Goal: Task Accomplishment & Management: Manage account settings

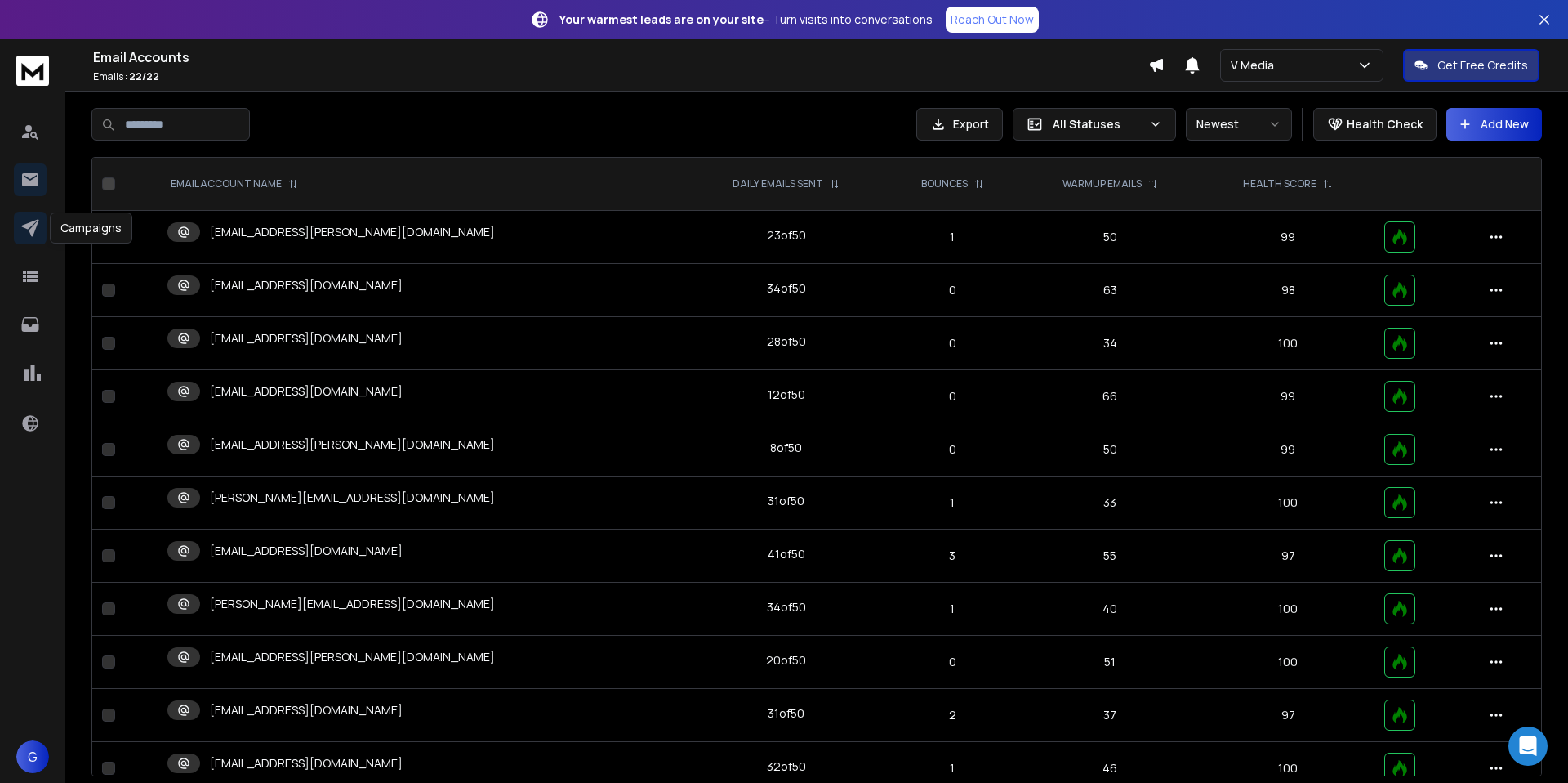
click at [40, 229] on link at bounding box center [30, 227] width 33 height 33
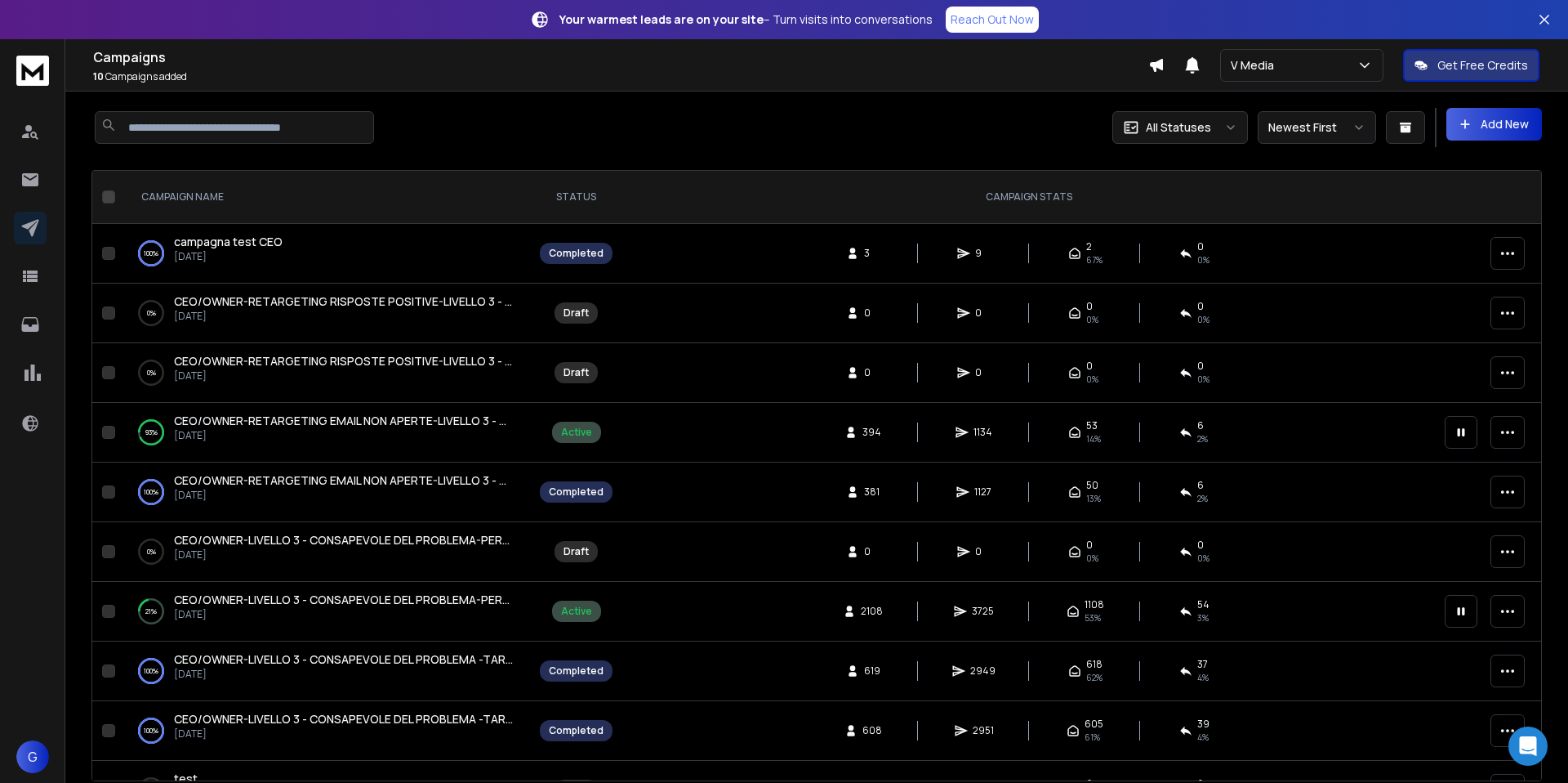
scroll to position [52, 0]
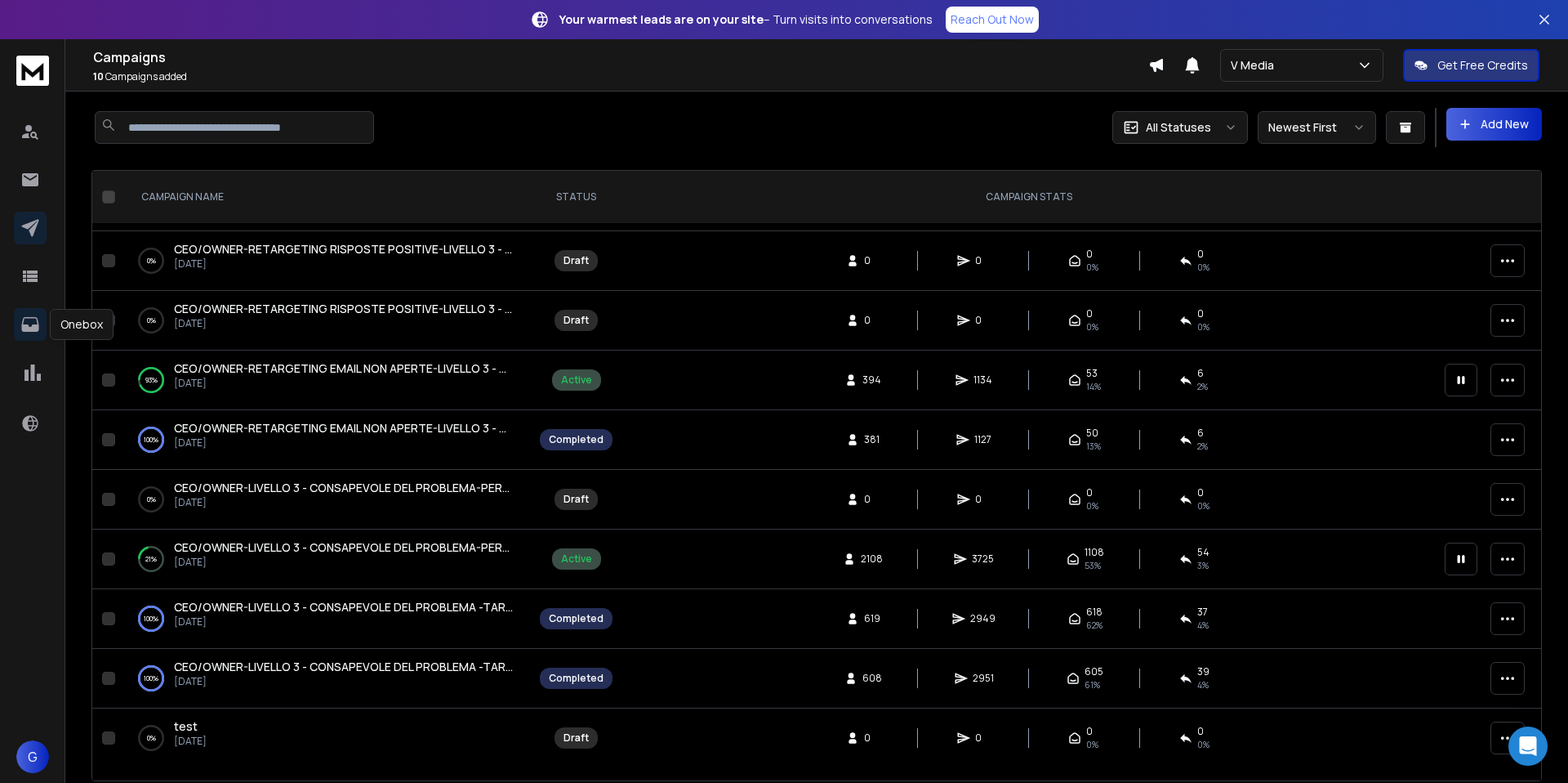
click at [23, 314] on icon at bounding box center [30, 324] width 20 height 20
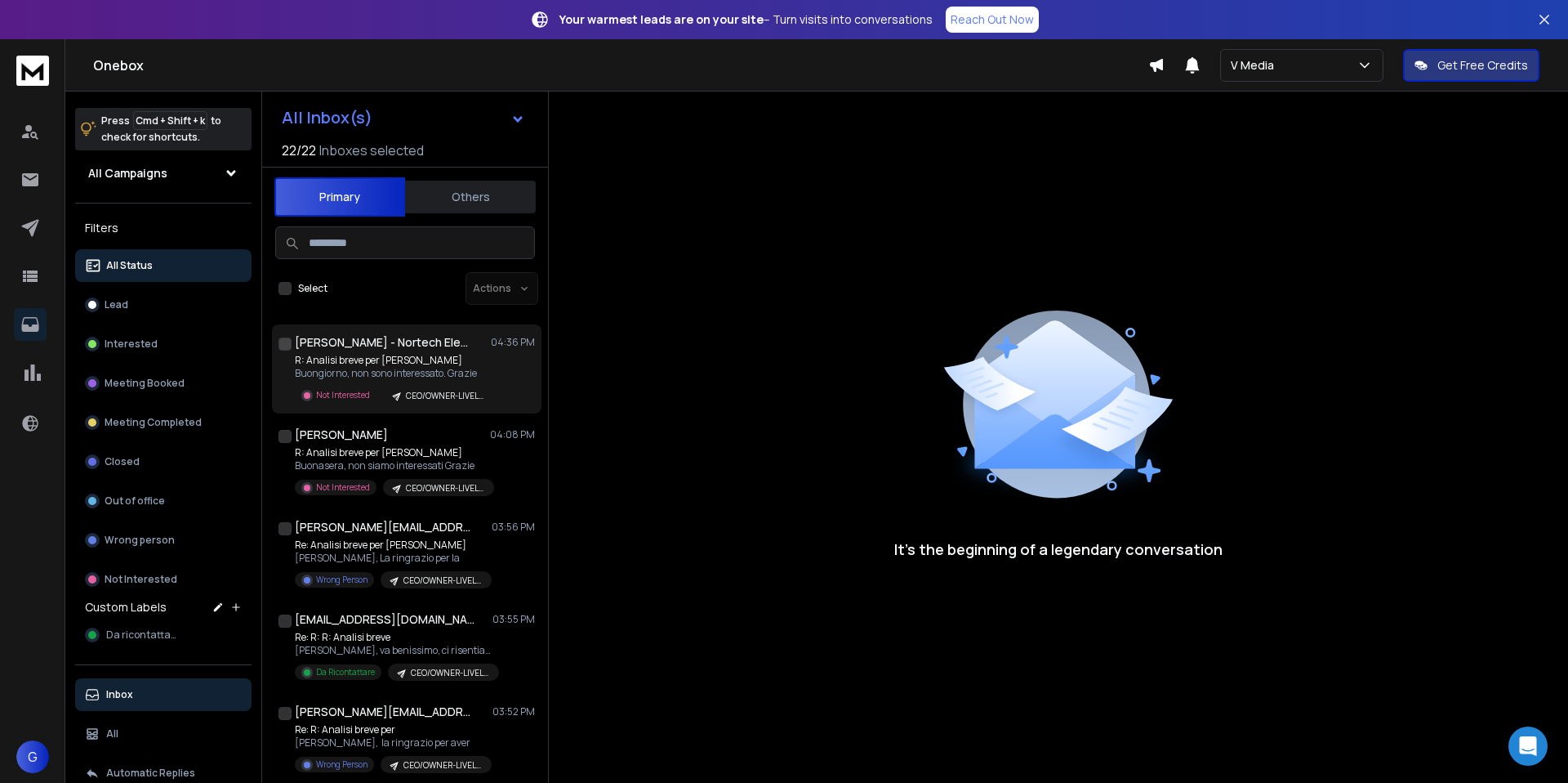
click at [457, 357] on p "R: Analisi breve per [PERSON_NAME]" at bounding box center [393, 360] width 196 height 13
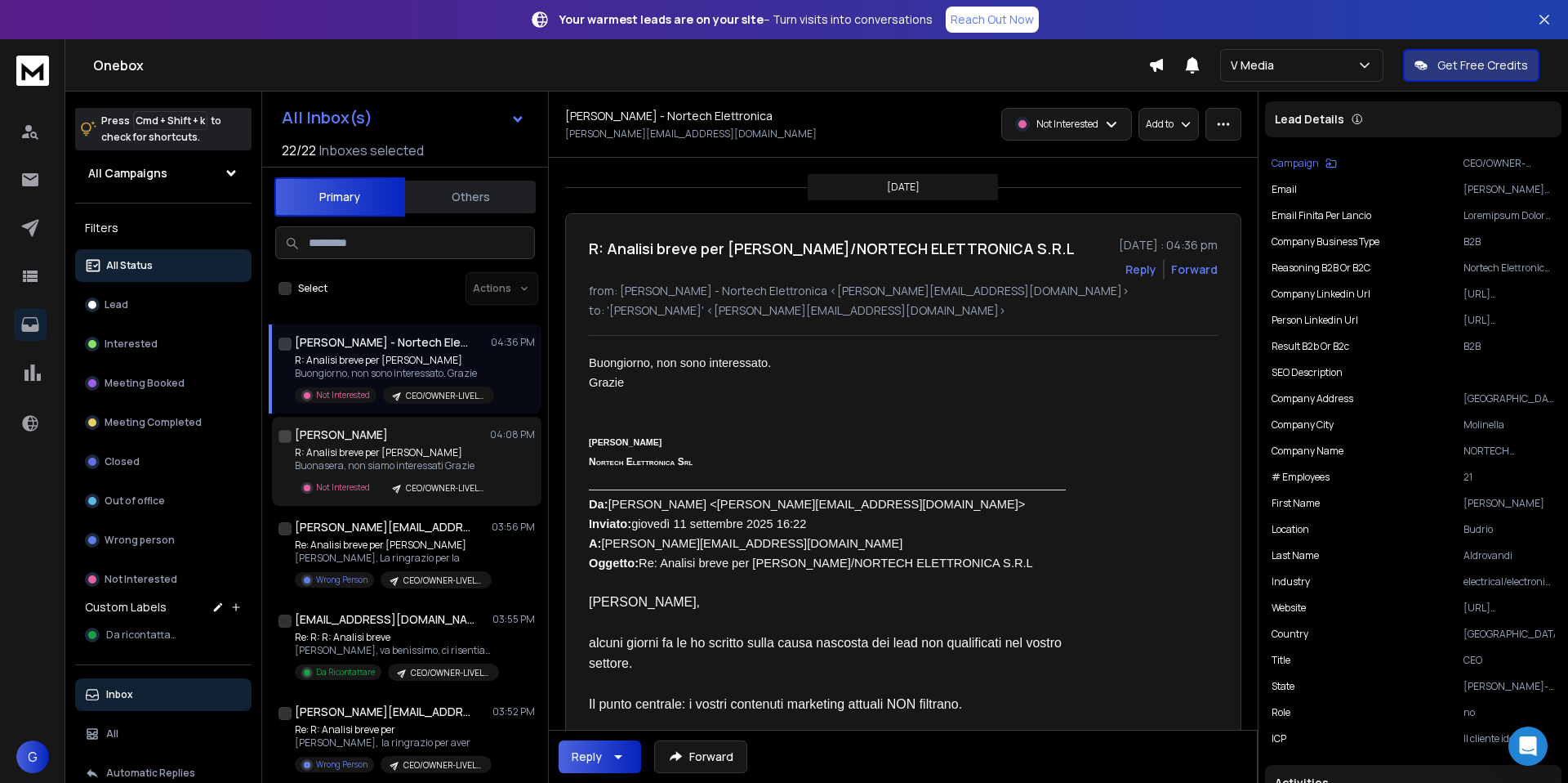
click at [460, 442] on div "[PERSON_NAME] 04:08 PM" at bounding box center [414, 434] width 240 height 16
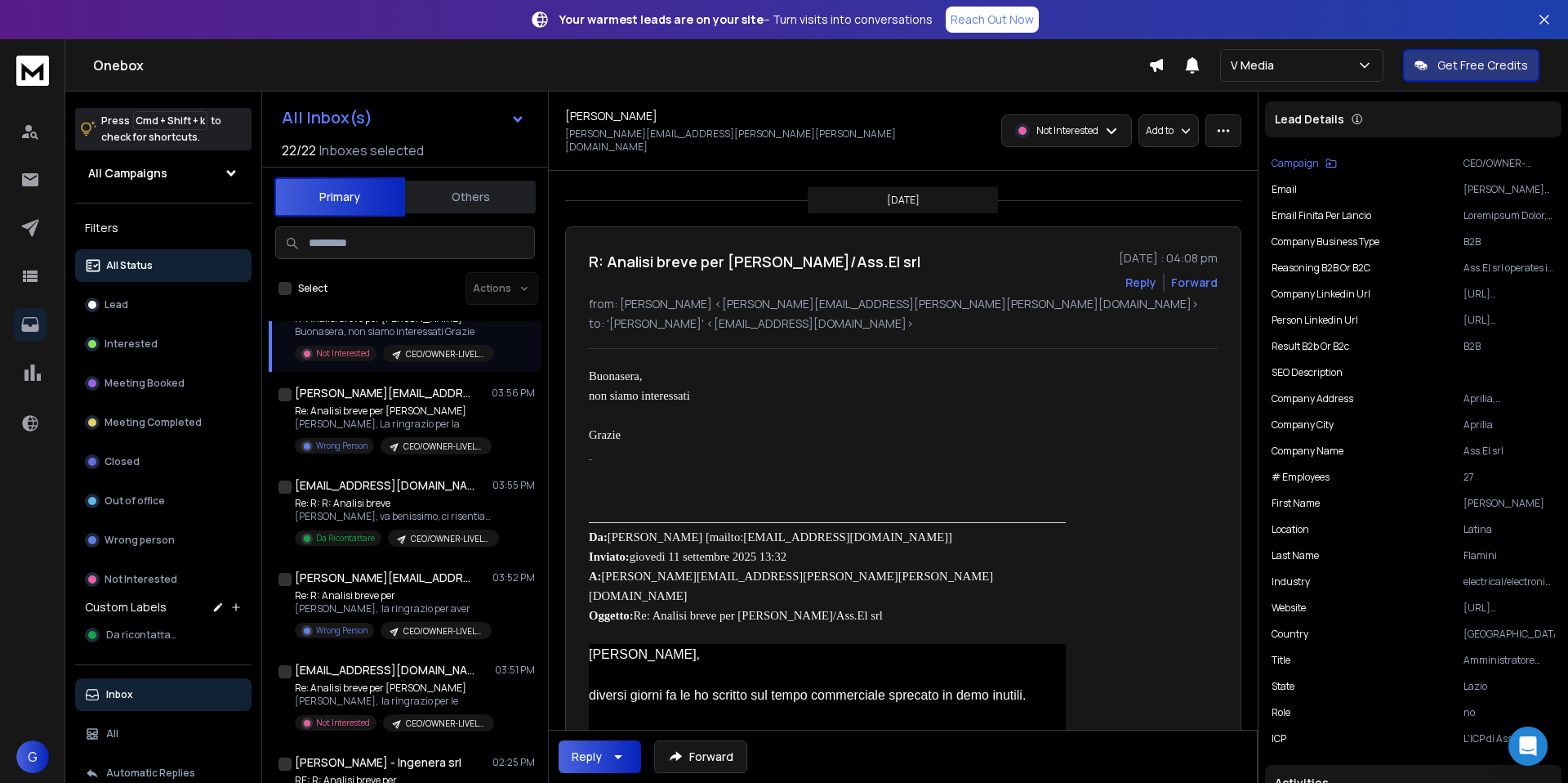
scroll to position [138, 0]
click at [460, 442] on p "CEO/OWNER-LIVELLO 3 - CONSAPEVOLE DEL PROBLEMA-PERSONALIZZAZIONI TARGET A-TEST 1" at bounding box center [442, 442] width 79 height 12
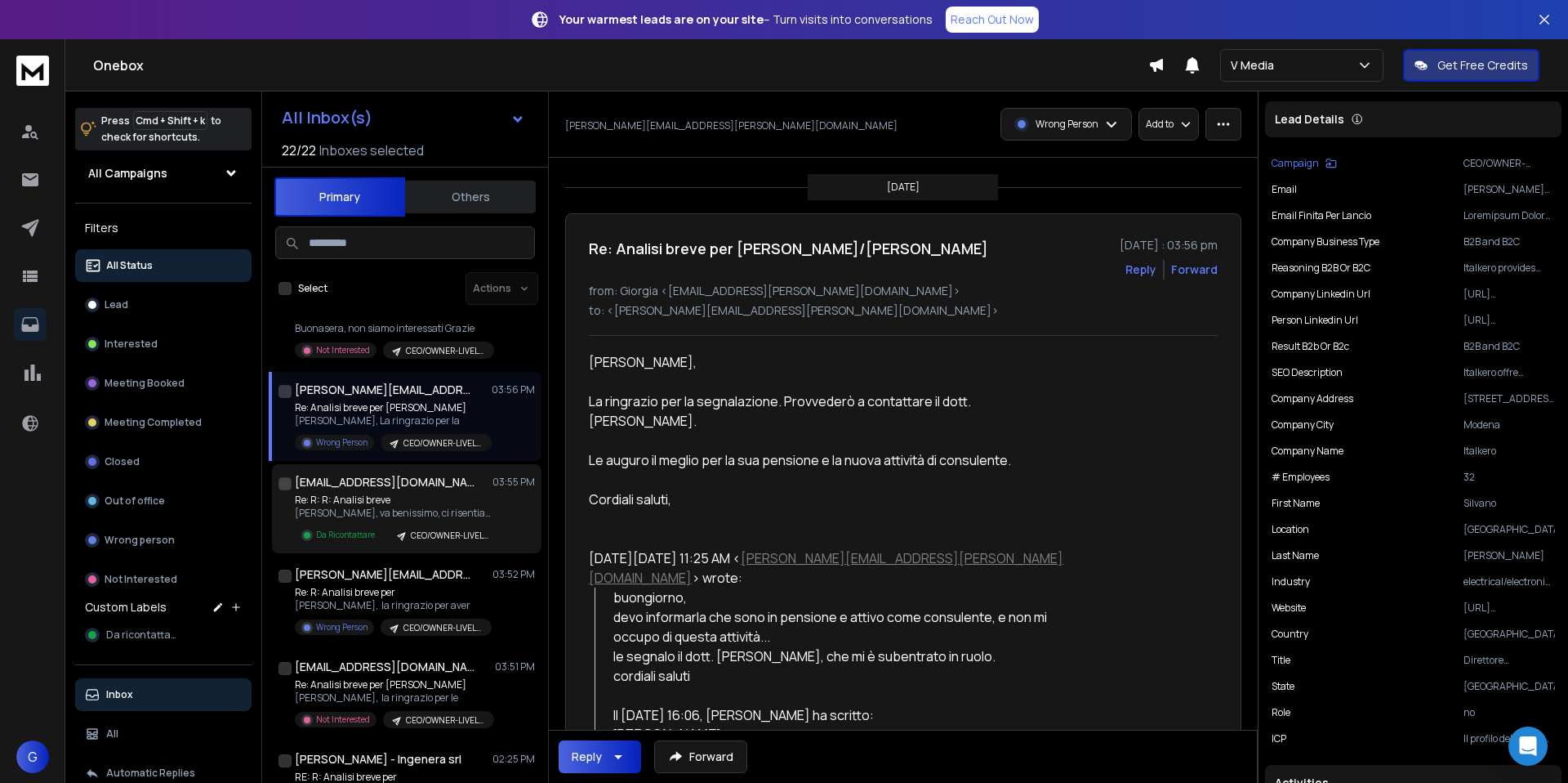
click at [464, 482] on div "[EMAIL_ADDRESS][DOMAIN_NAME] 03:55 PM" at bounding box center [414, 482] width 240 height 16
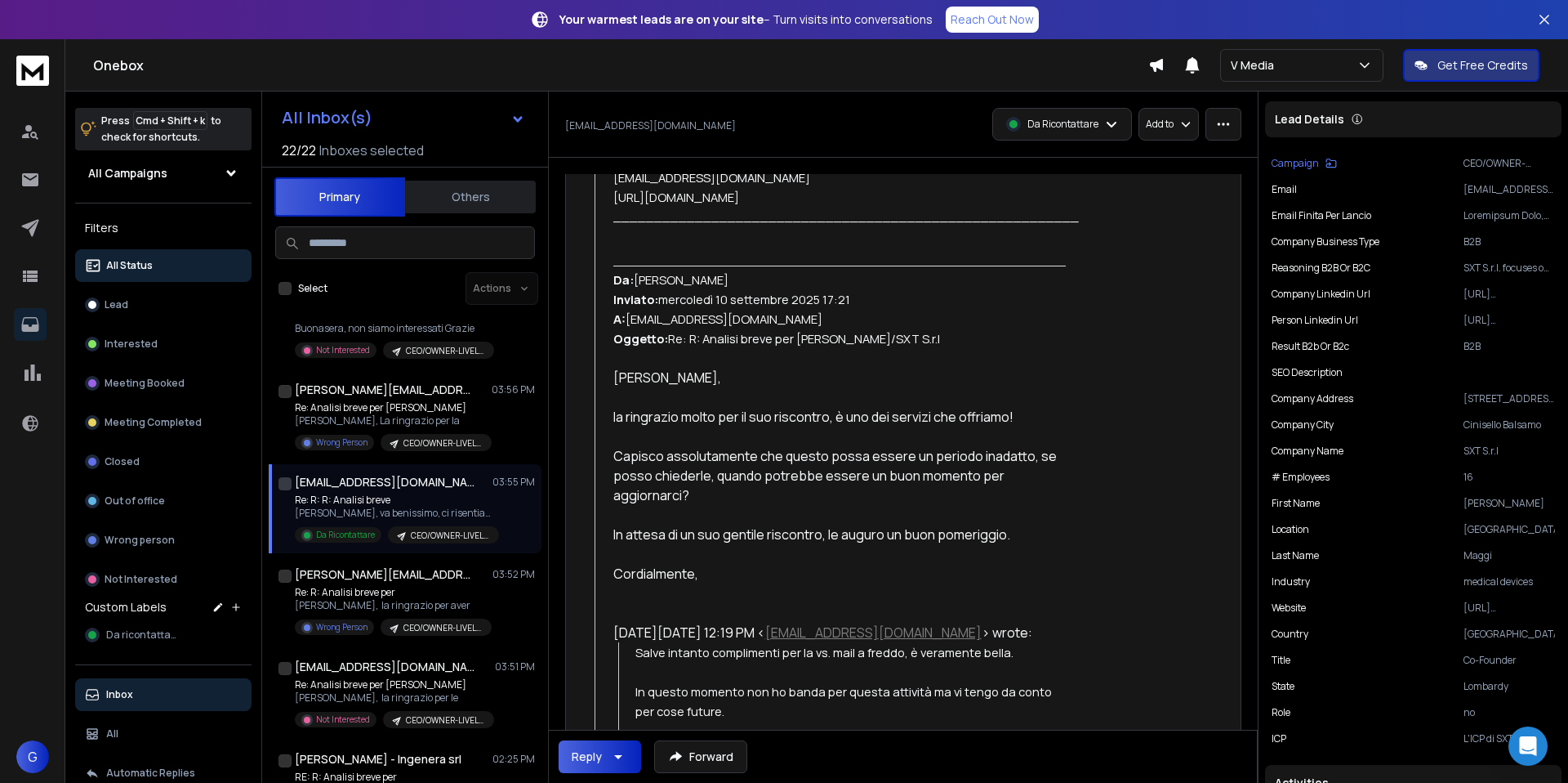
scroll to position [230, 0]
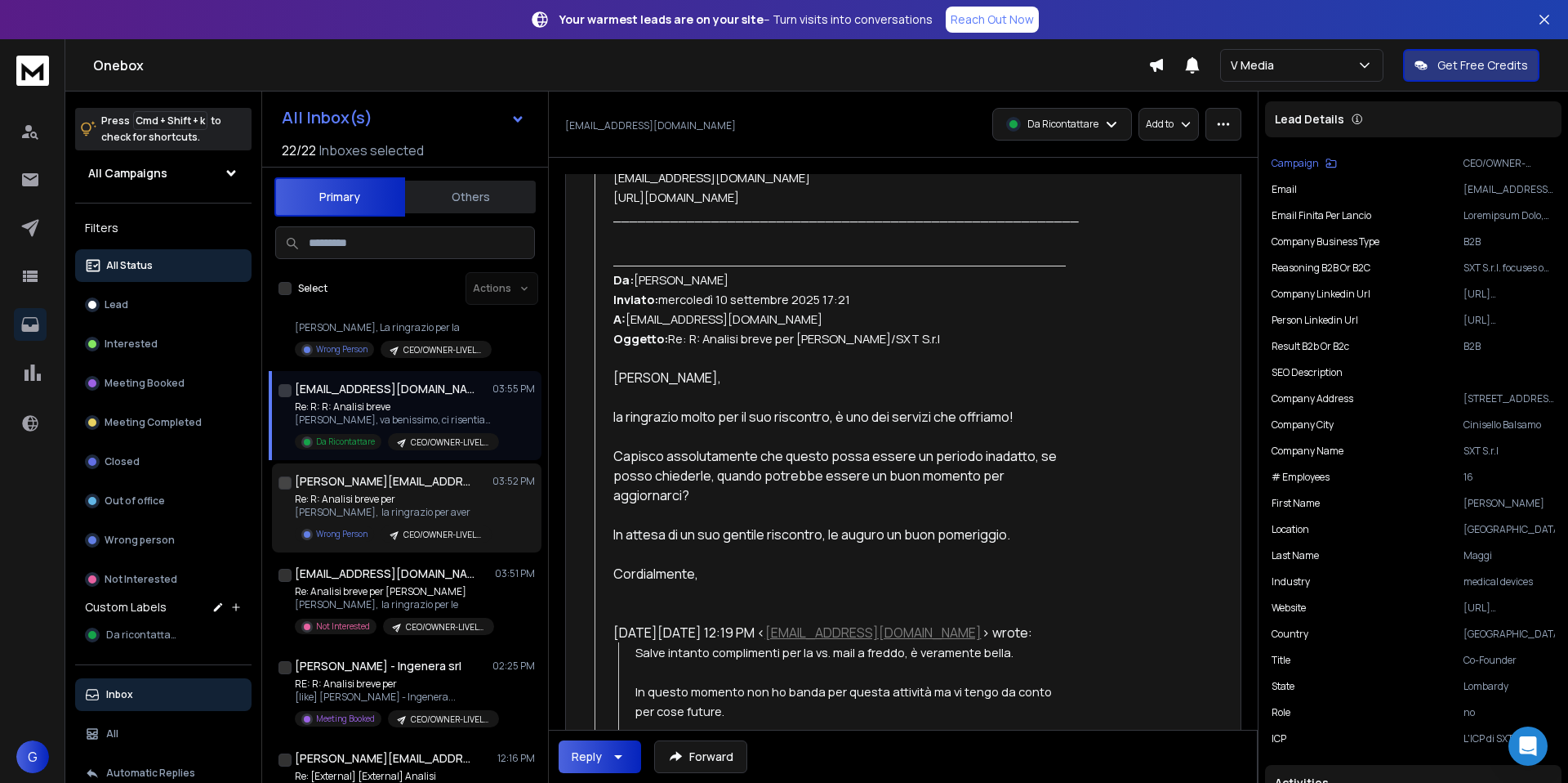
click at [489, 494] on p "Re: R: Analisi breve per" at bounding box center [393, 500] width 196 height 13
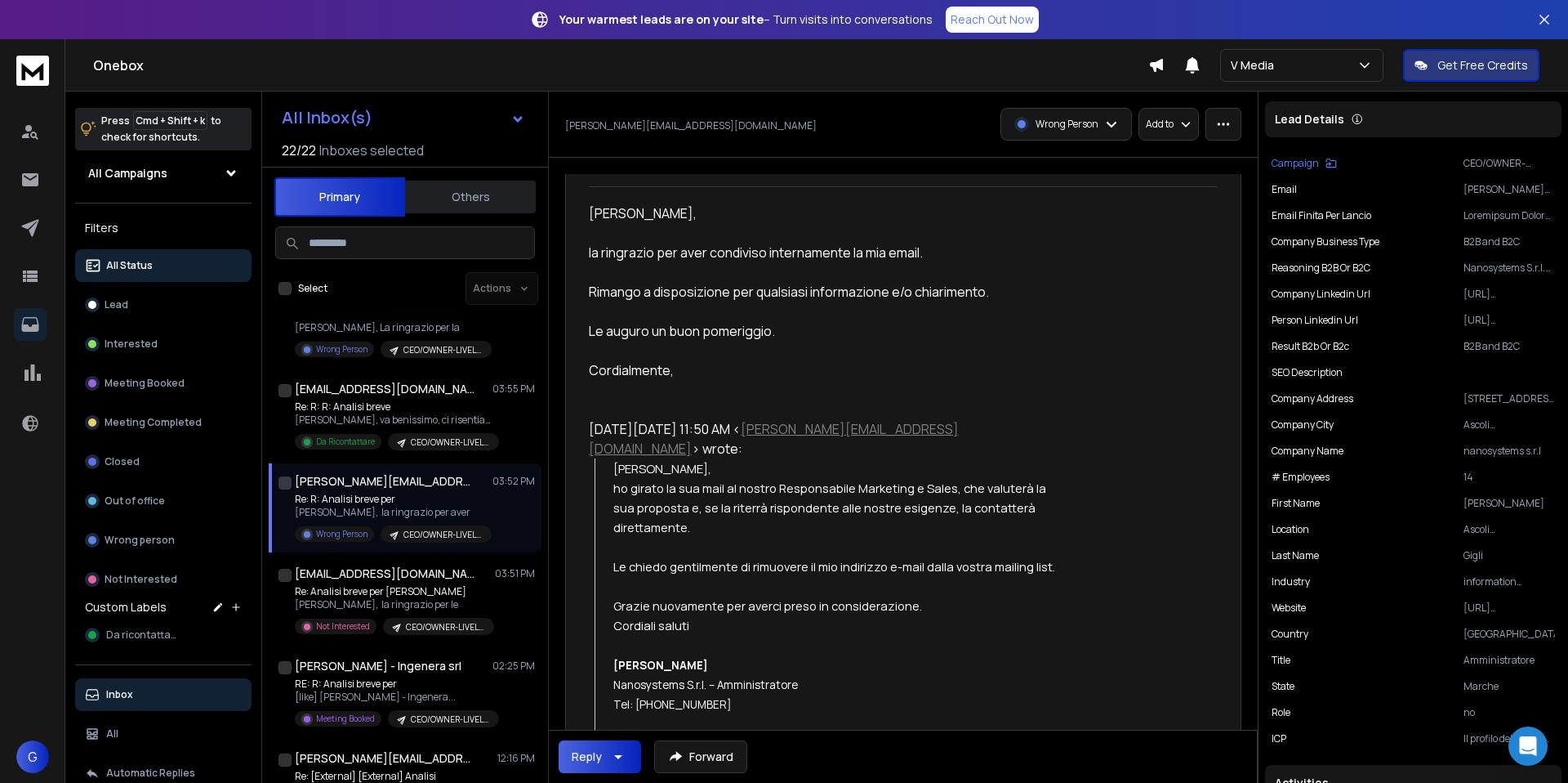
scroll to position [152, 0]
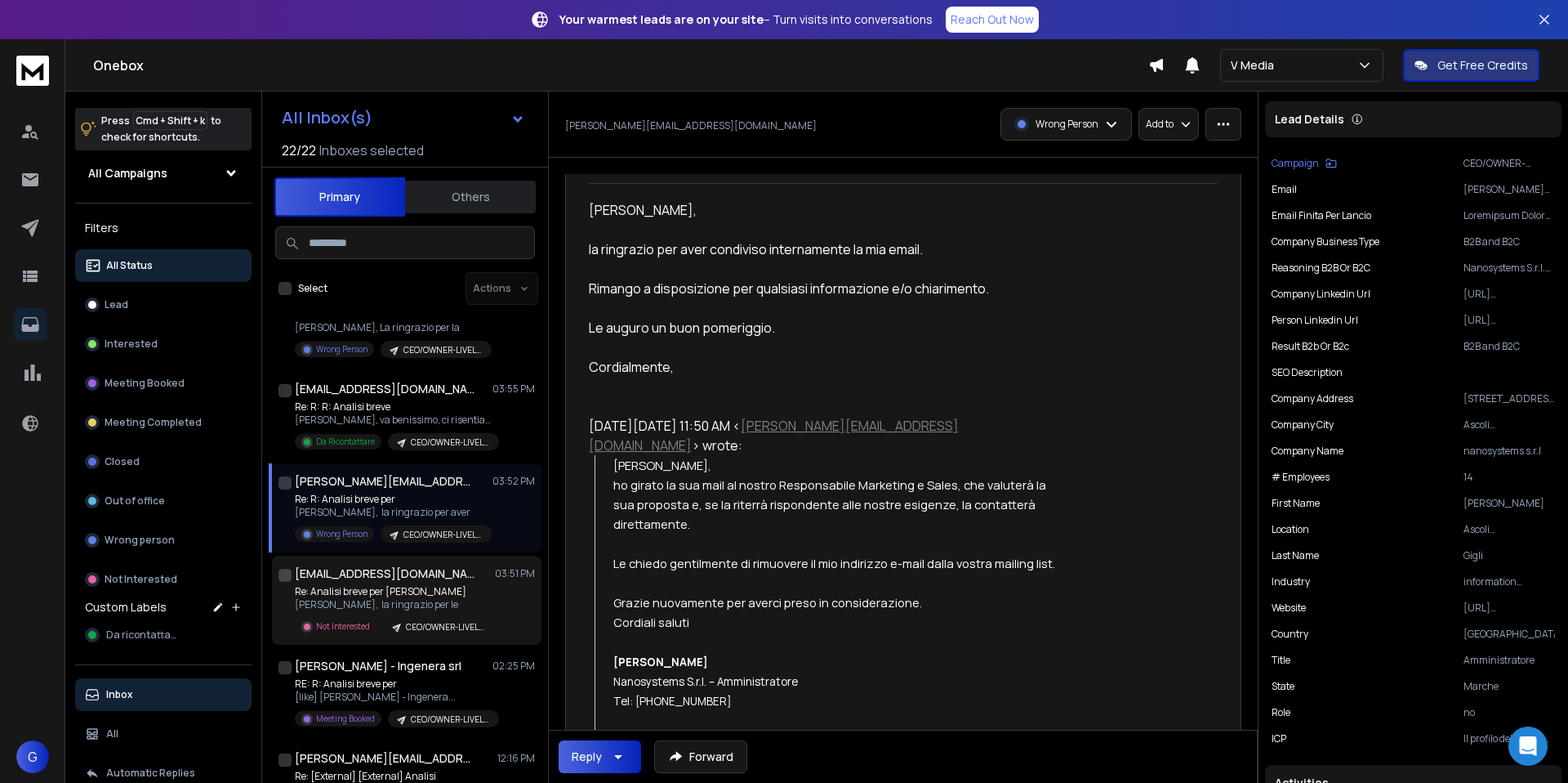
click at [401, 595] on p "Re: Analisi breve per [PERSON_NAME]" at bounding box center [393, 591] width 196 height 13
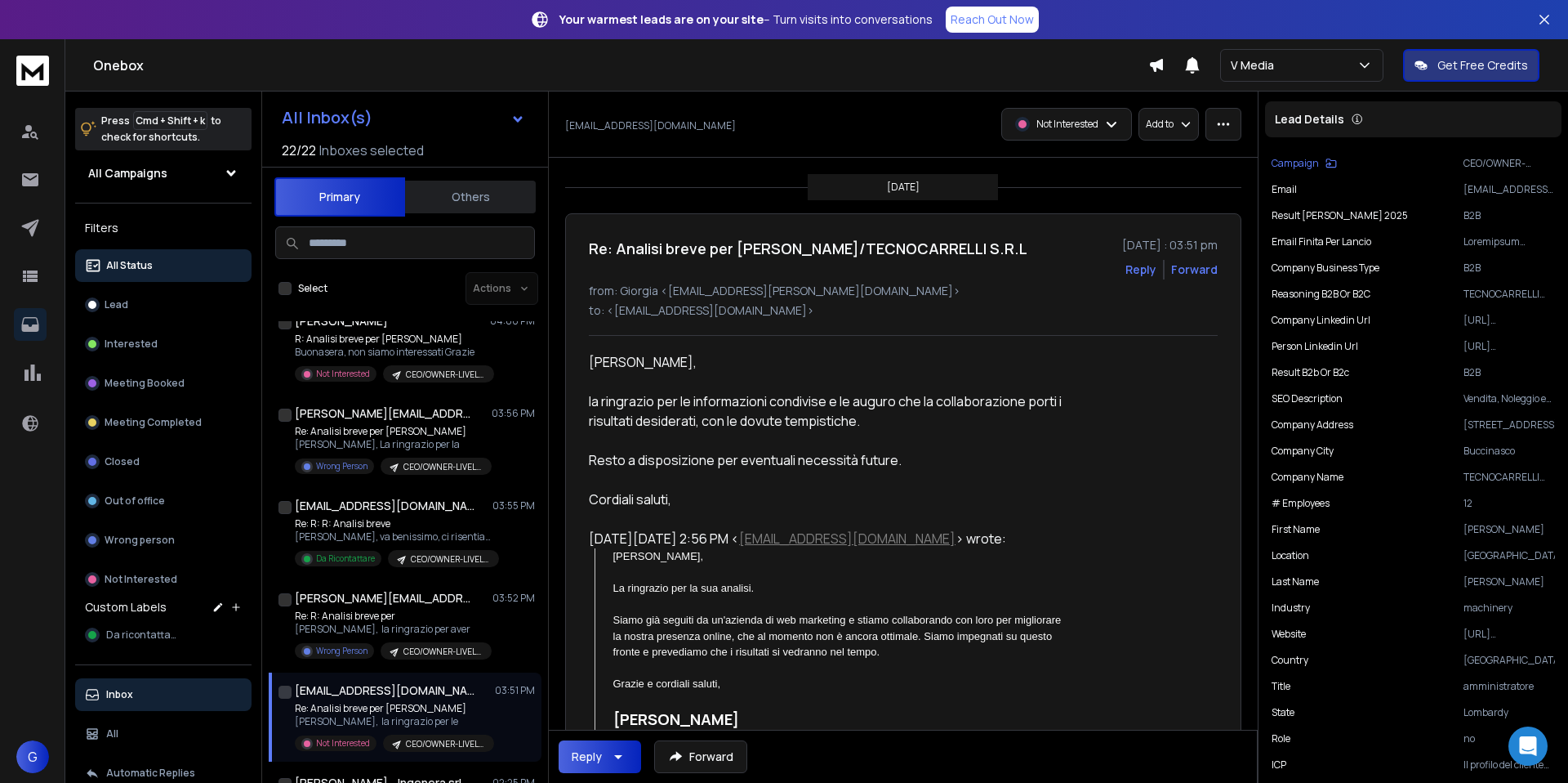
scroll to position [0, 0]
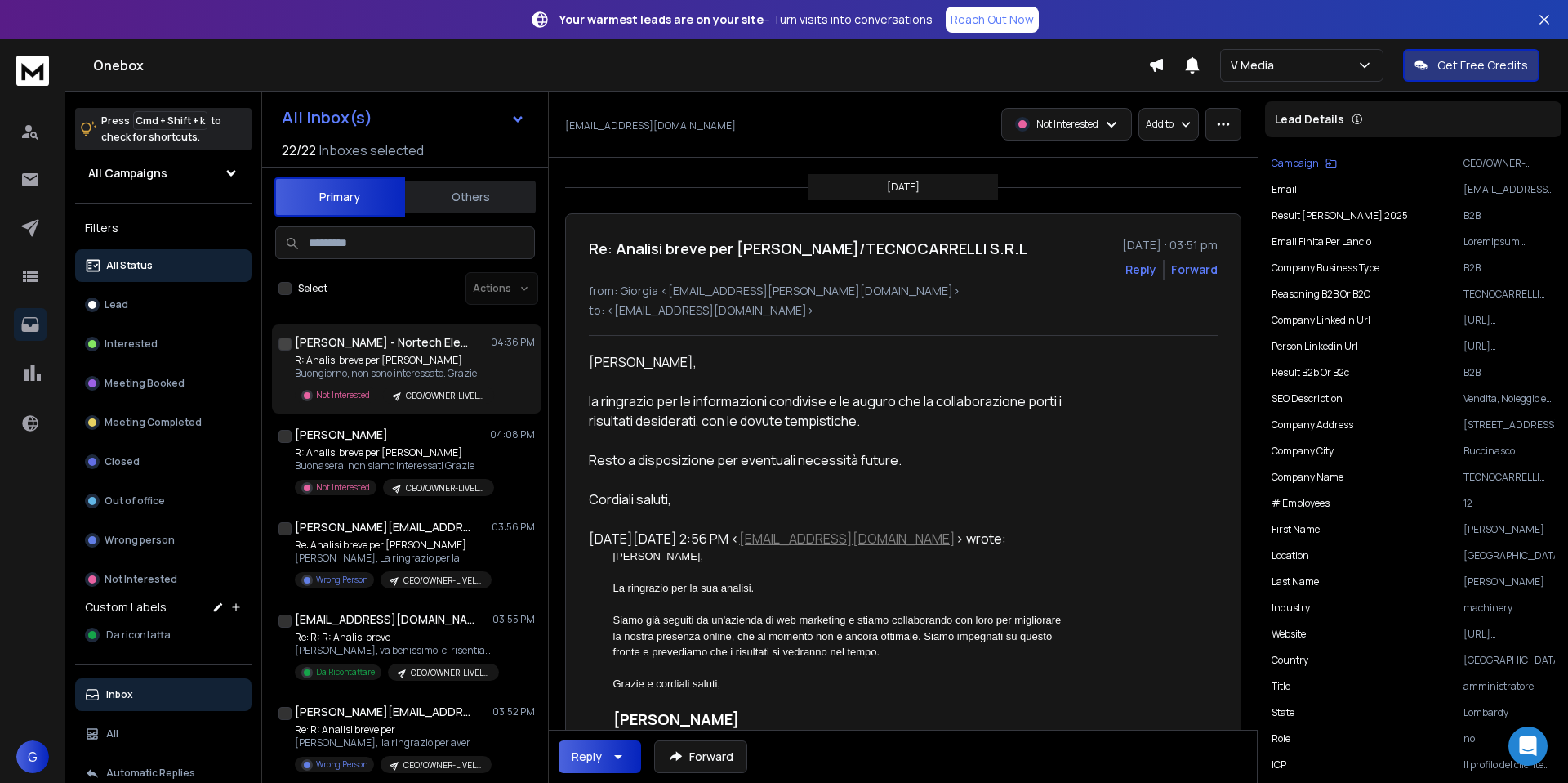
click at [421, 378] on p "Buongiorno, non sono interessato. Grazie" at bounding box center [393, 373] width 196 height 13
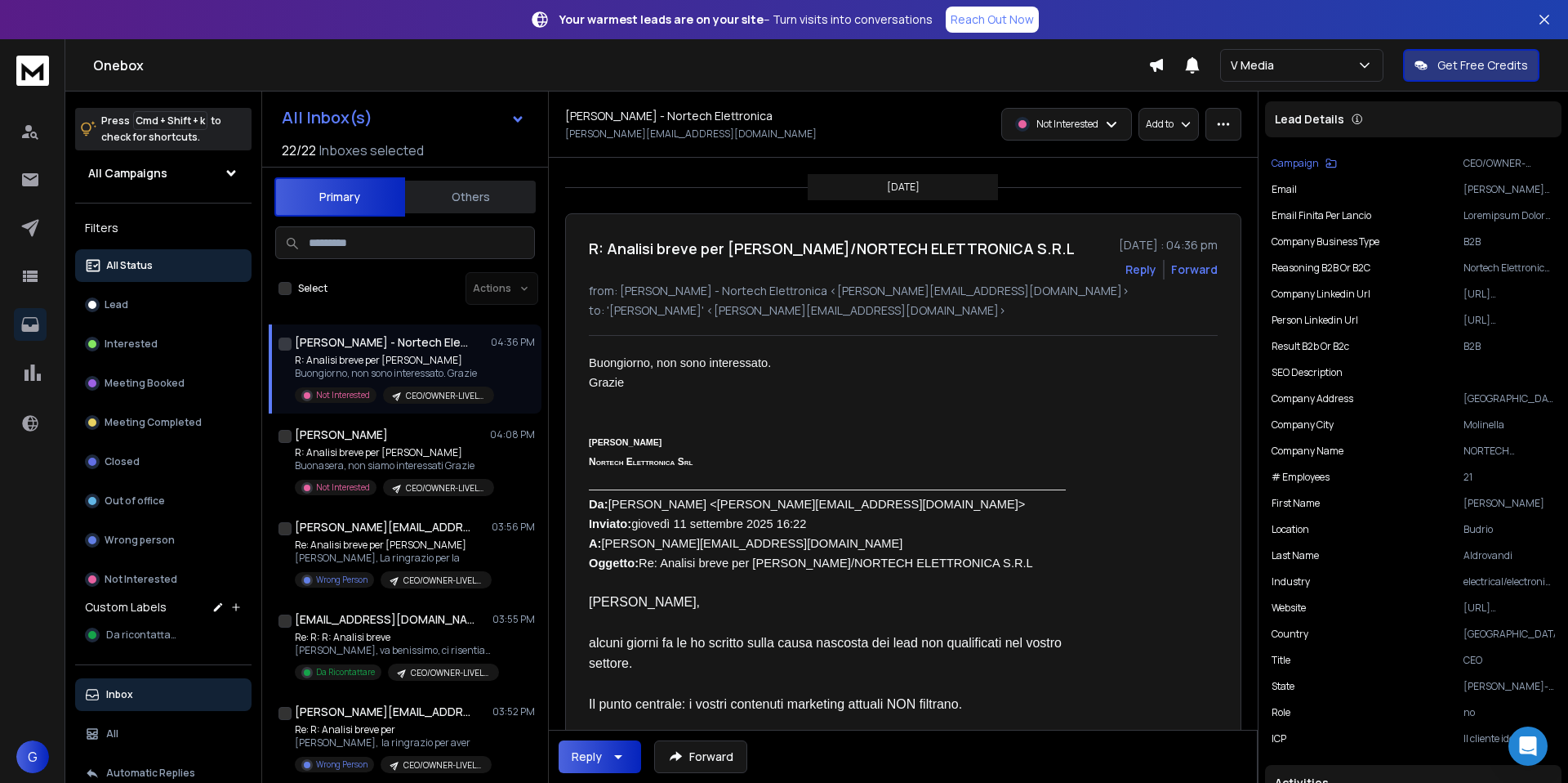
click at [480, 415] on div "[PERSON_NAME] - Nortech Elettronica 04:36 PM R: Analisi breve per [PERSON_NAME]…" at bounding box center [405, 610] width 286 height 579
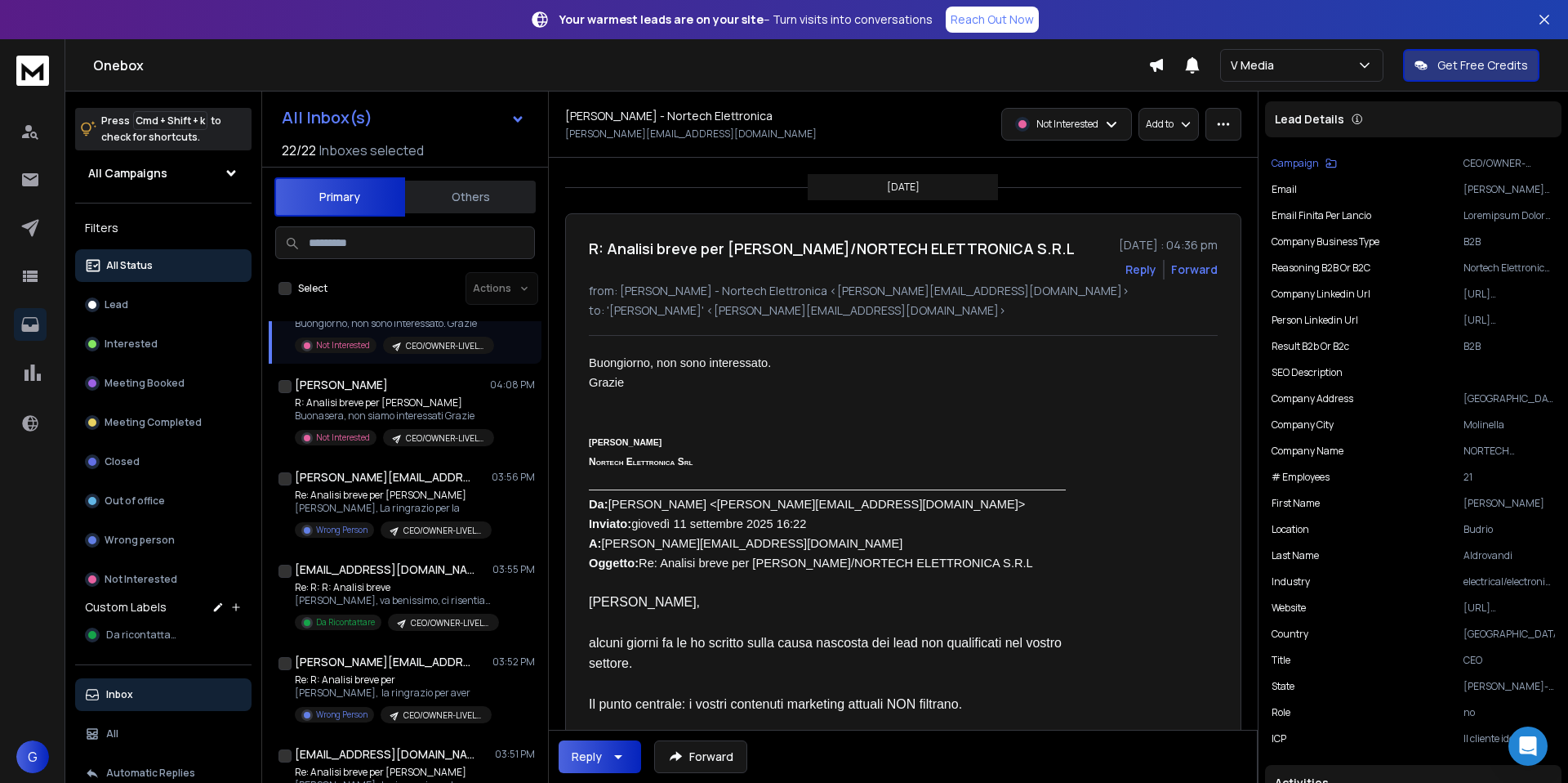
scroll to position [51, 0]
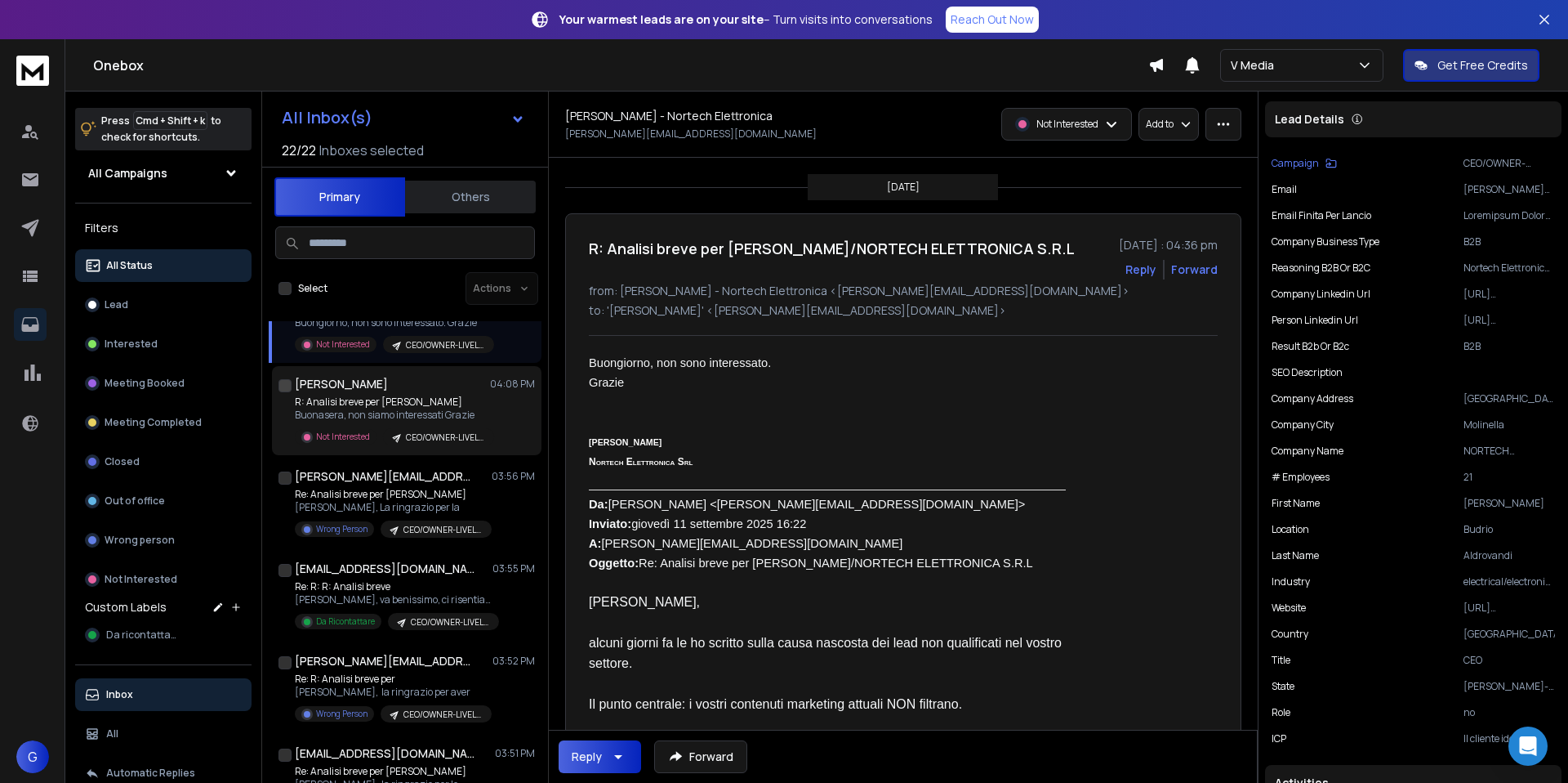
click at [481, 406] on p "R: Analisi breve per [PERSON_NAME]" at bounding box center [393, 402] width 196 height 13
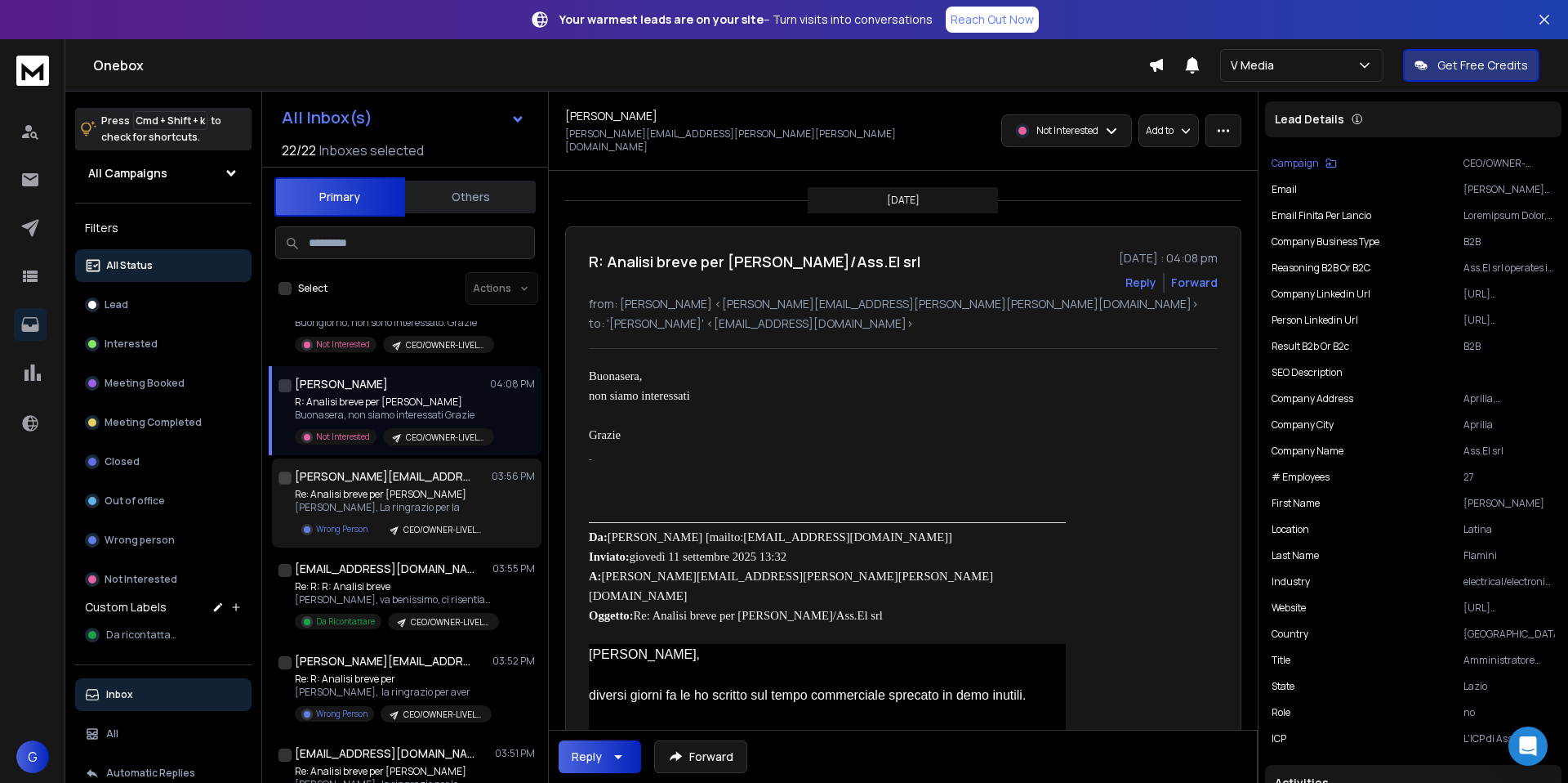
click at [481, 492] on p "Re: Analisi breve per [PERSON_NAME]" at bounding box center [393, 494] width 196 height 13
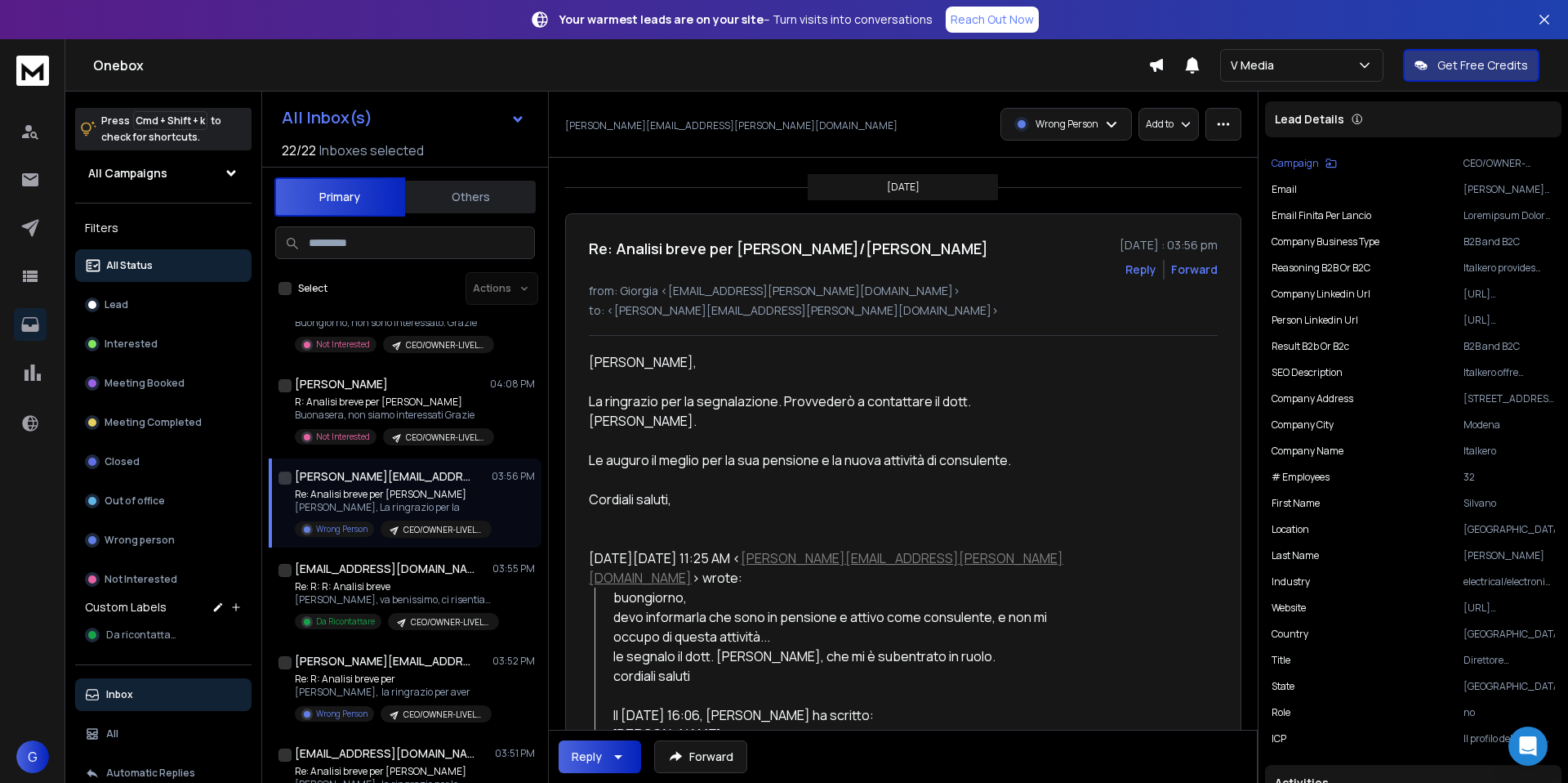
click at [433, 499] on p "Re: Analisi breve per [PERSON_NAME]" at bounding box center [393, 494] width 196 height 13
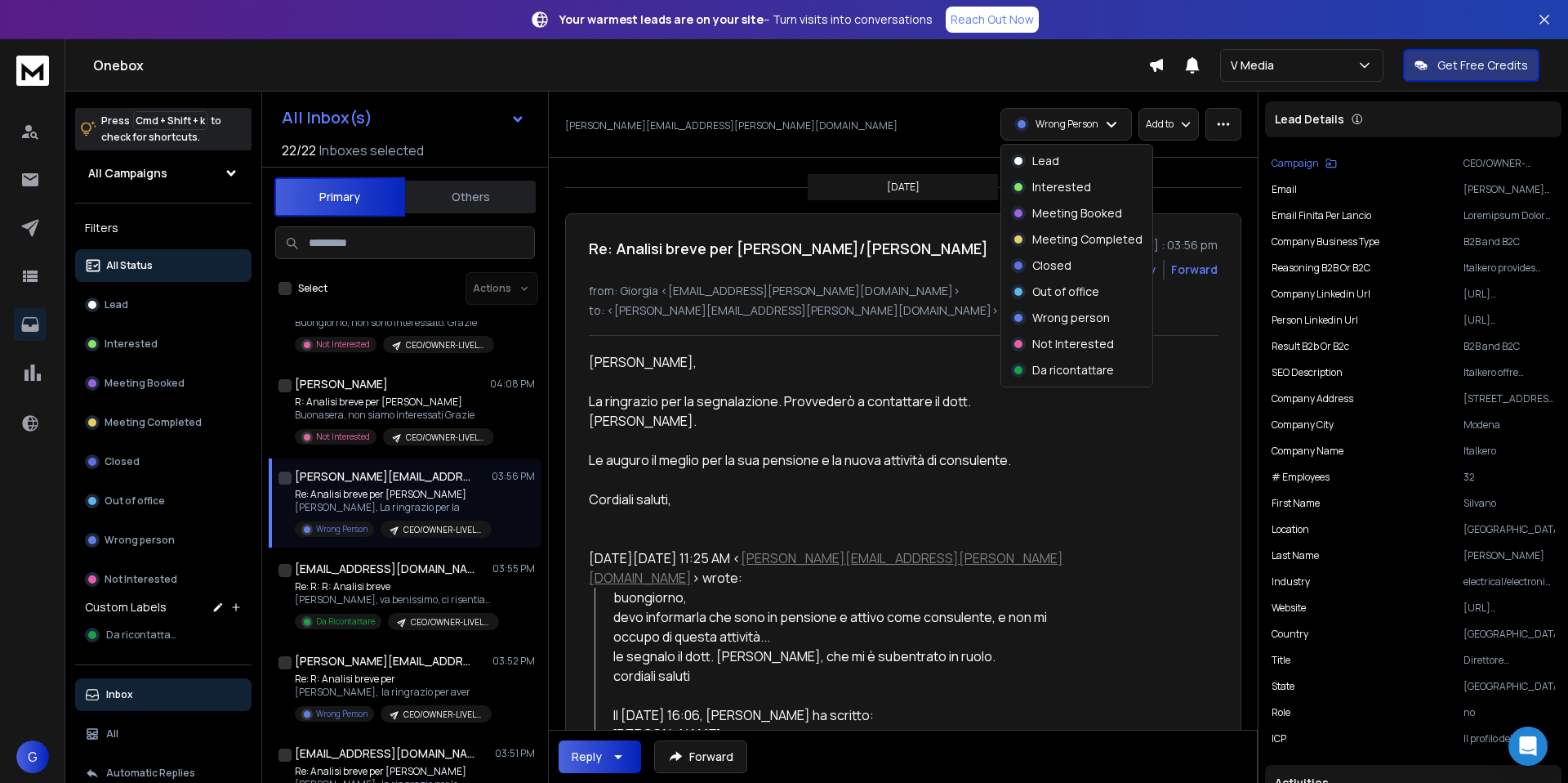
click at [1068, 136] on div "Wrong Person" at bounding box center [1066, 123] width 130 height 31
click at [1059, 365] on p "Da ricontattare" at bounding box center [1072, 370] width 81 height 16
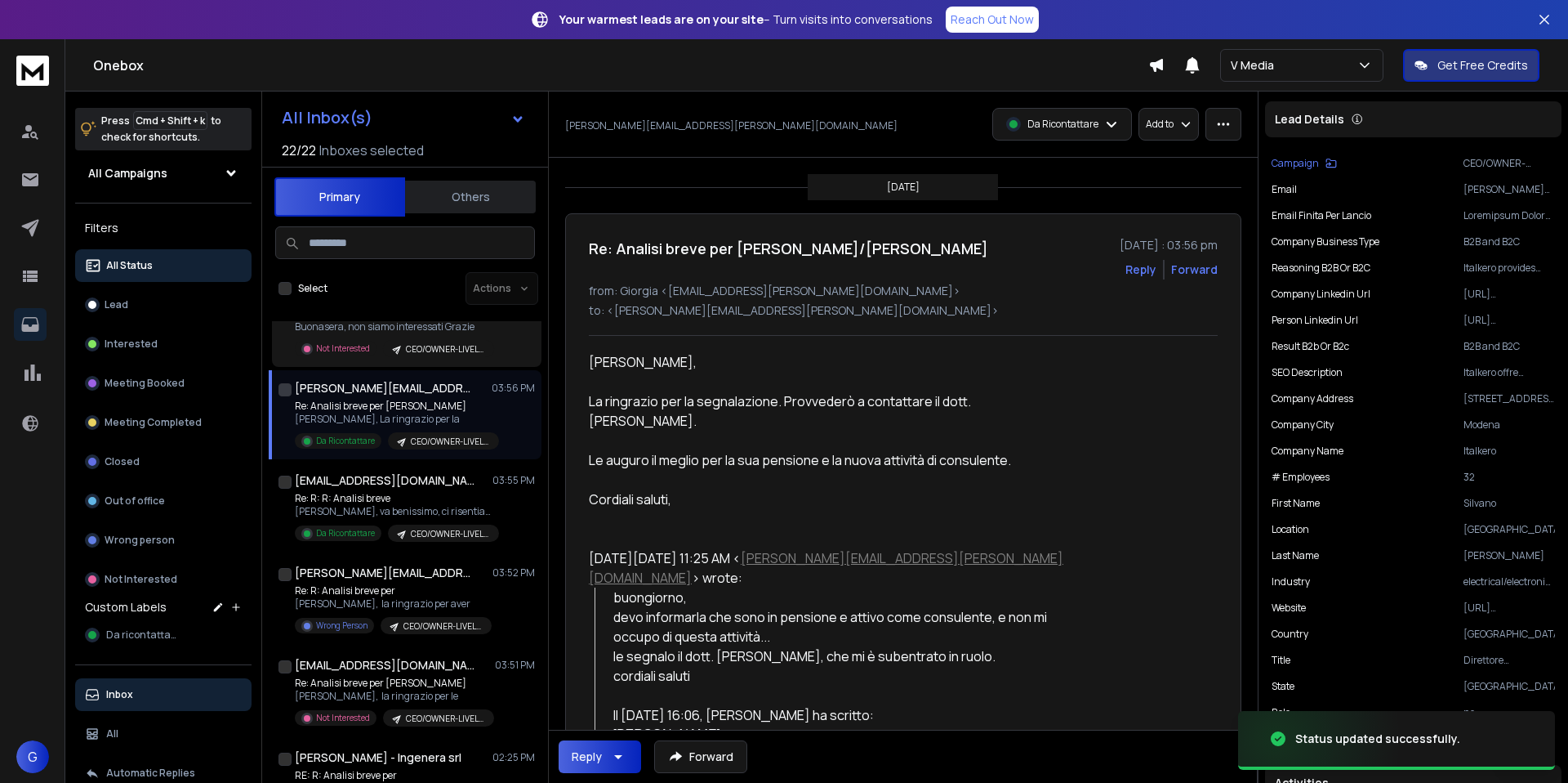
scroll to position [140, 0]
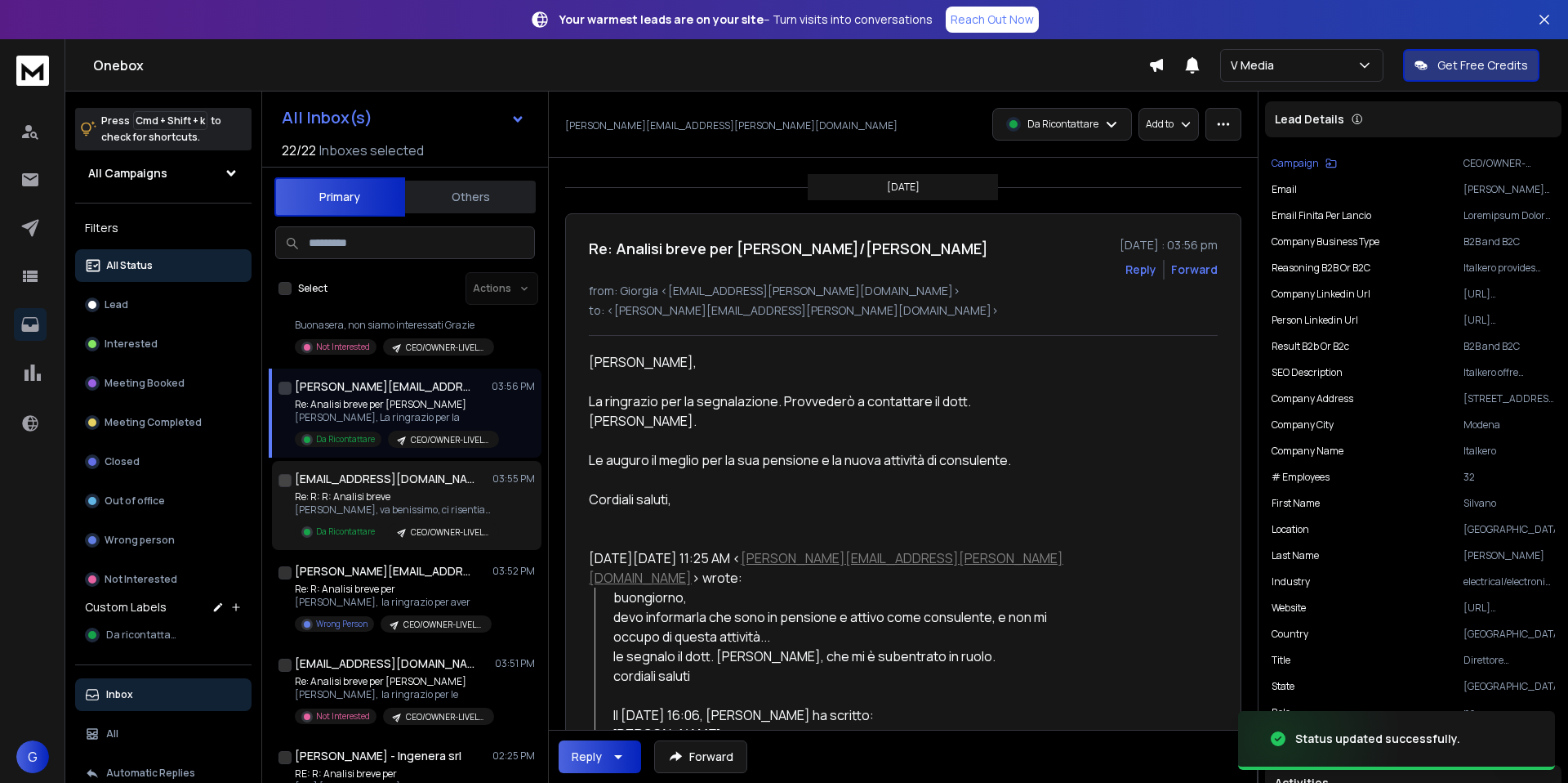
click at [450, 493] on p "Re: R: R: Analisi breve" at bounding box center [393, 497] width 196 height 13
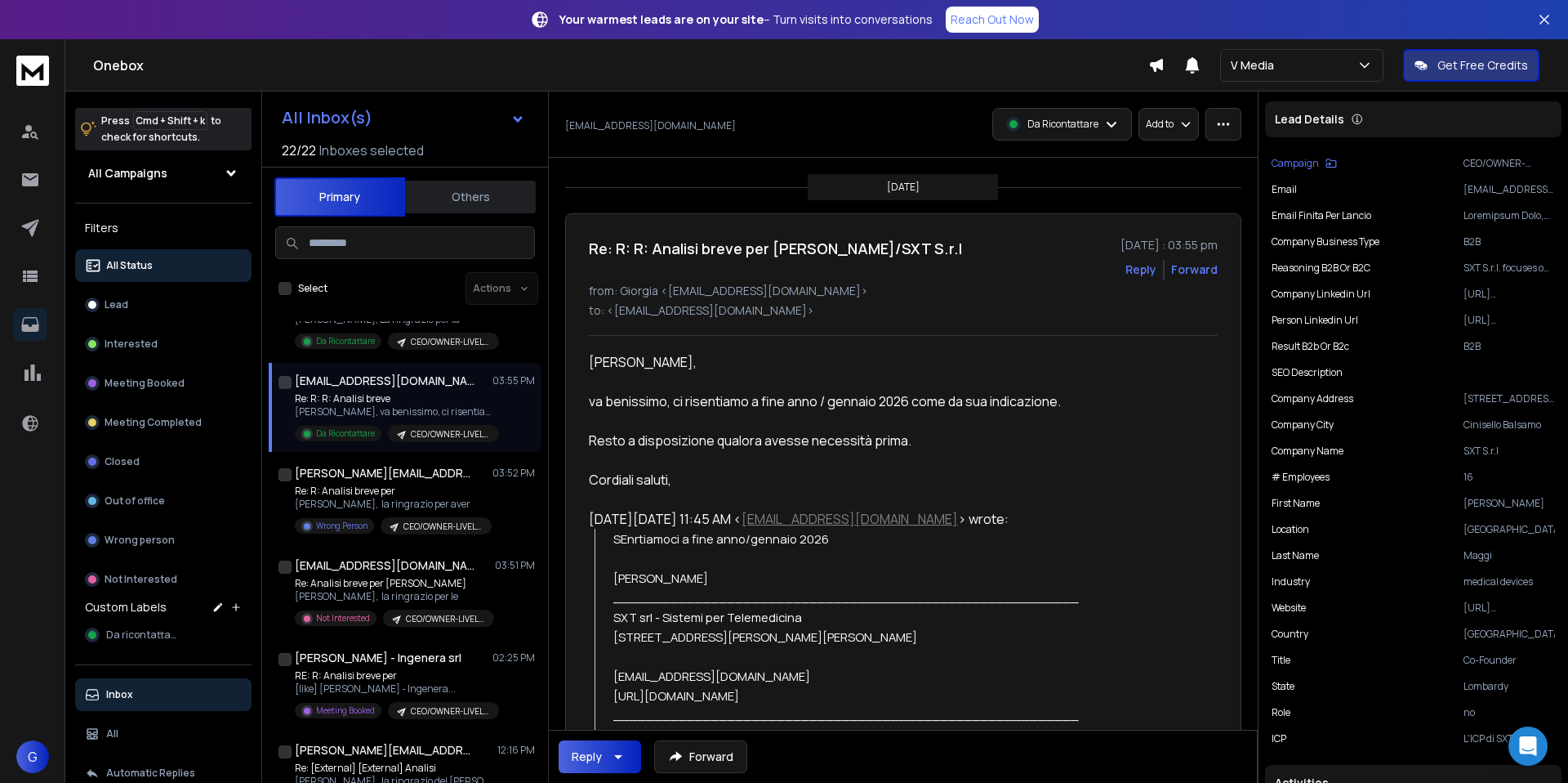
scroll to position [237, 0]
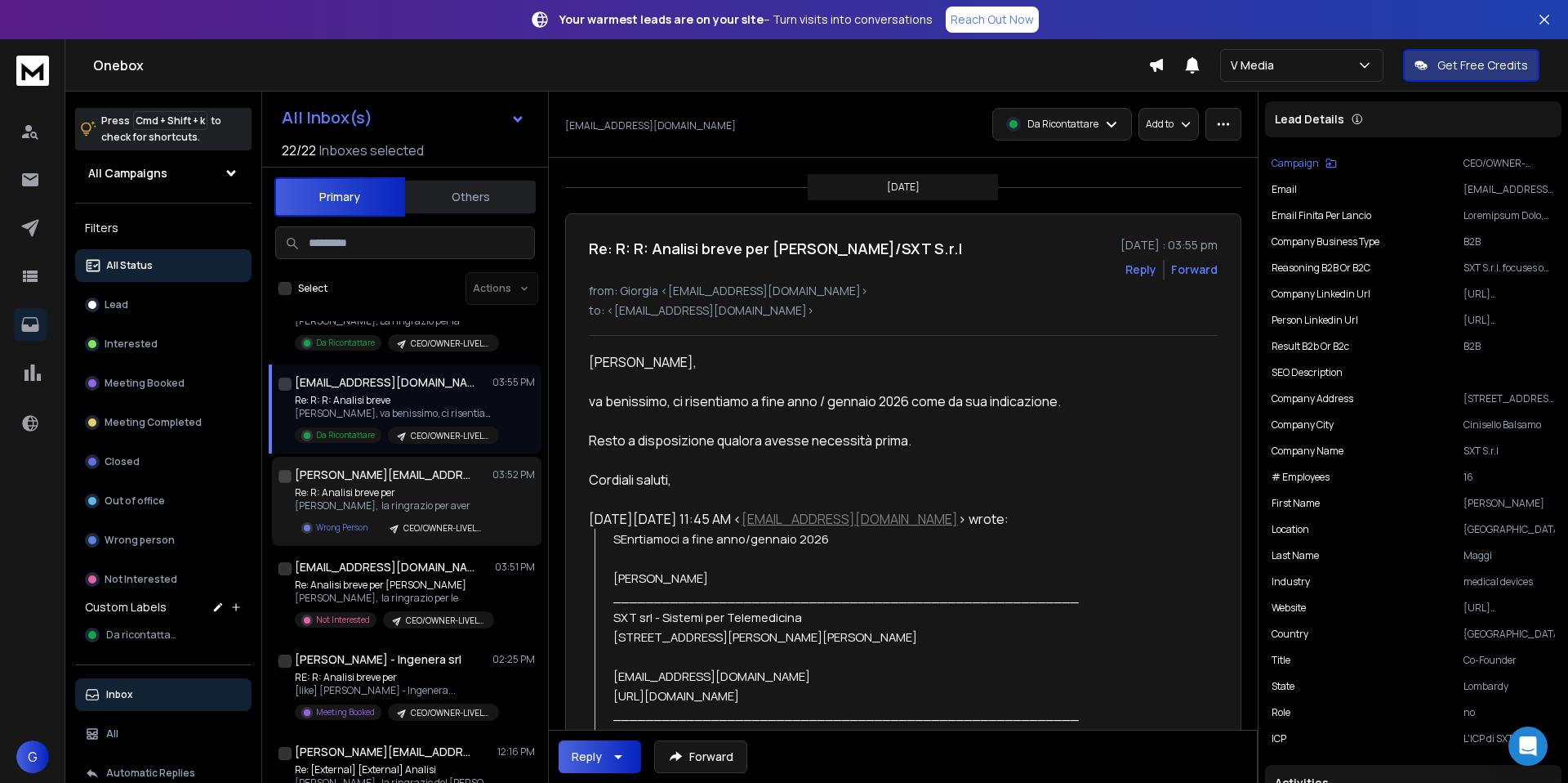
click at [464, 494] on p "Re: R: Analisi breve per" at bounding box center [393, 493] width 196 height 13
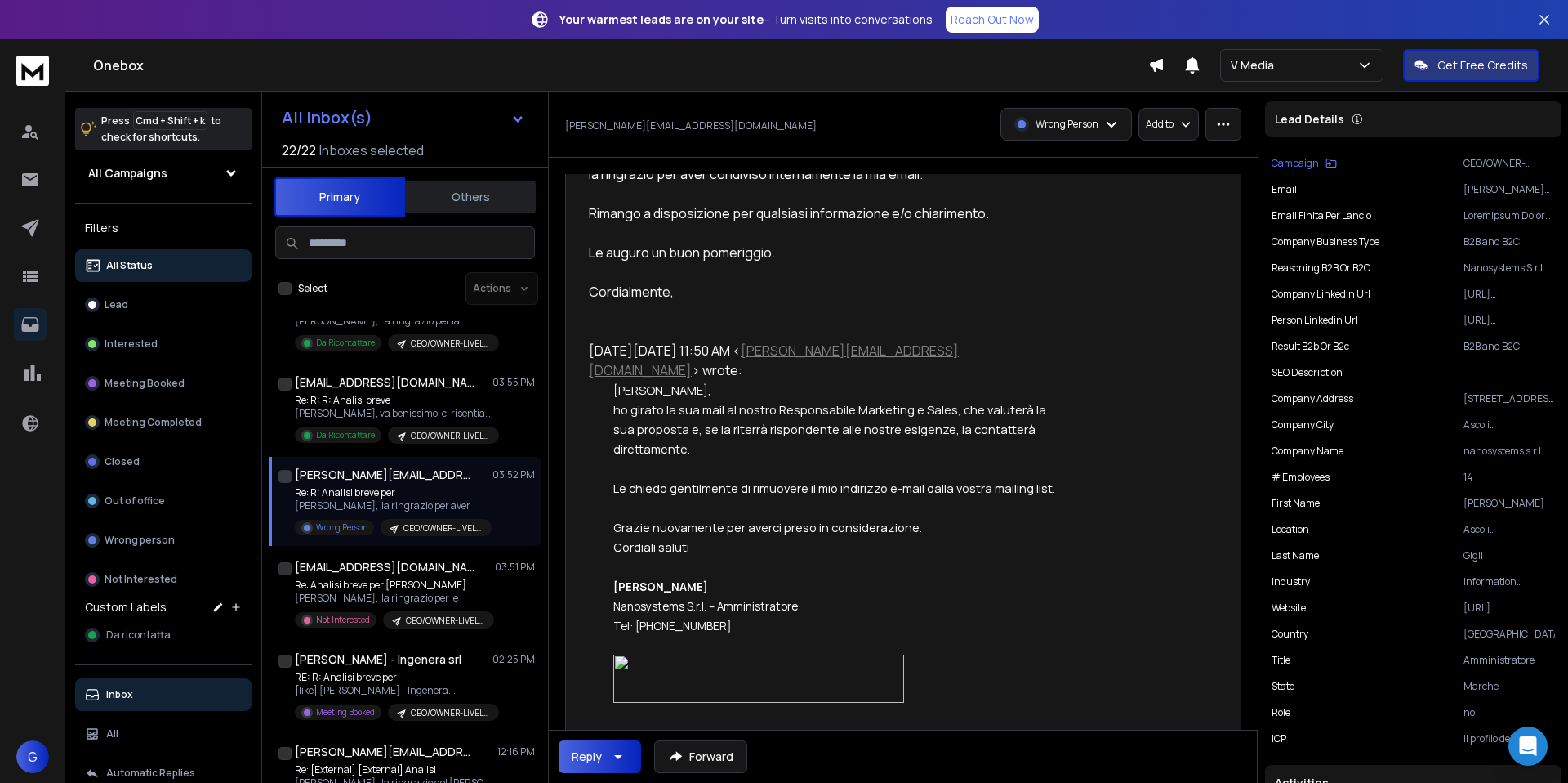
scroll to position [229, 0]
click at [1091, 109] on div "Wrong Person" at bounding box center [1066, 123] width 130 height 31
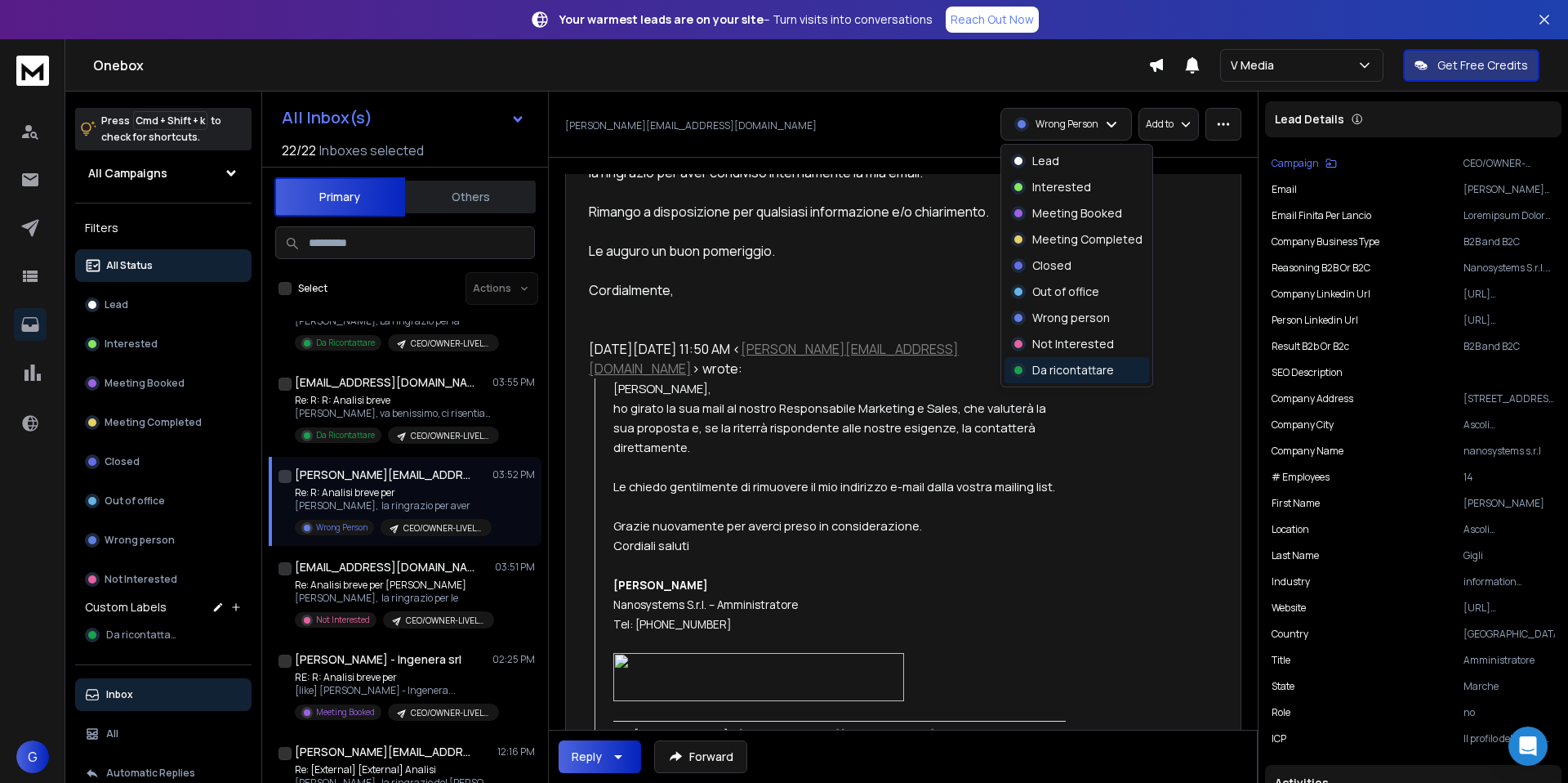
click at [1081, 367] on p "Da ricontattare" at bounding box center [1072, 370] width 81 height 16
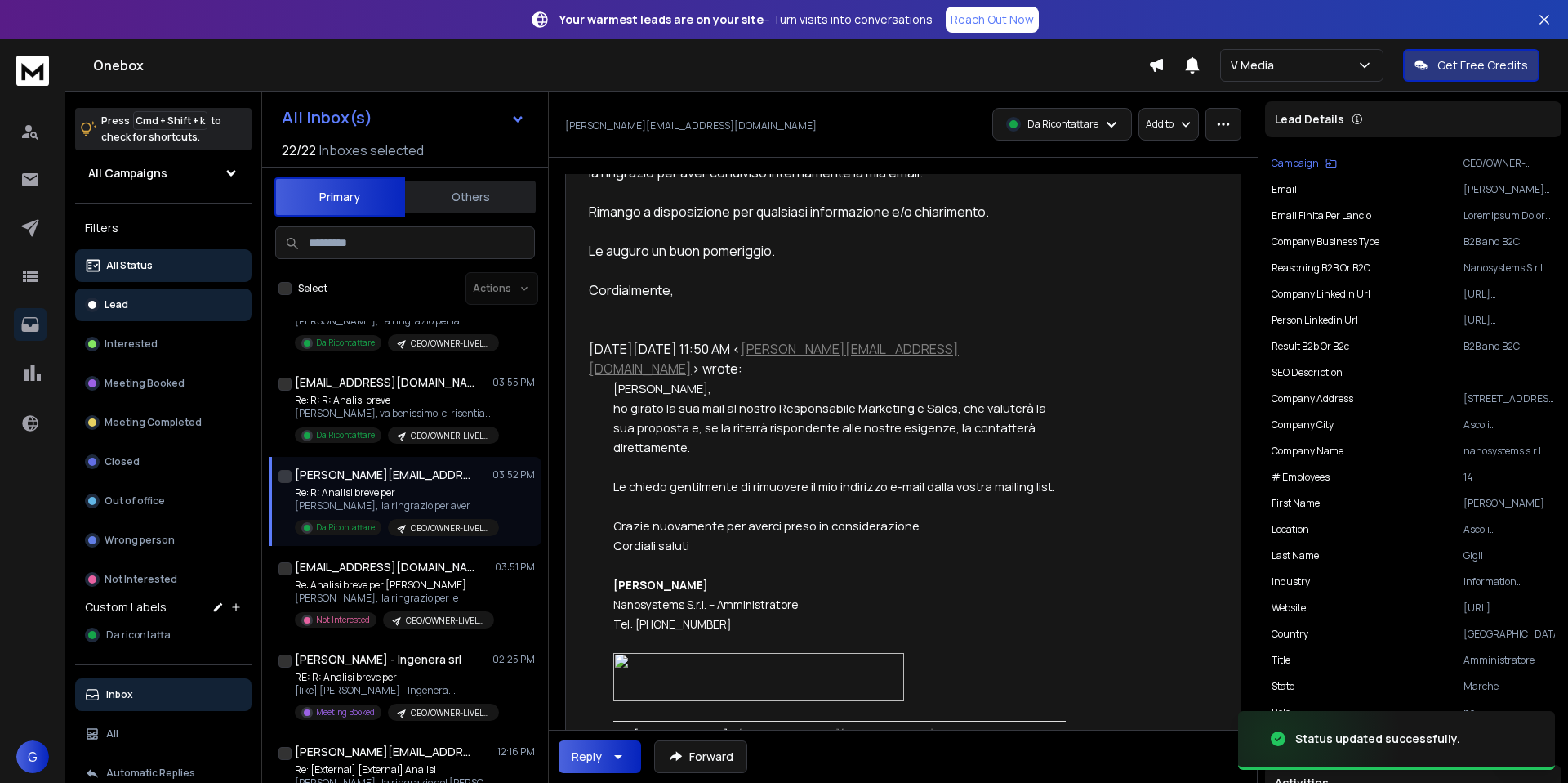
click at [155, 316] on button "Lead" at bounding box center [163, 304] width 177 height 33
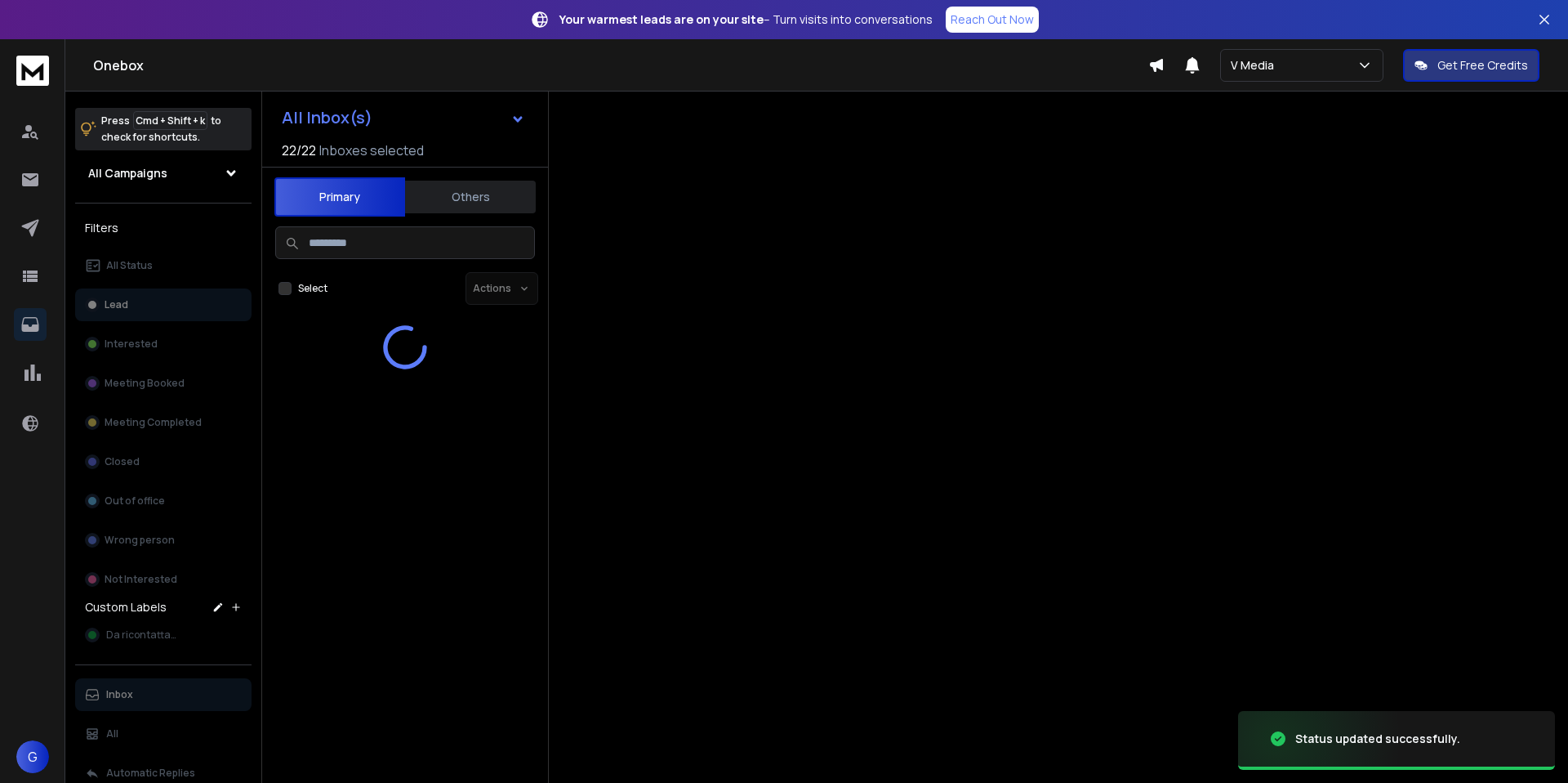
scroll to position [0, 0]
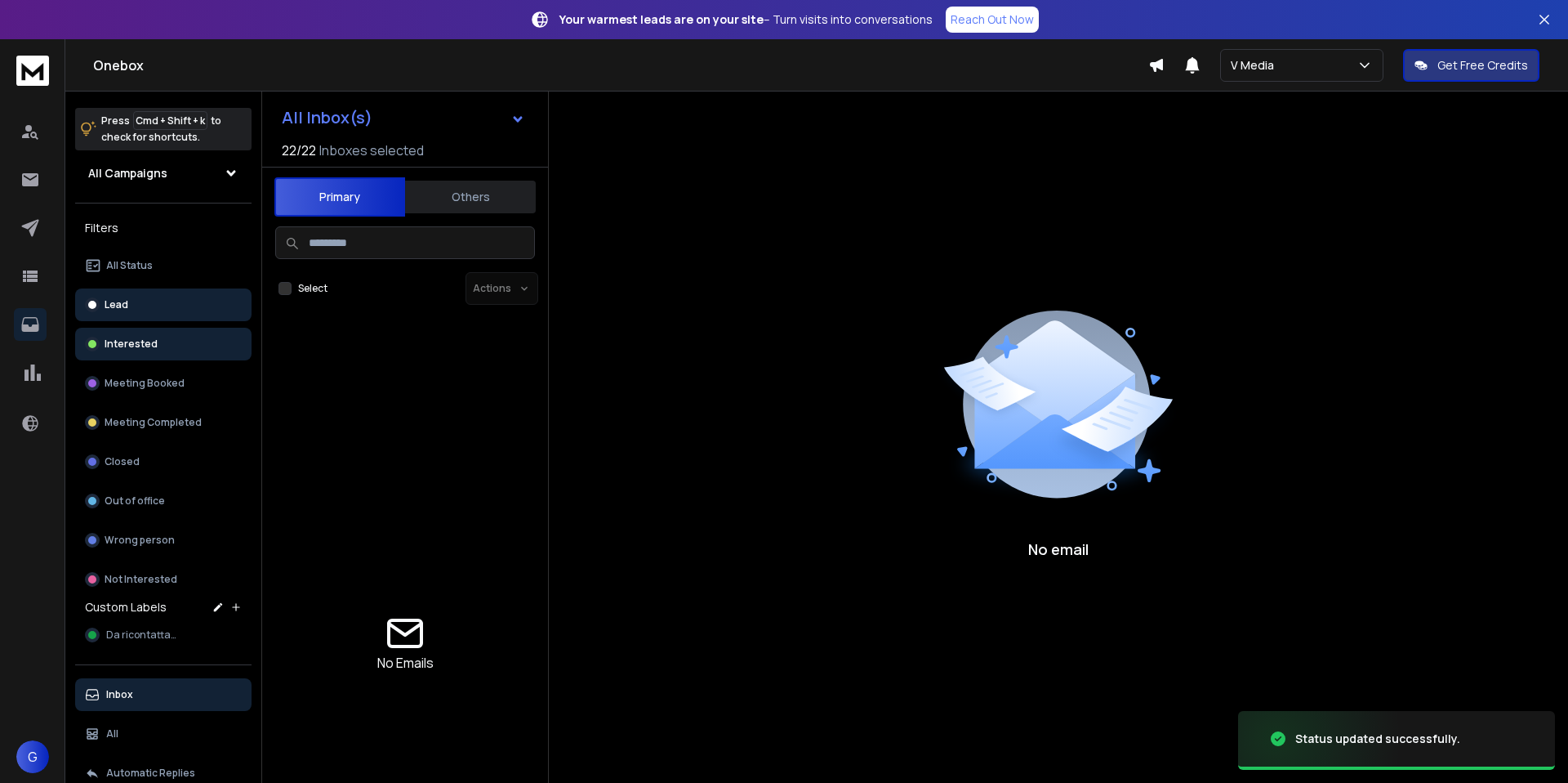
click at [161, 334] on button "Interested" at bounding box center [163, 343] width 177 height 33
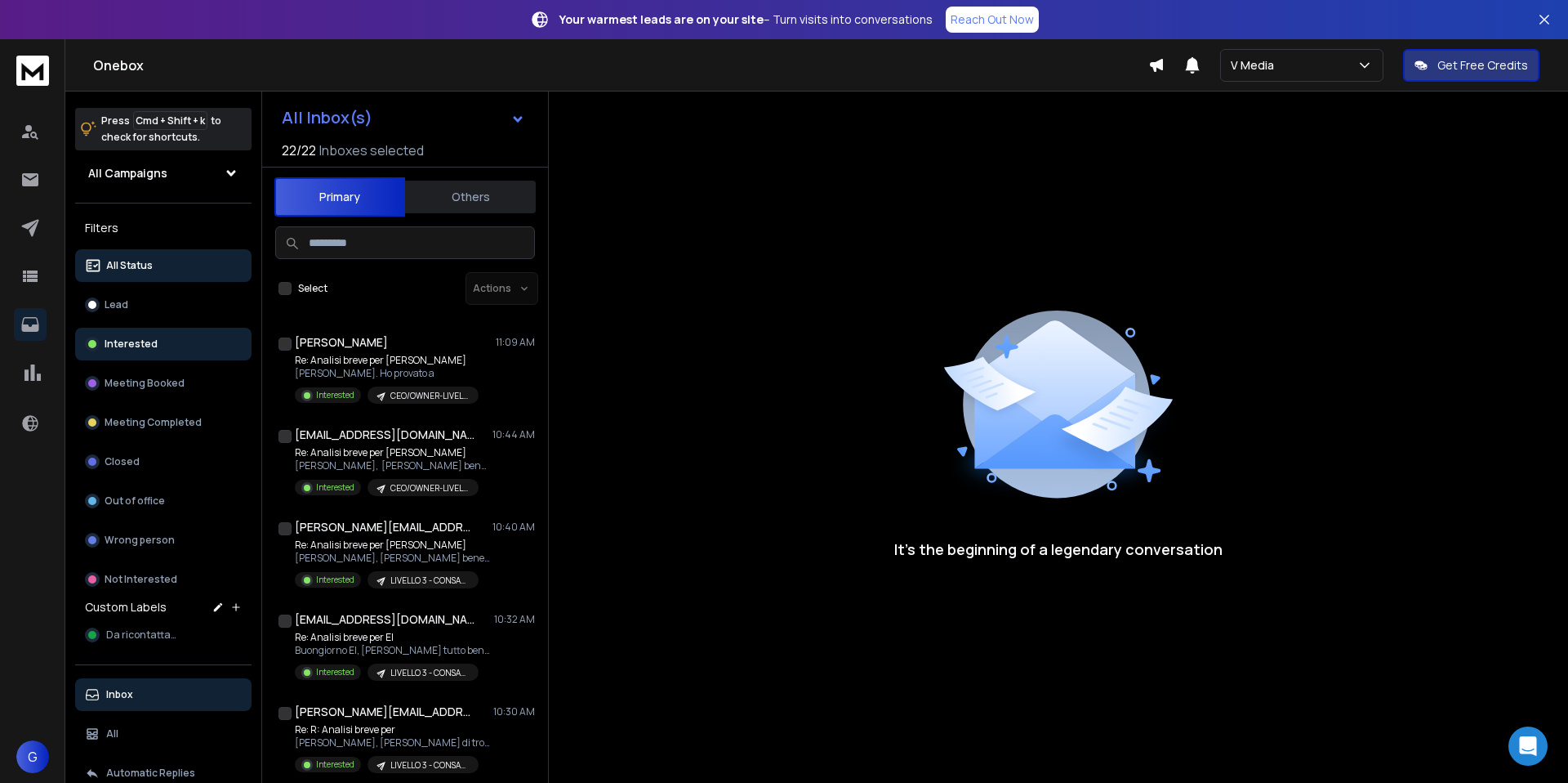
click at [178, 254] on button "All Status" at bounding box center [163, 265] width 177 height 33
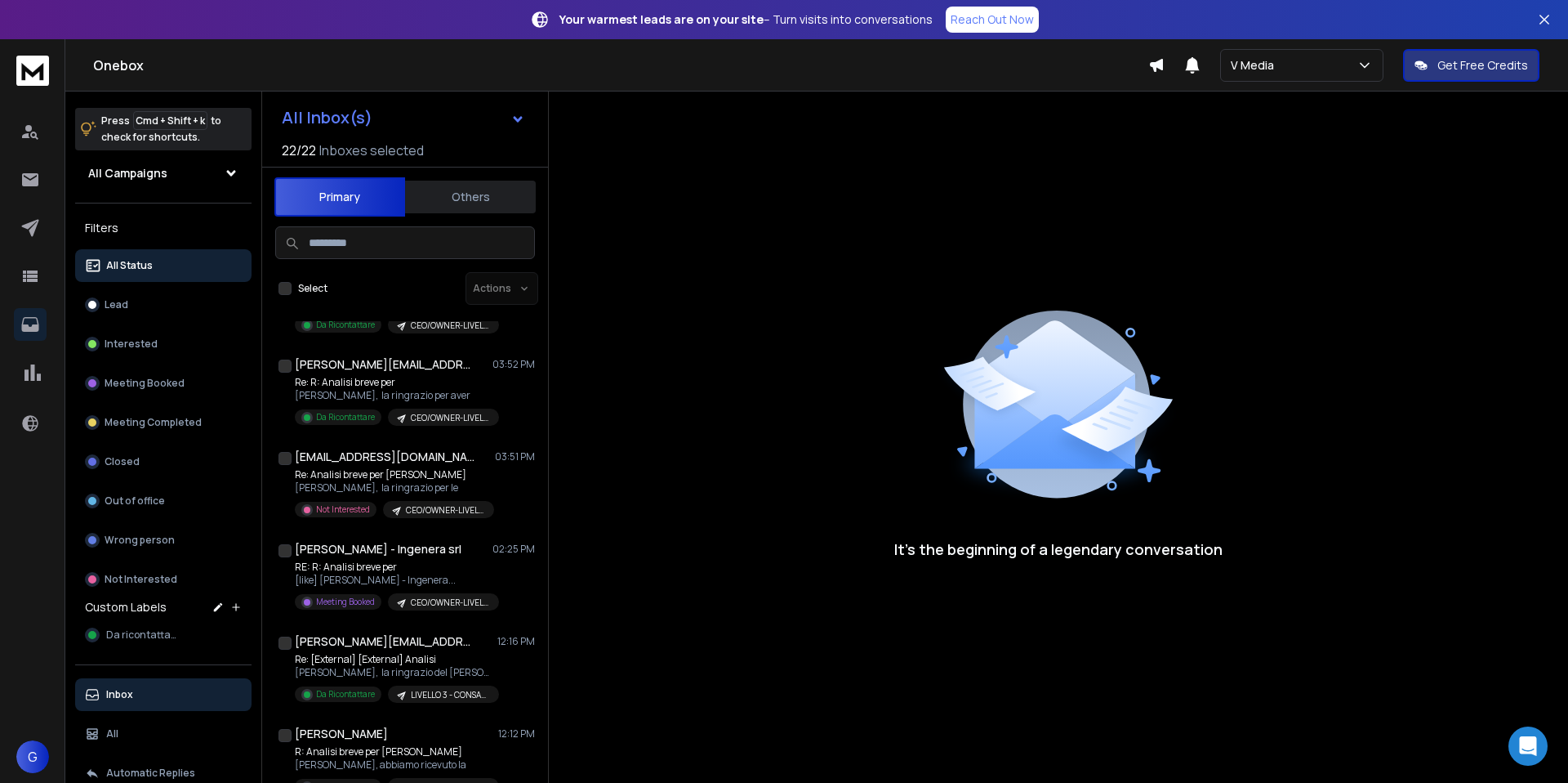
scroll to position [350, 0]
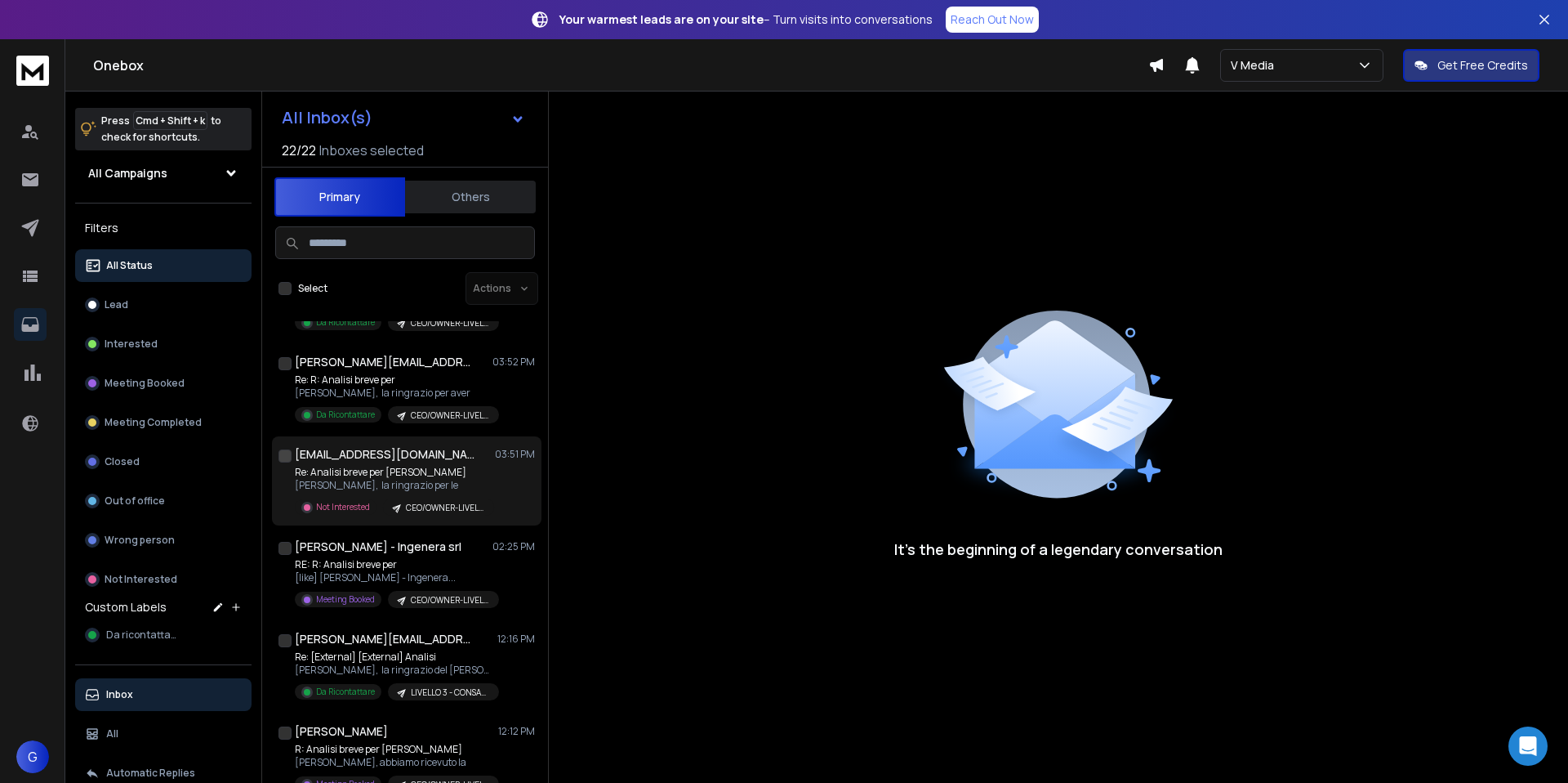
click at [467, 453] on div "[EMAIL_ADDRESS][DOMAIN_NAME] 03:51 PM" at bounding box center [414, 454] width 240 height 16
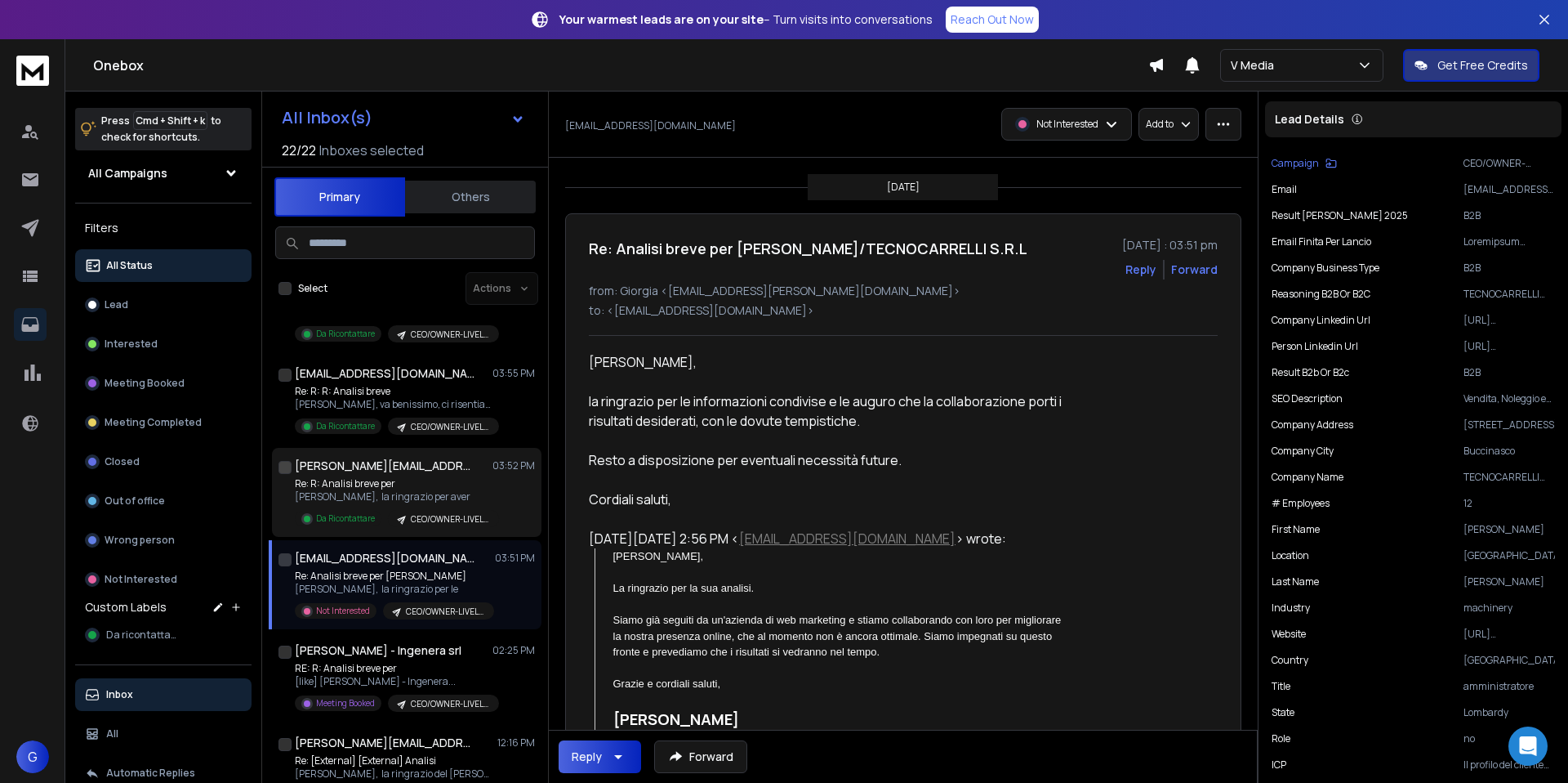
scroll to position [242, 0]
click at [487, 467] on div "[PERSON_NAME][EMAIL_ADDRESS][DOMAIN_NAME] 03:52 PM" at bounding box center [414, 469] width 240 height 16
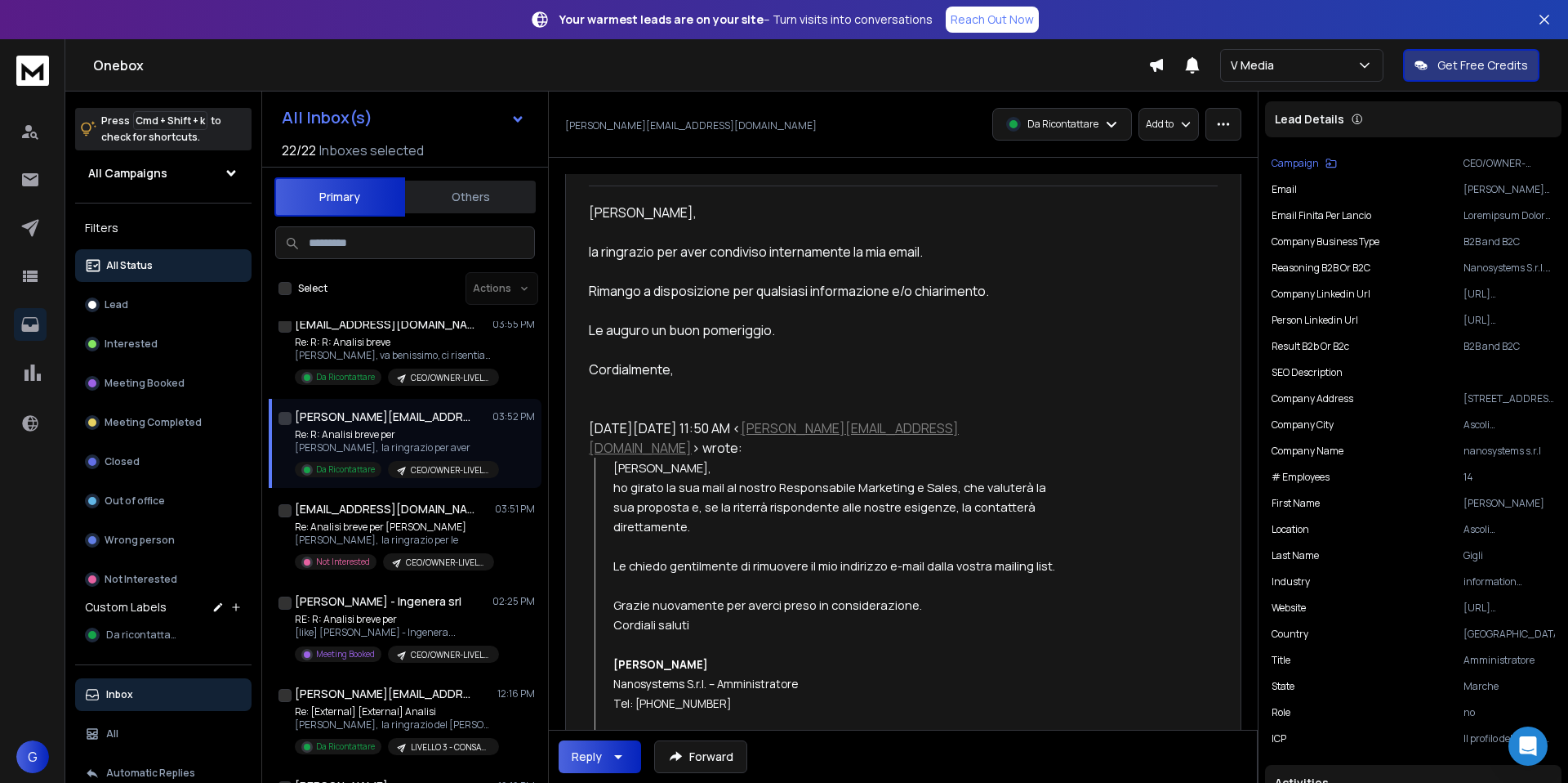
scroll to position [152, 0]
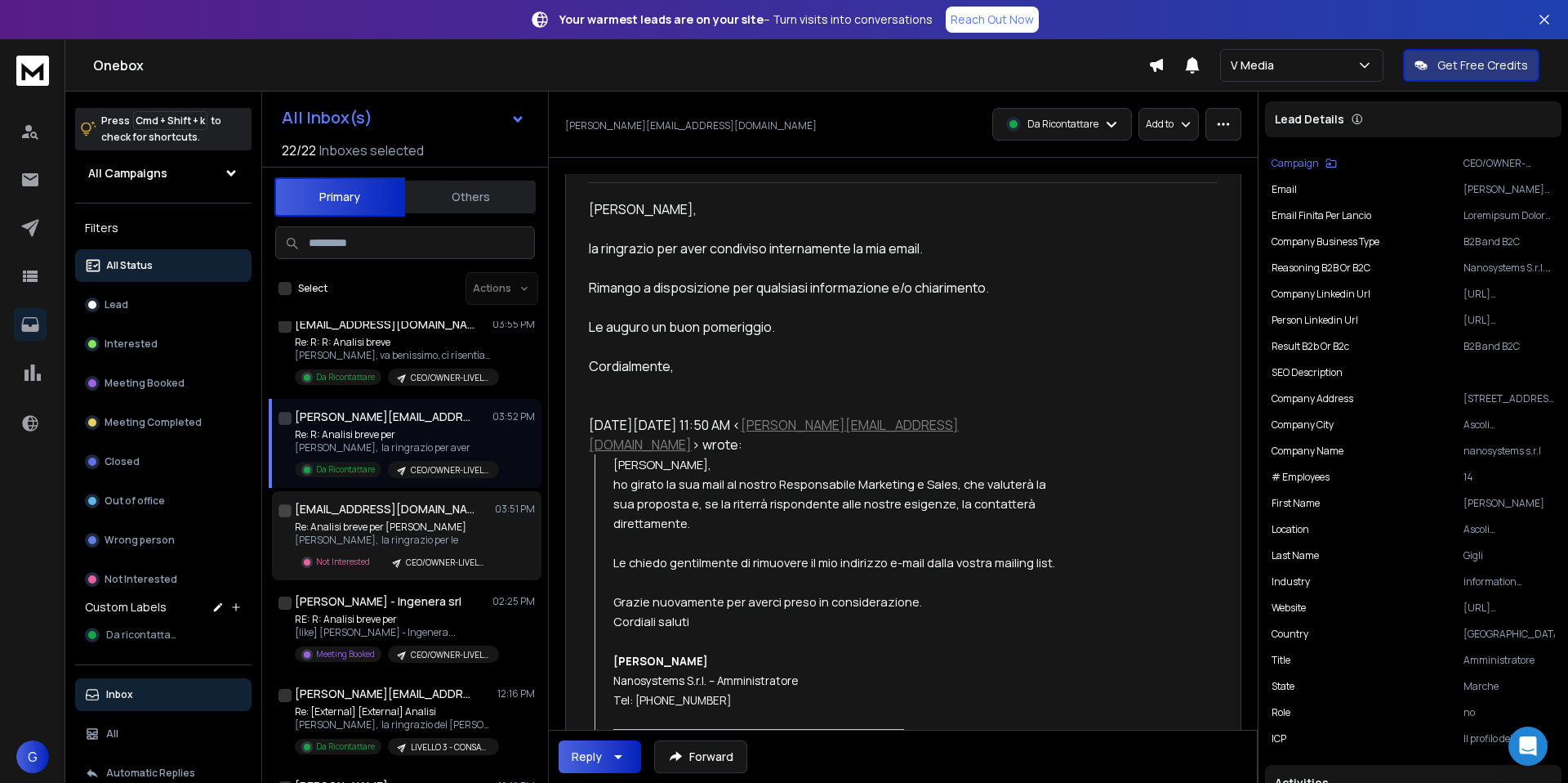
click at [473, 515] on div "[EMAIL_ADDRESS][DOMAIN_NAME] 03:51 PM" at bounding box center [414, 508] width 240 height 16
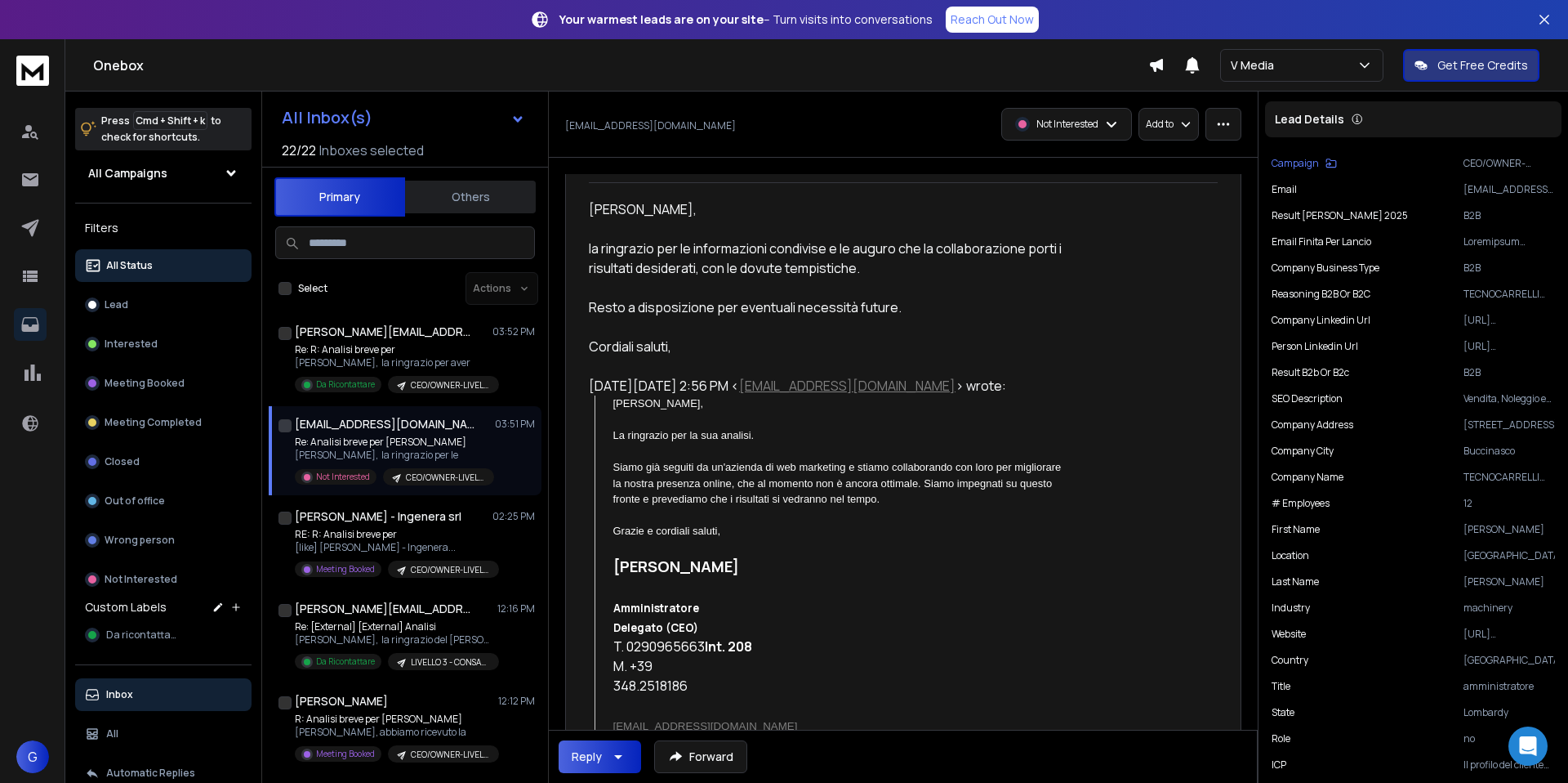
scroll to position [383, 0]
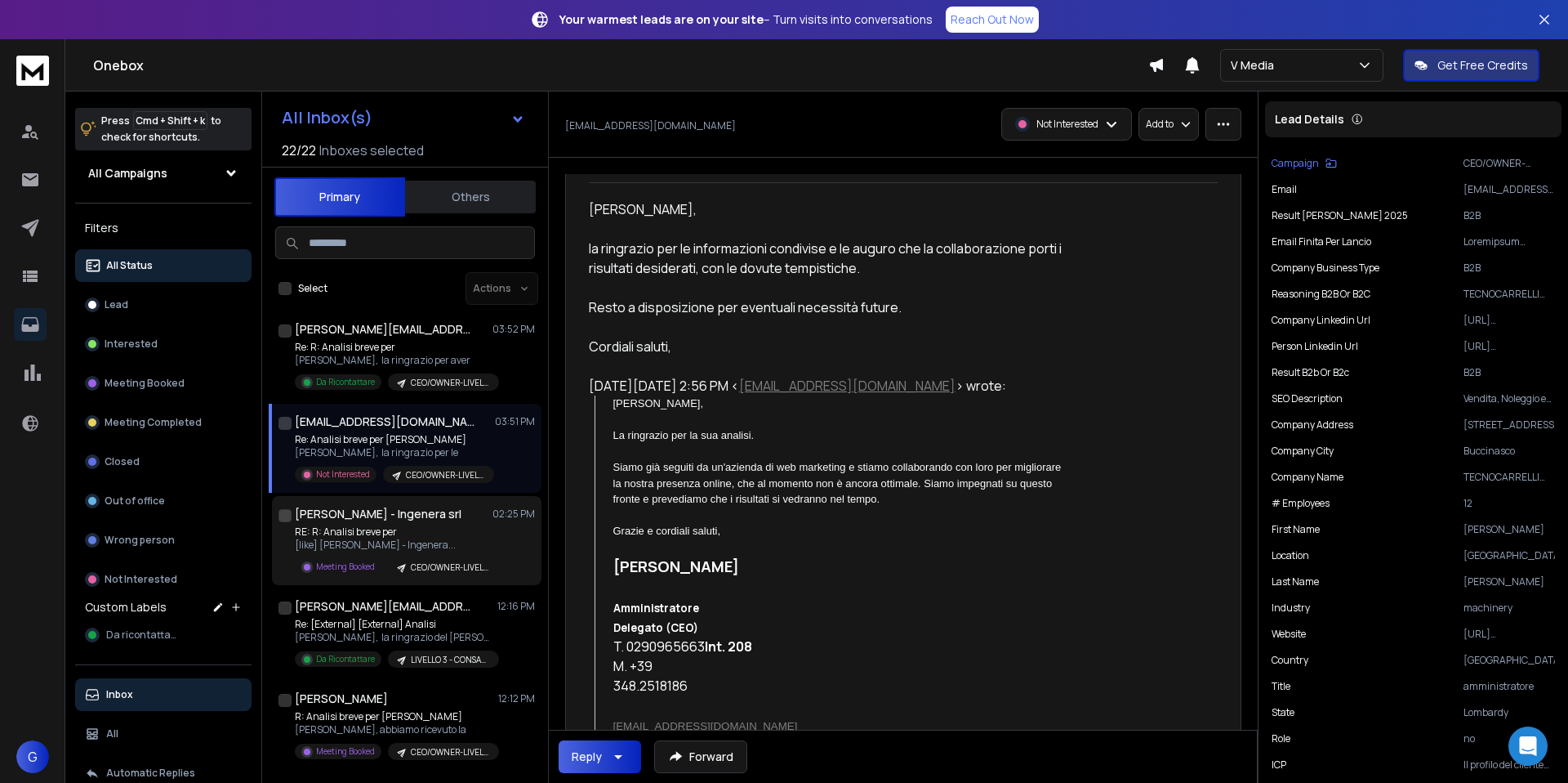
click at [461, 514] on h1 "[PERSON_NAME] - Ingenera srl" at bounding box center [378, 514] width 166 height 16
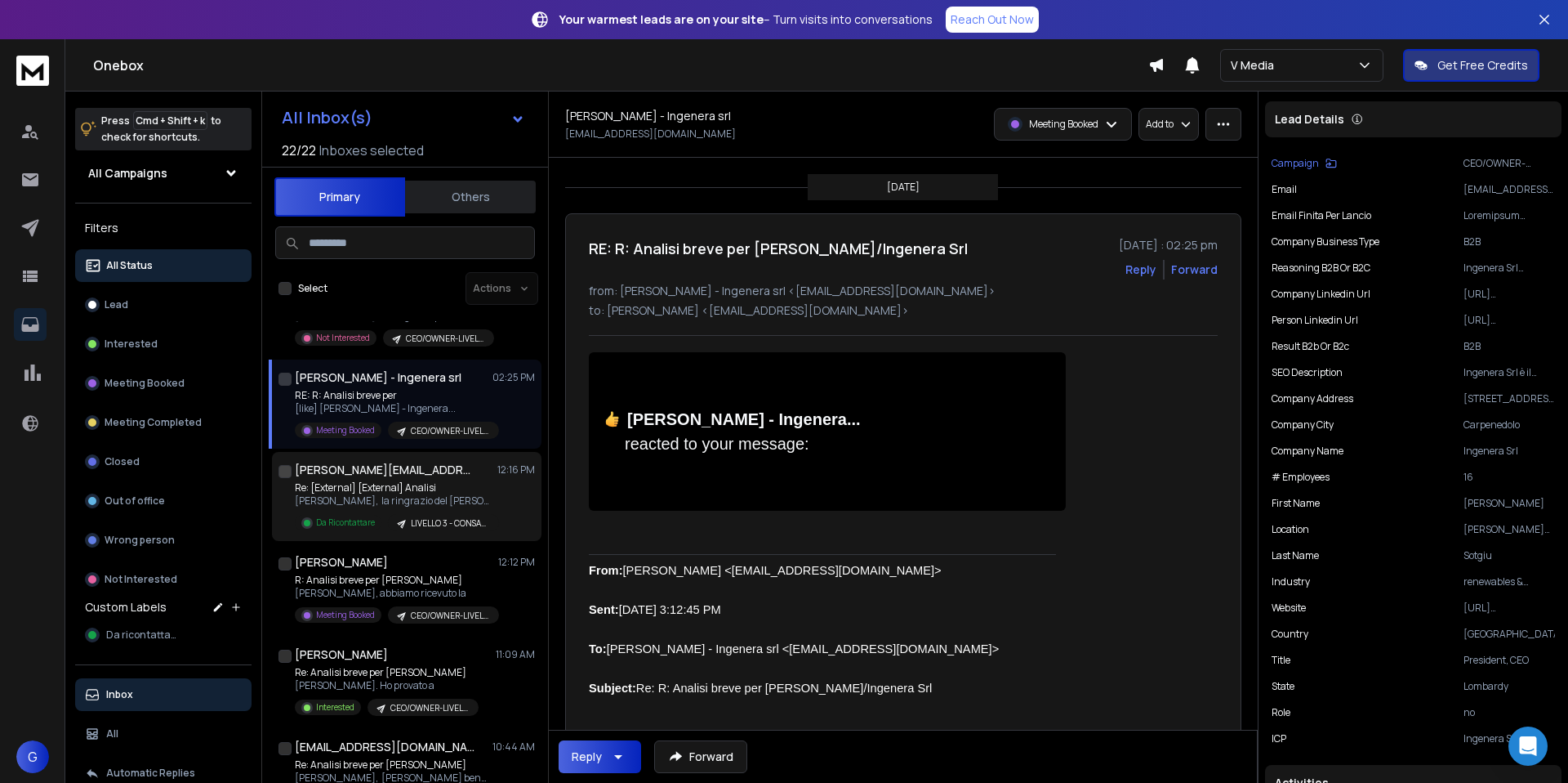
scroll to position [519, 0]
click at [465, 475] on h1 "[PERSON_NAME][EMAIL_ADDRESS][DOMAIN_NAME]" at bounding box center [384, 469] width 180 height 16
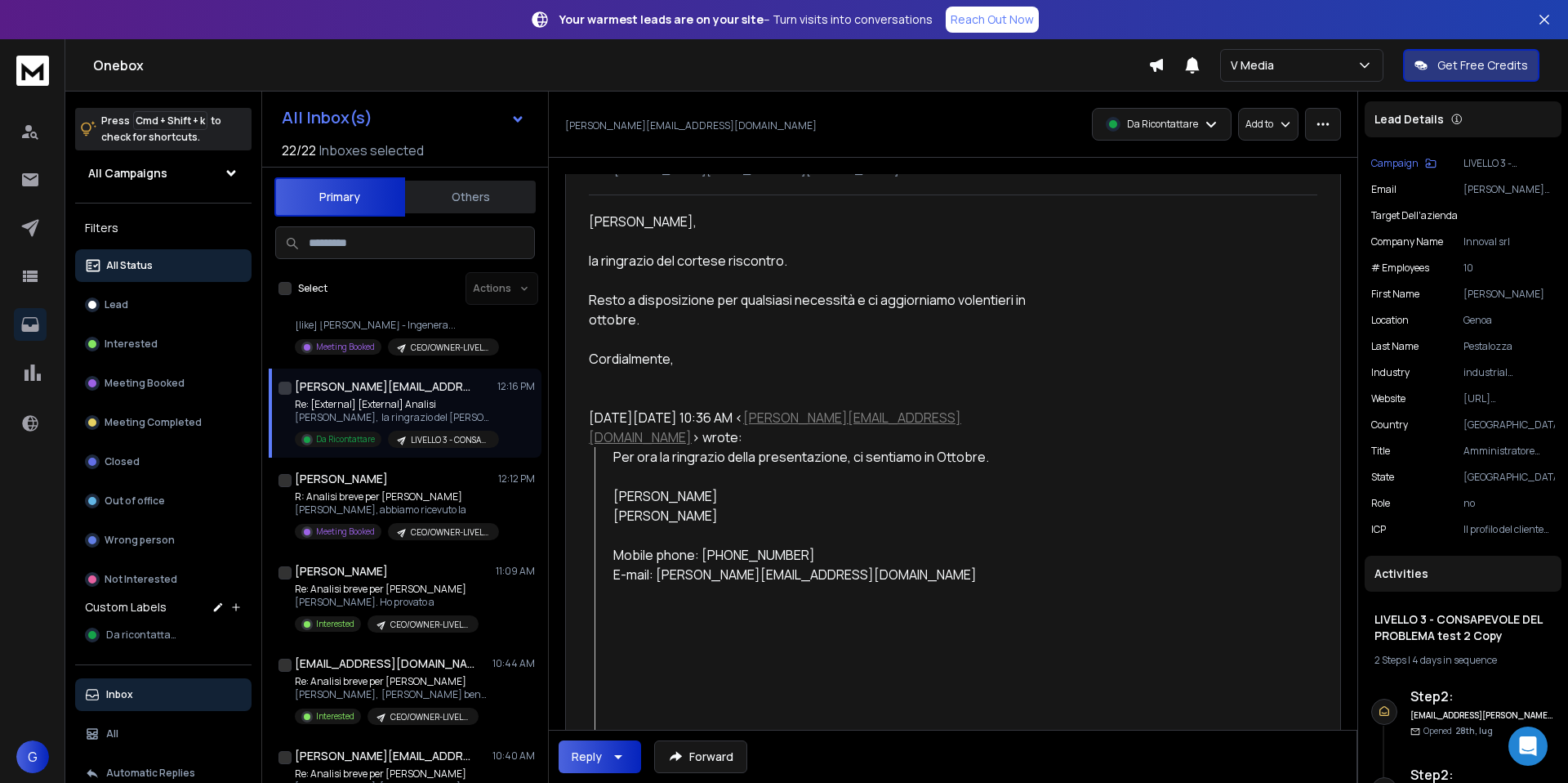
scroll to position [603, 0]
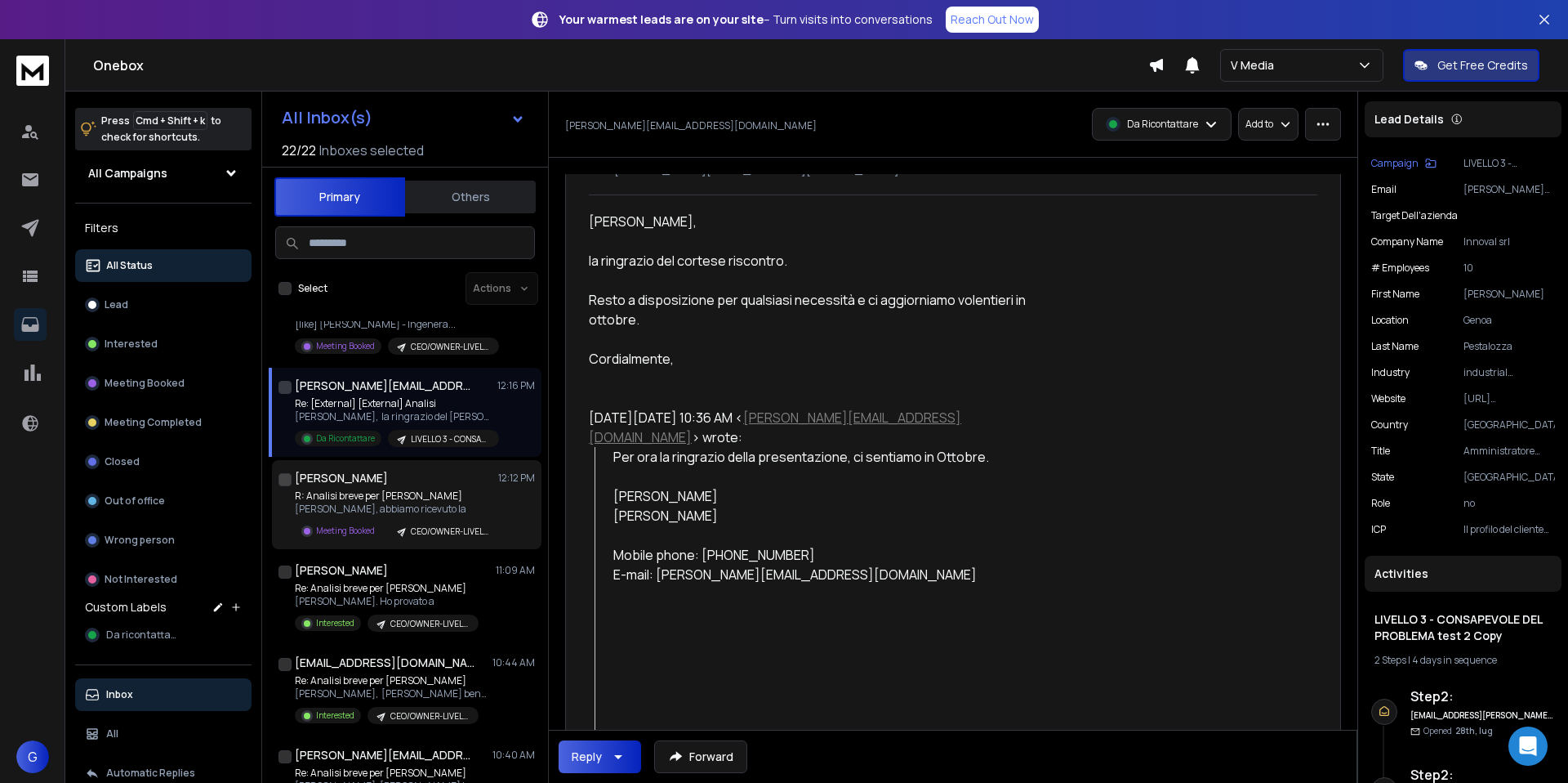
click at [479, 497] on p "R: Analisi breve per [PERSON_NAME]" at bounding box center [393, 496] width 196 height 13
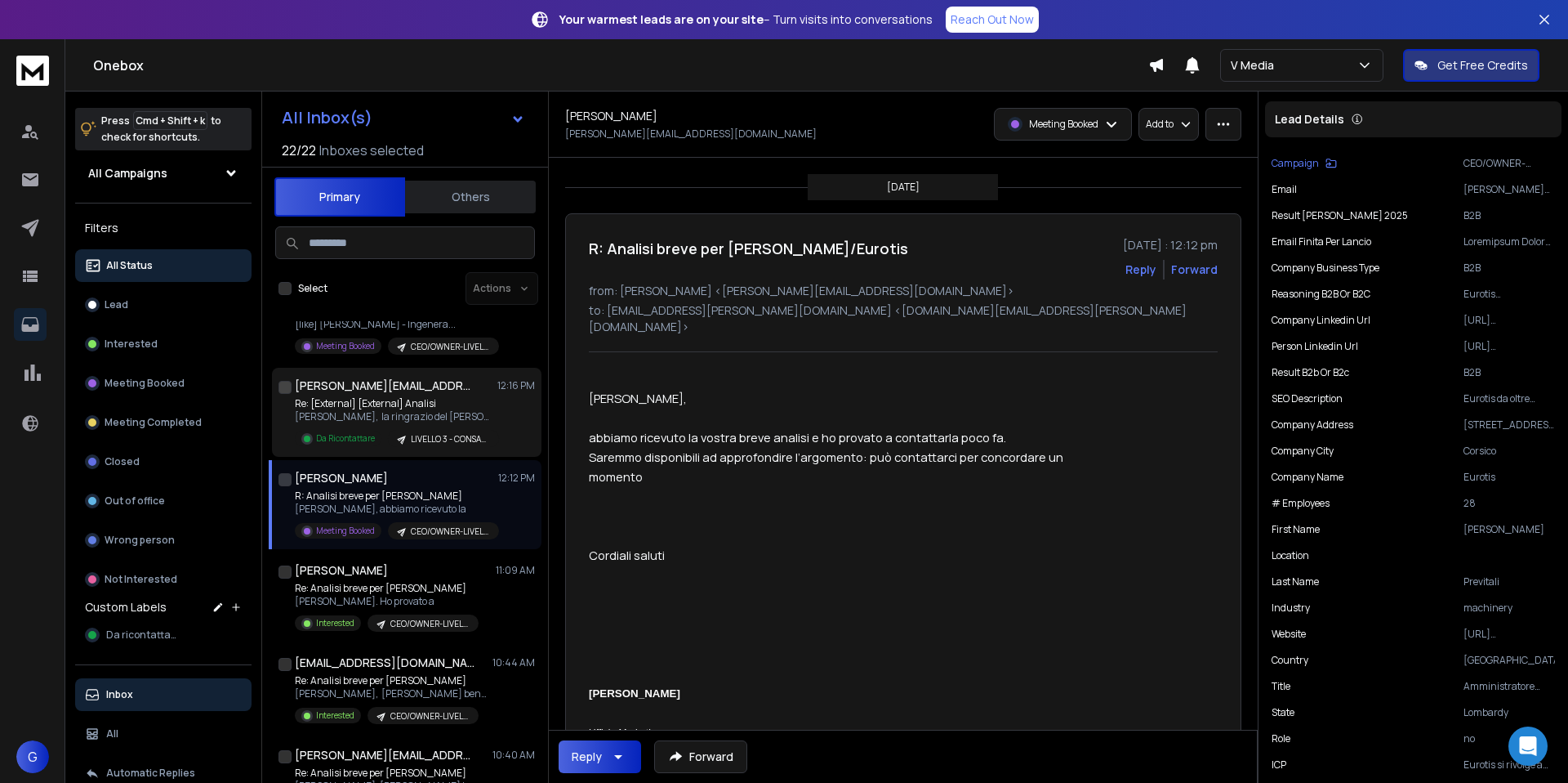
scroll to position [689, 0]
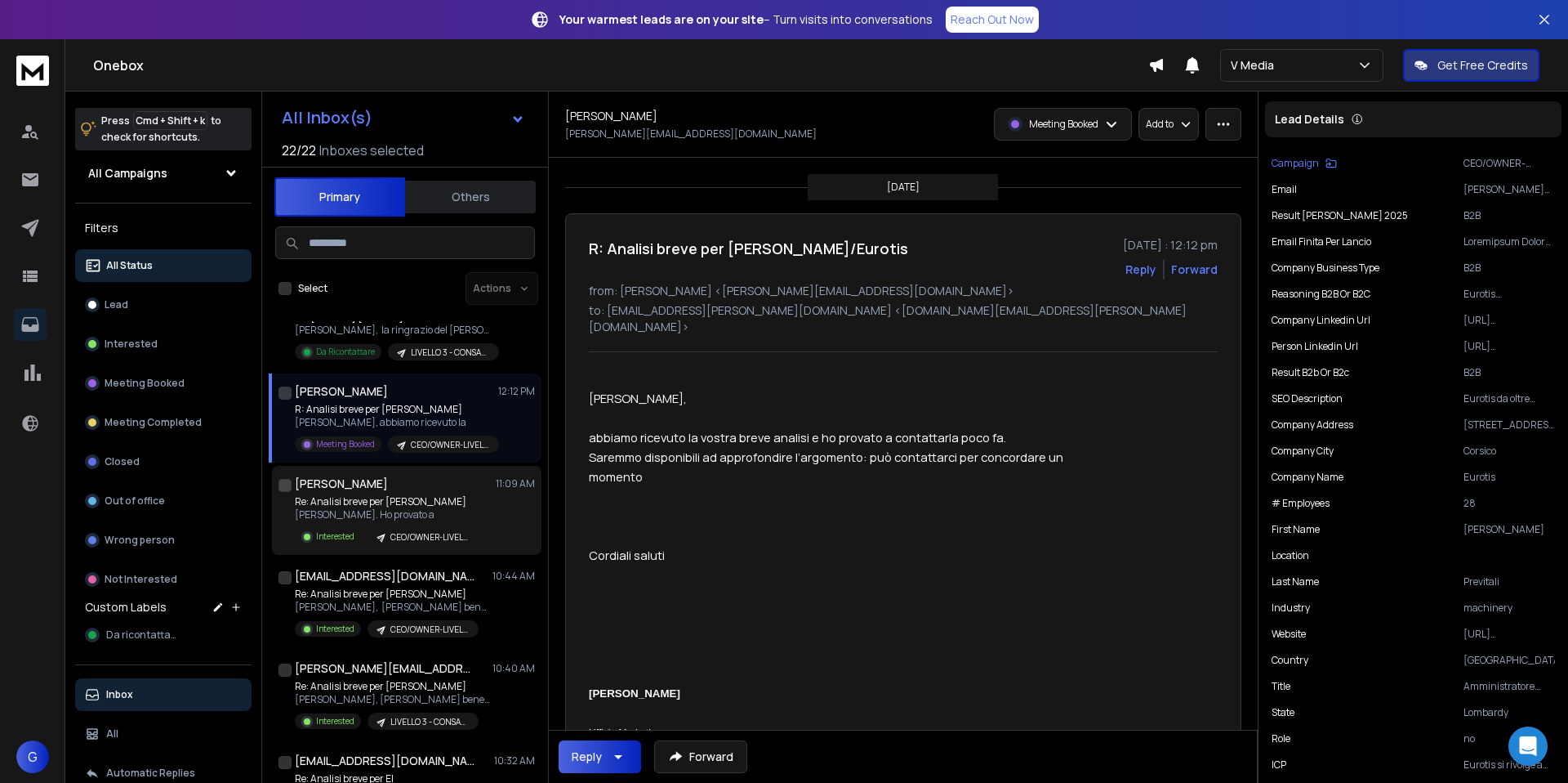
click at [461, 500] on p "Re: Analisi breve per [PERSON_NAME]" at bounding box center [386, 501] width 184 height 13
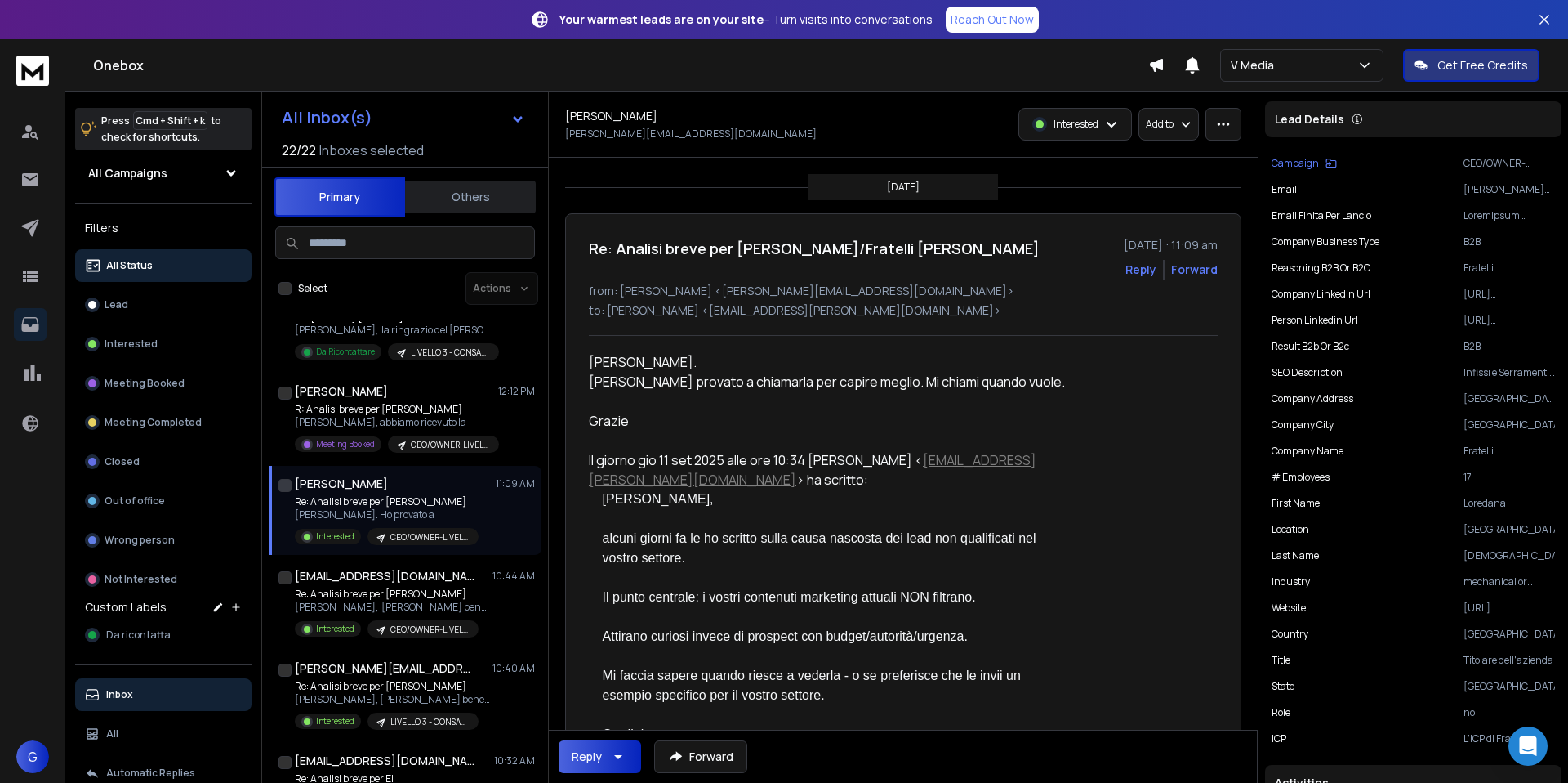
scroll to position [751, 0]
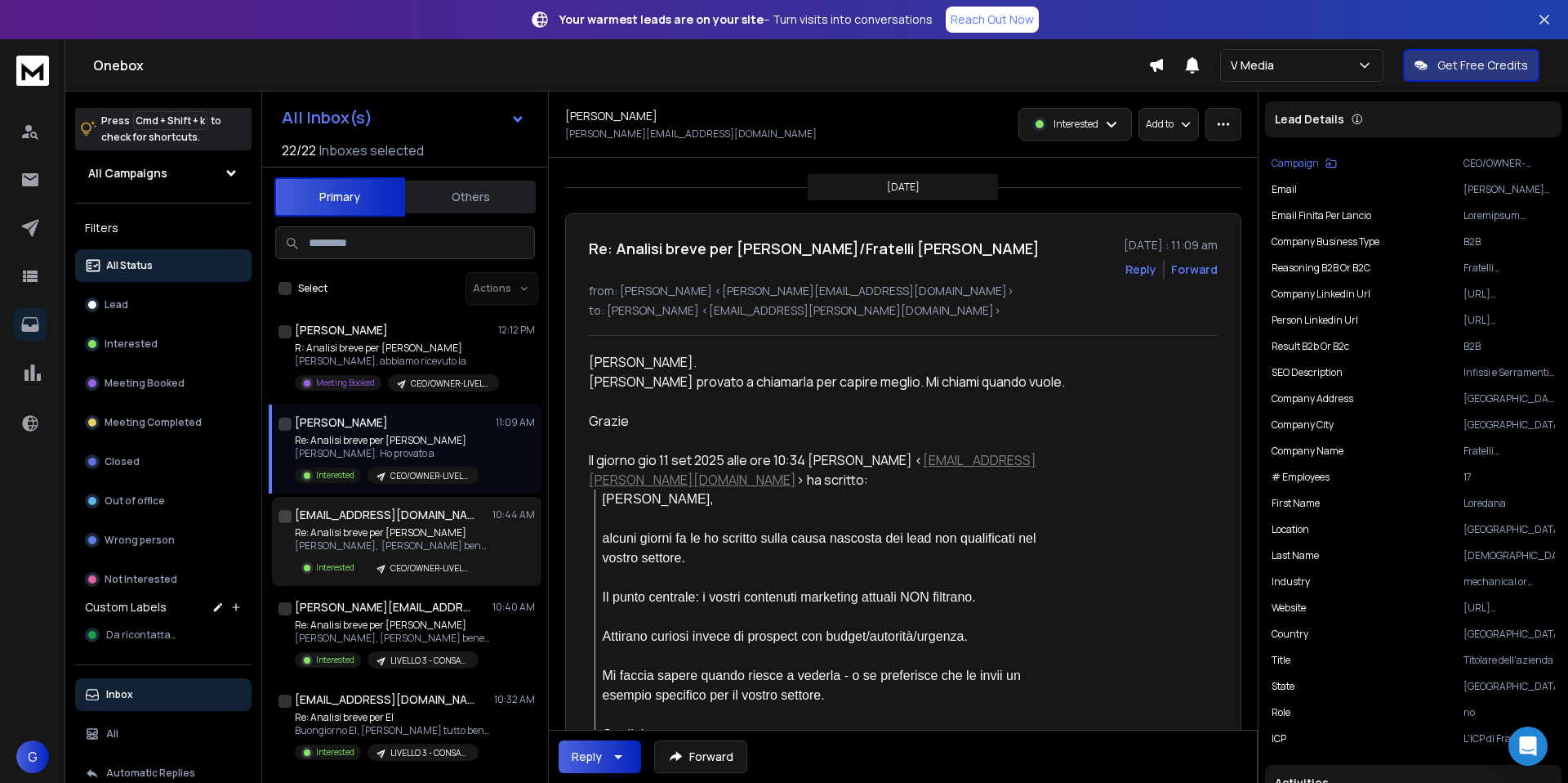
click at [468, 511] on div "[EMAIL_ADDRESS][DOMAIN_NAME] 10:44 AM" at bounding box center [414, 515] width 240 height 16
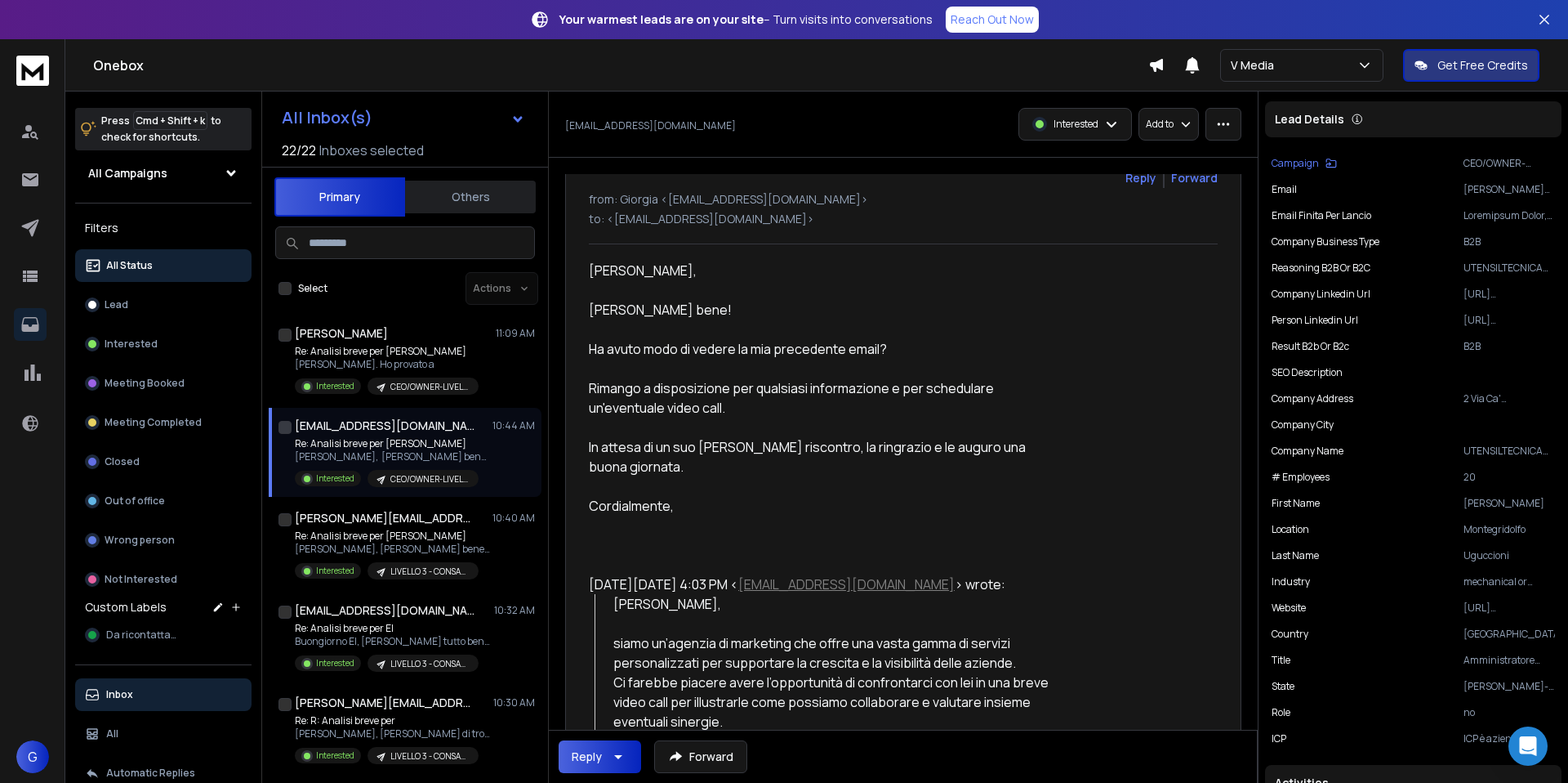
scroll to position [842, 0]
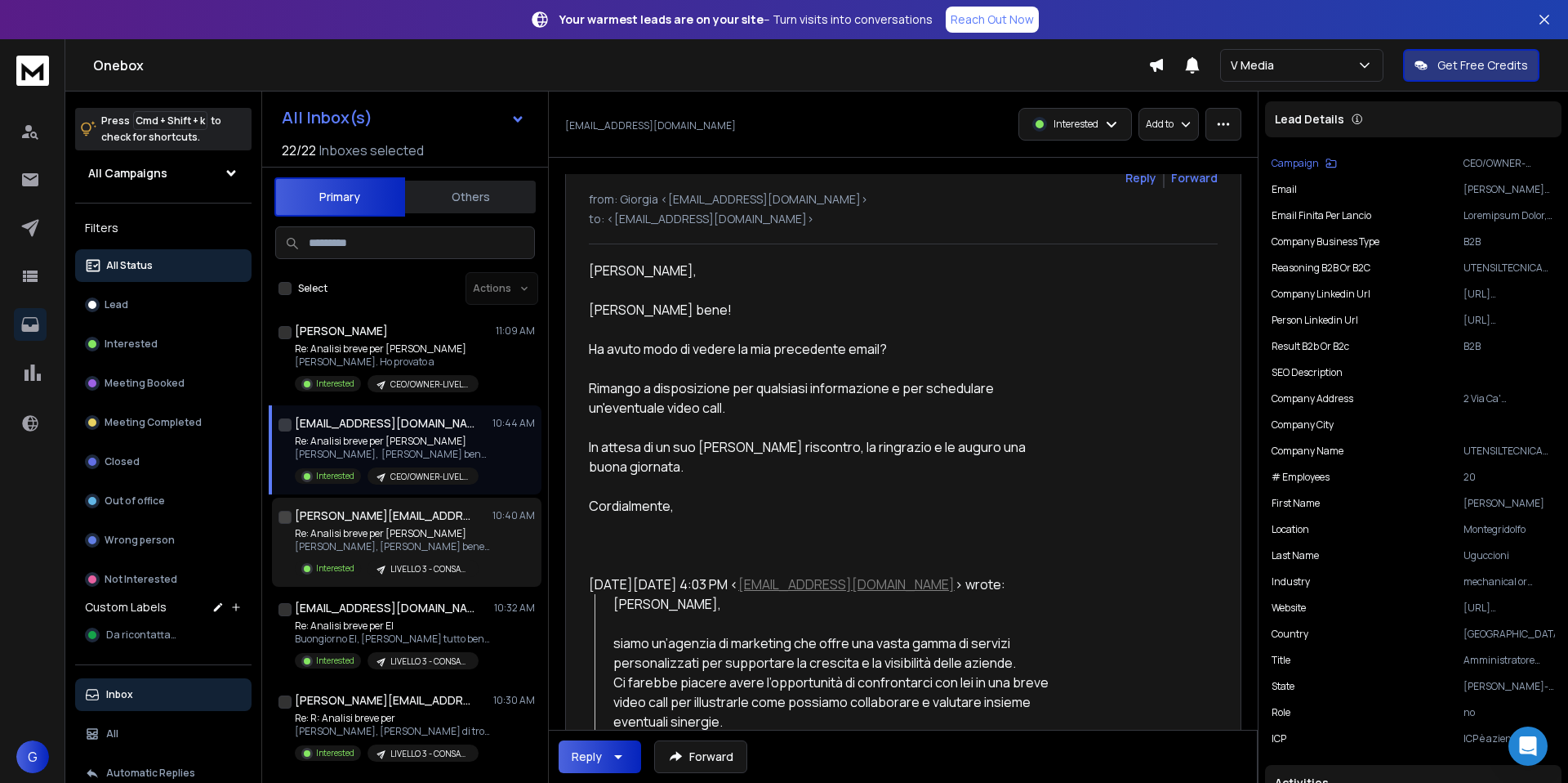
click at [481, 529] on p "Re: Analisi breve per [PERSON_NAME]" at bounding box center [393, 533] width 196 height 13
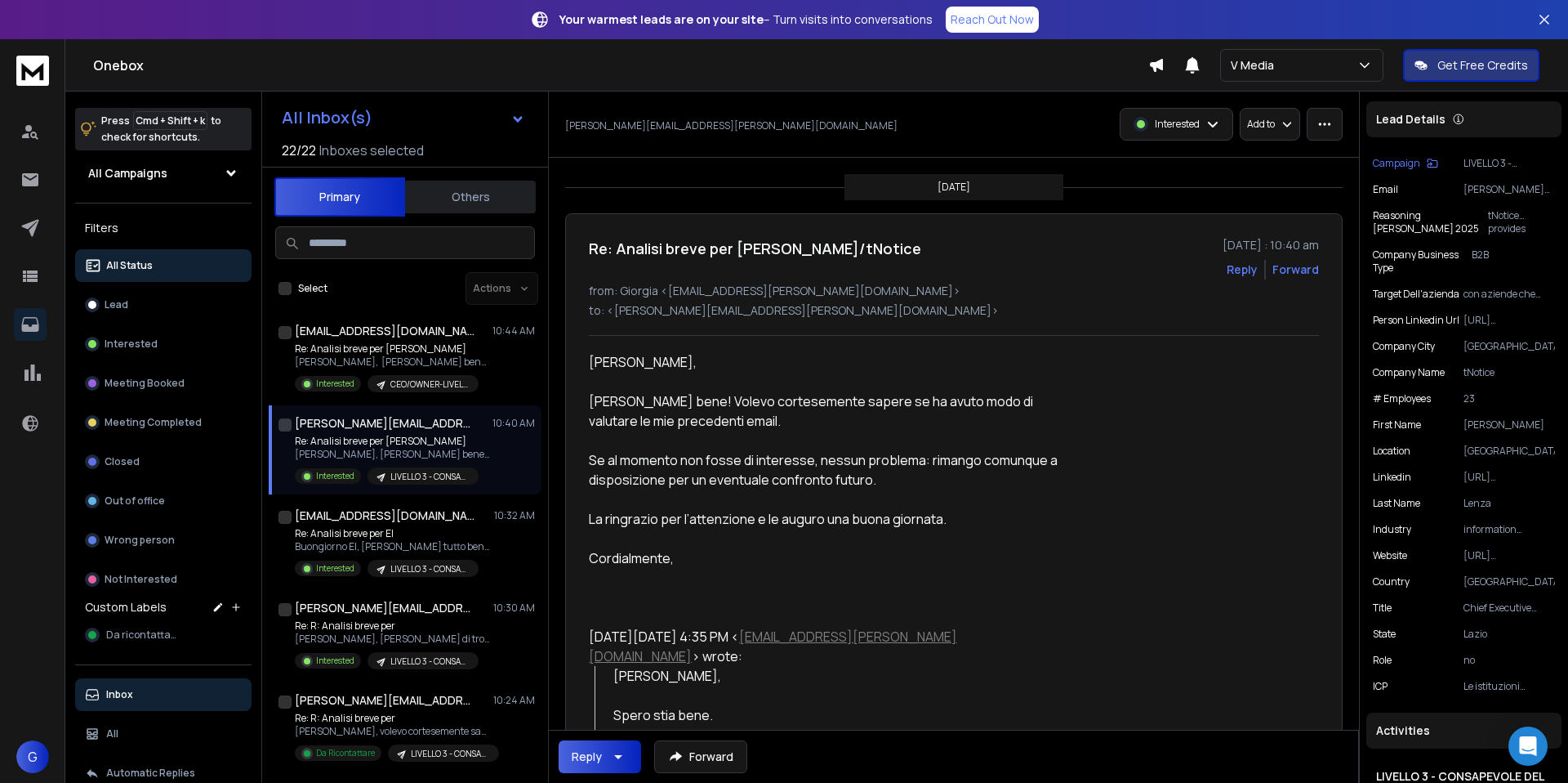
scroll to position [936, 0]
click at [477, 515] on div "[EMAIL_ADDRESS][DOMAIN_NAME] 10:32 AM" at bounding box center [414, 514] width 240 height 16
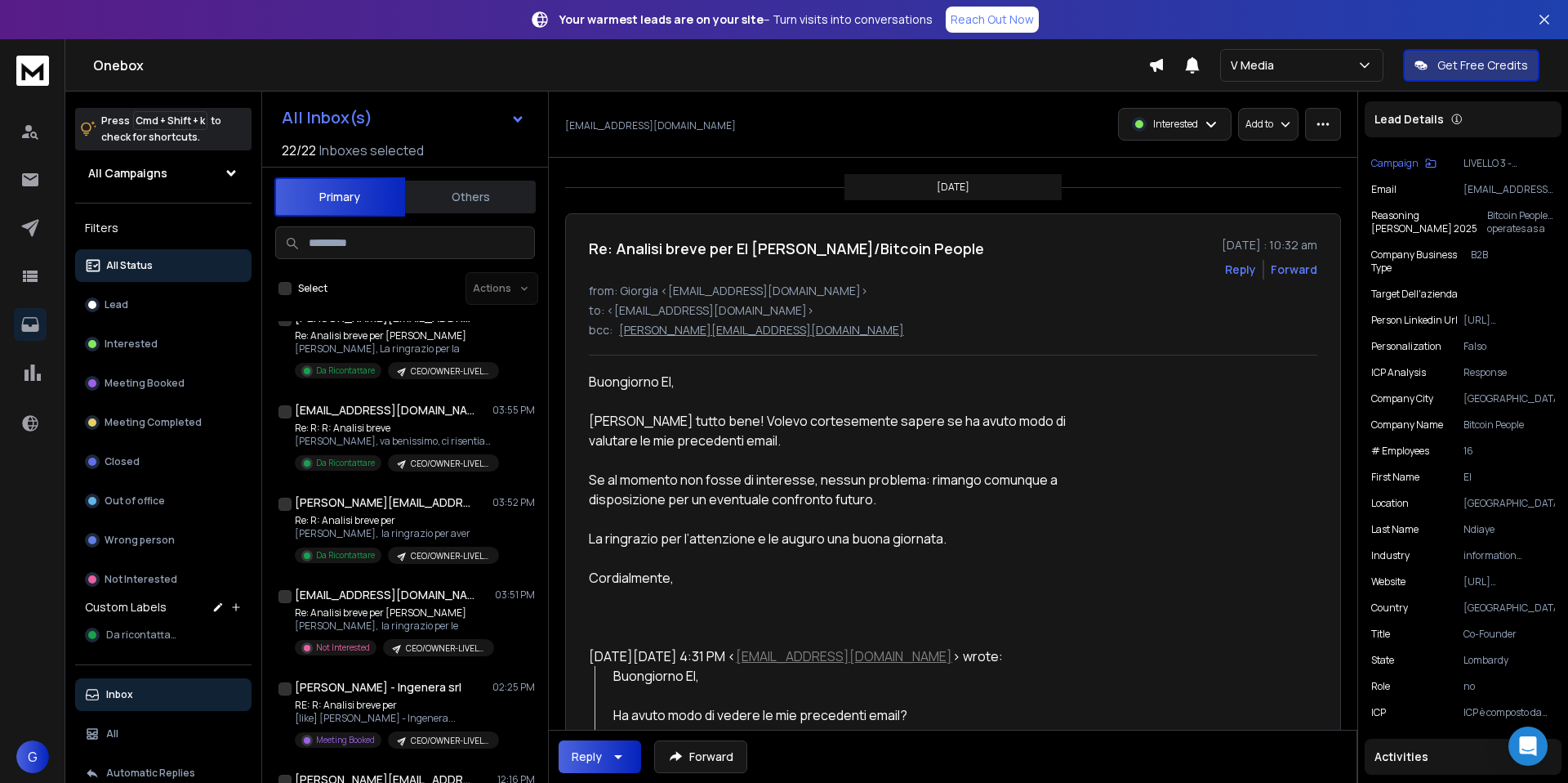
scroll to position [0, 0]
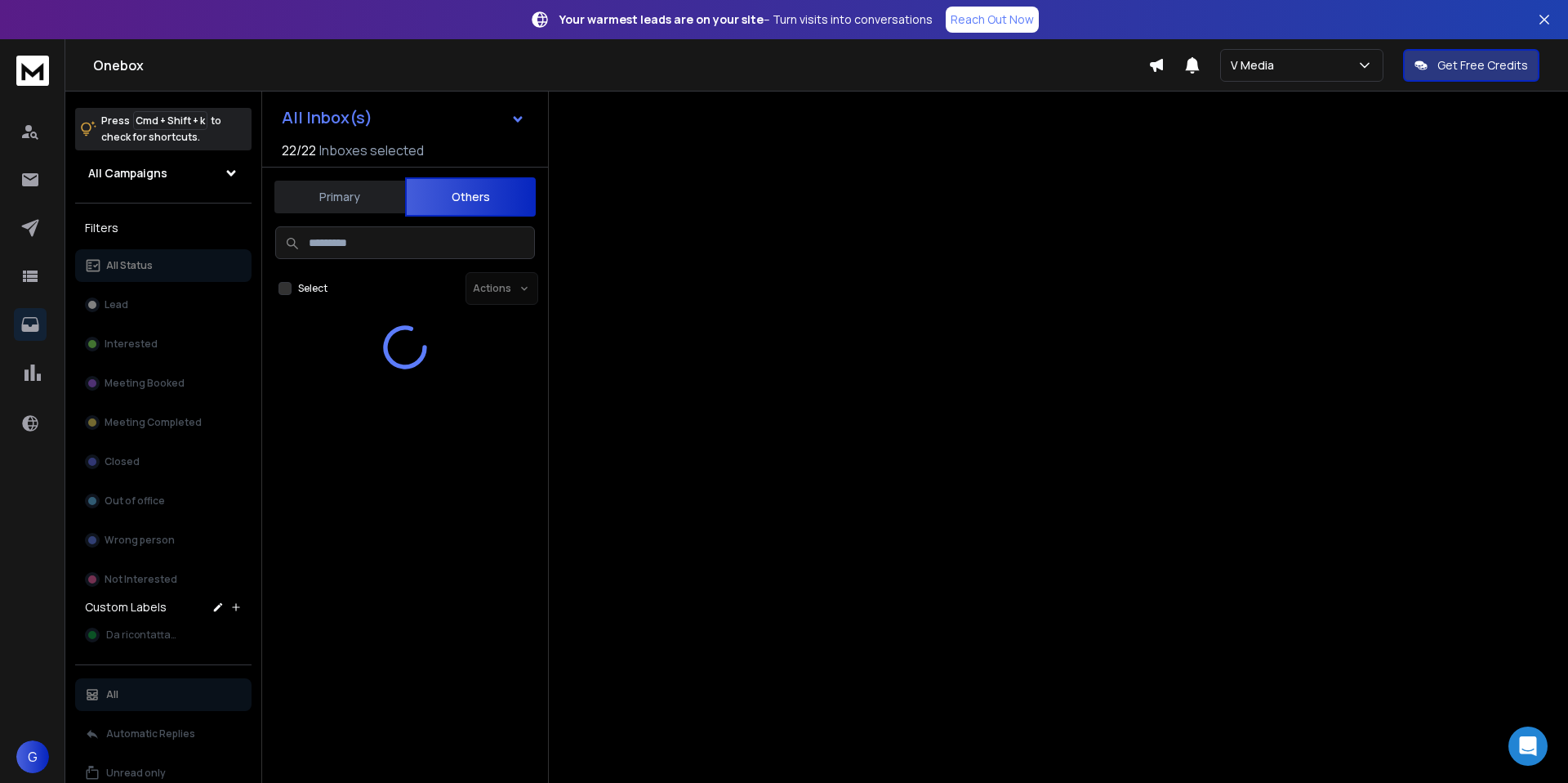
click at [500, 193] on button "Others" at bounding box center [470, 197] width 131 height 39
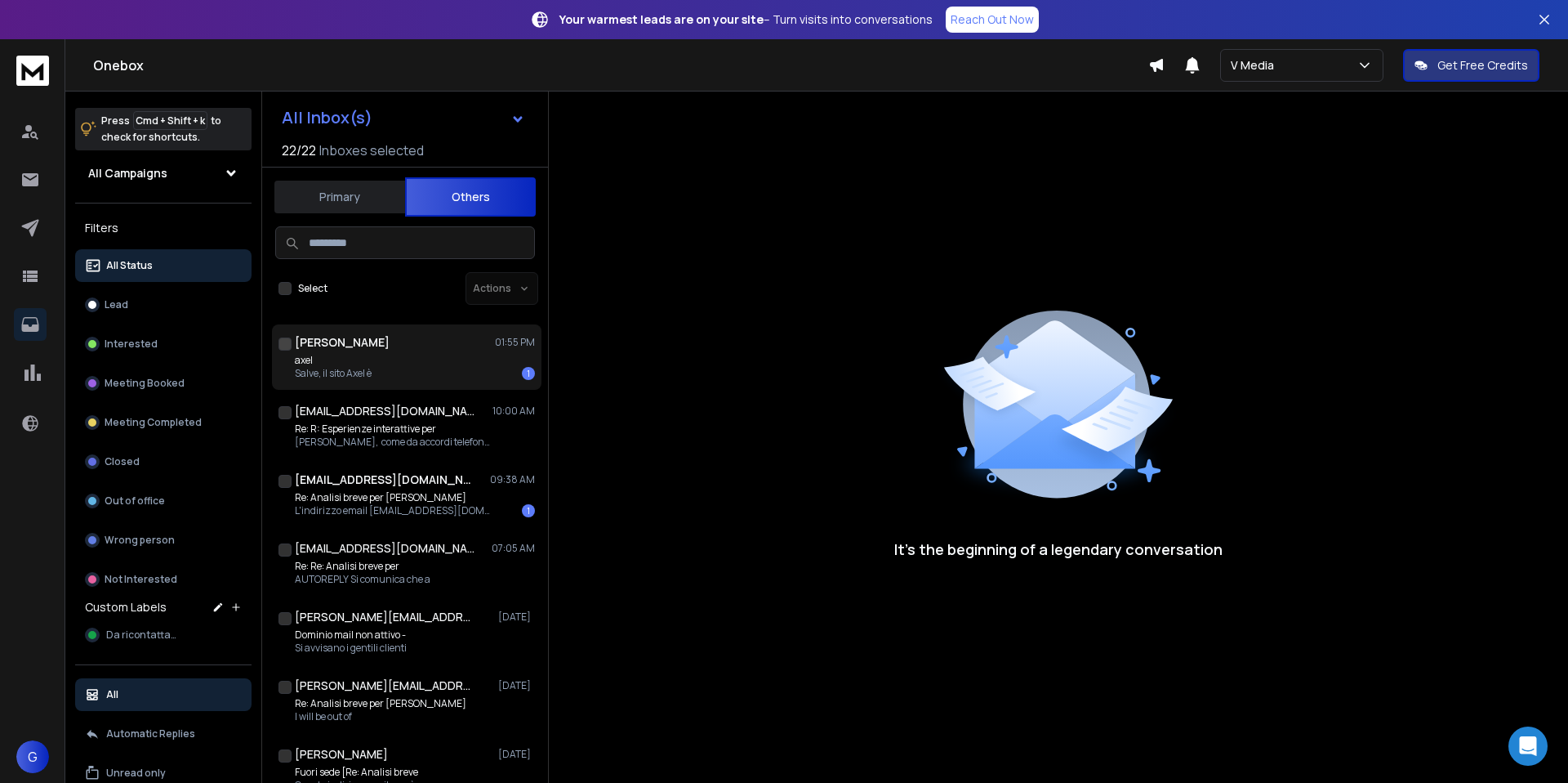
click at [444, 366] on div "[PERSON_NAME], il sito Axel è 1" at bounding box center [414, 367] width 240 height 26
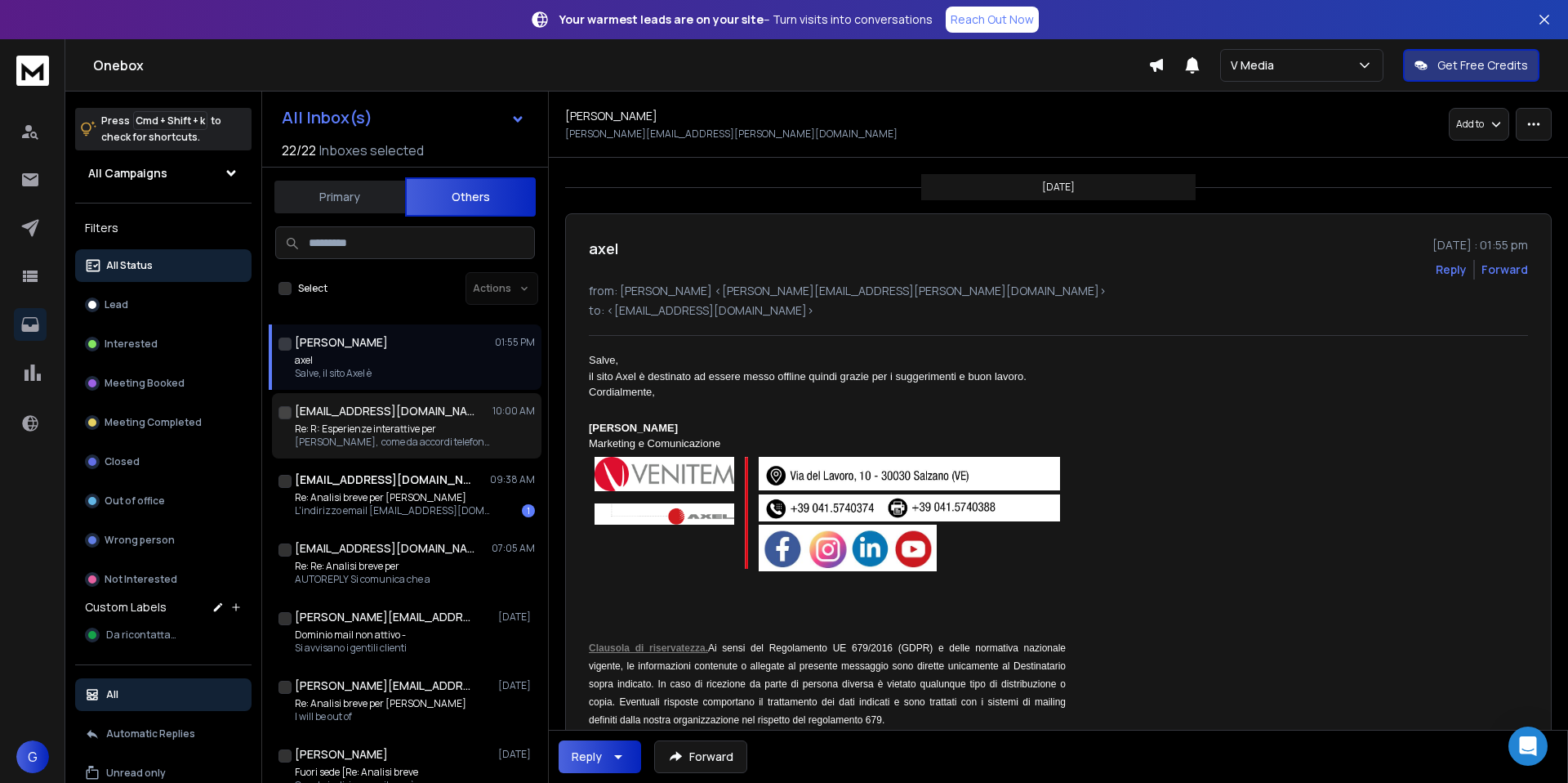
click at [437, 406] on div "[EMAIL_ADDRESS][DOMAIN_NAME] 10:00 AM" at bounding box center [414, 411] width 240 height 16
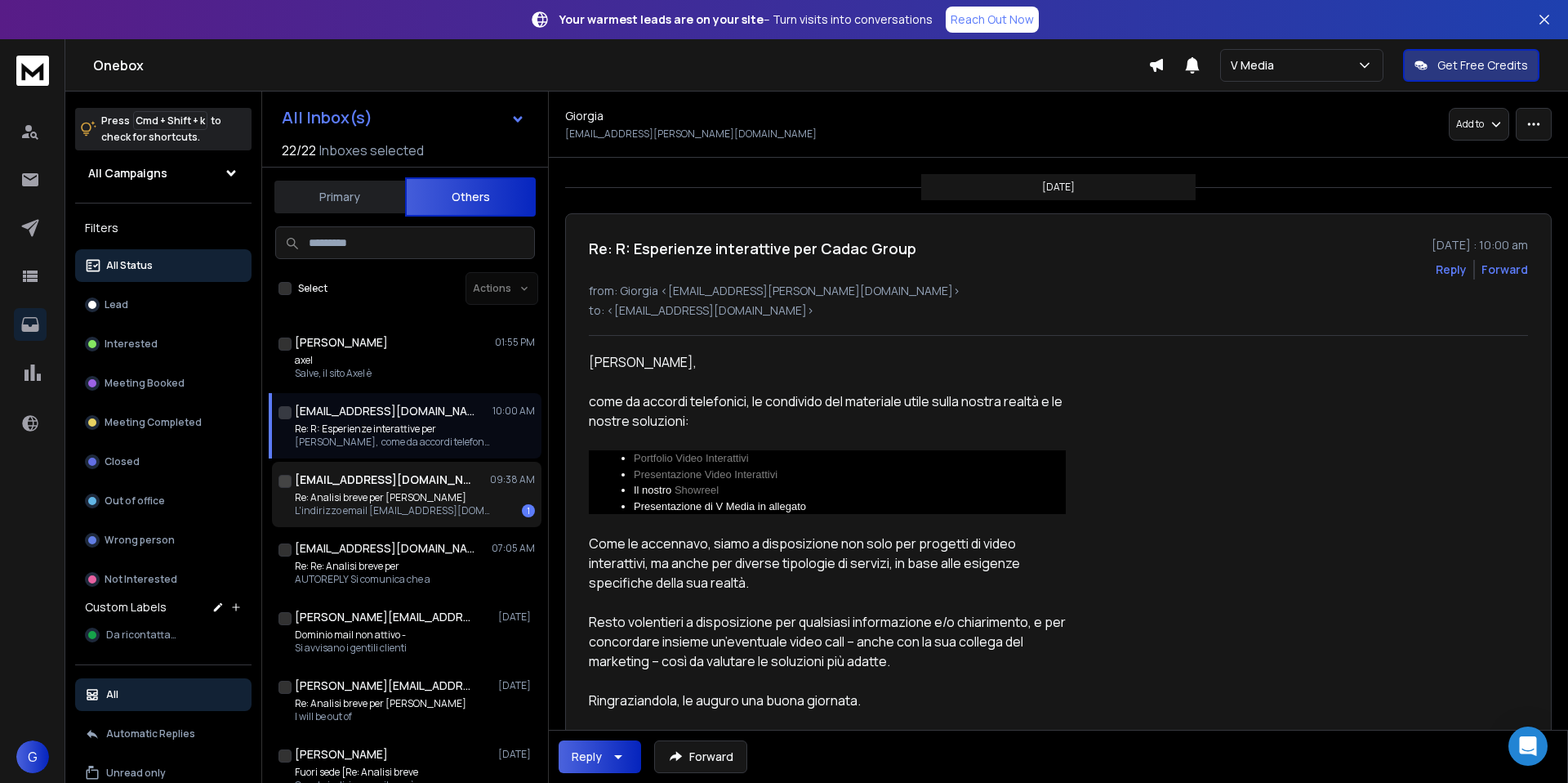
click at [477, 491] on p "Re: Analisi breve per [PERSON_NAME]" at bounding box center [393, 498] width 196 height 13
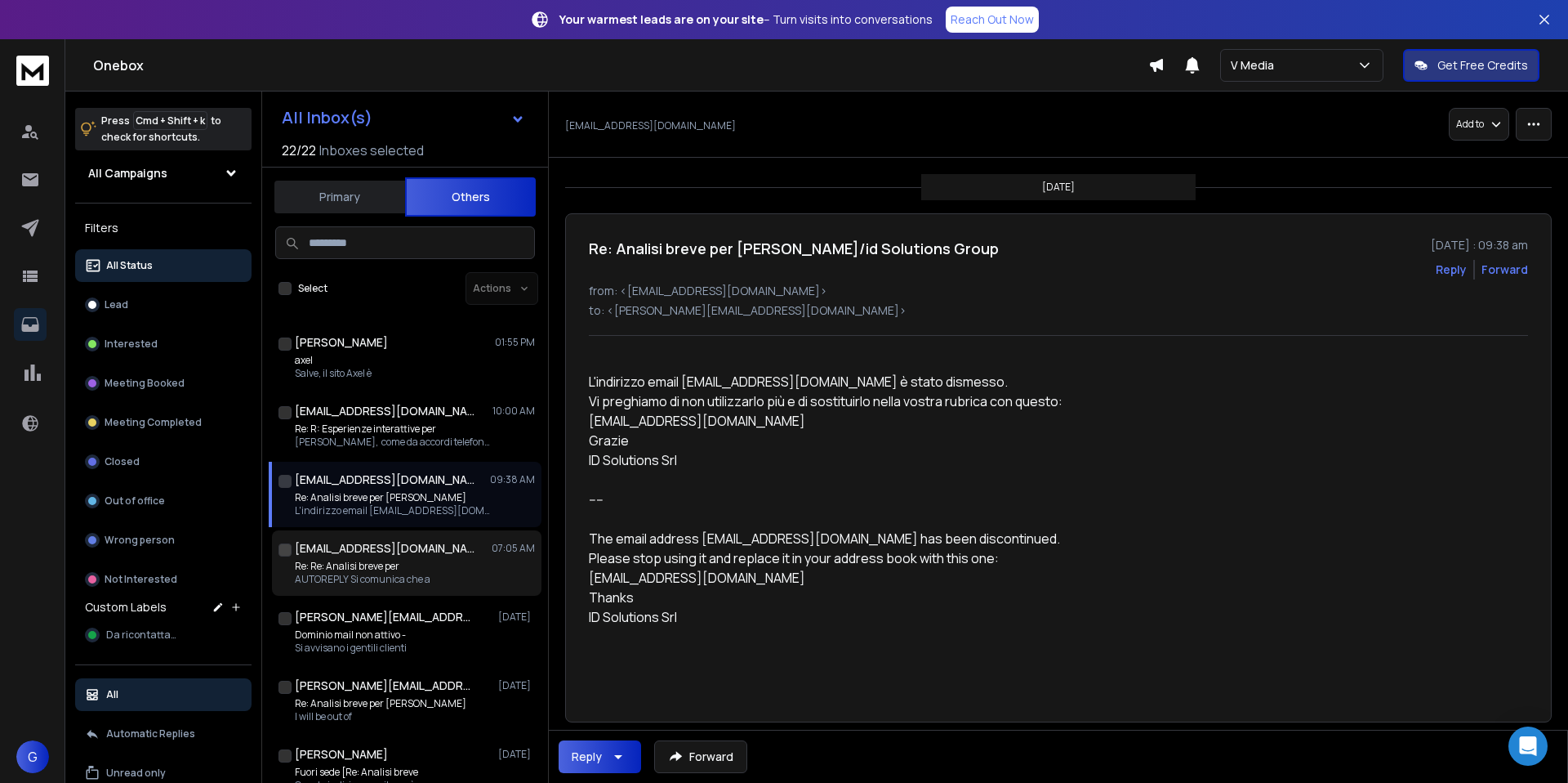
click at [481, 557] on div "[EMAIL_ADDRESS][DOMAIN_NAME] 07:05 AM Re: Re: Analisi breve per AUTOREPLY Si co…" at bounding box center [414, 562] width 240 height 46
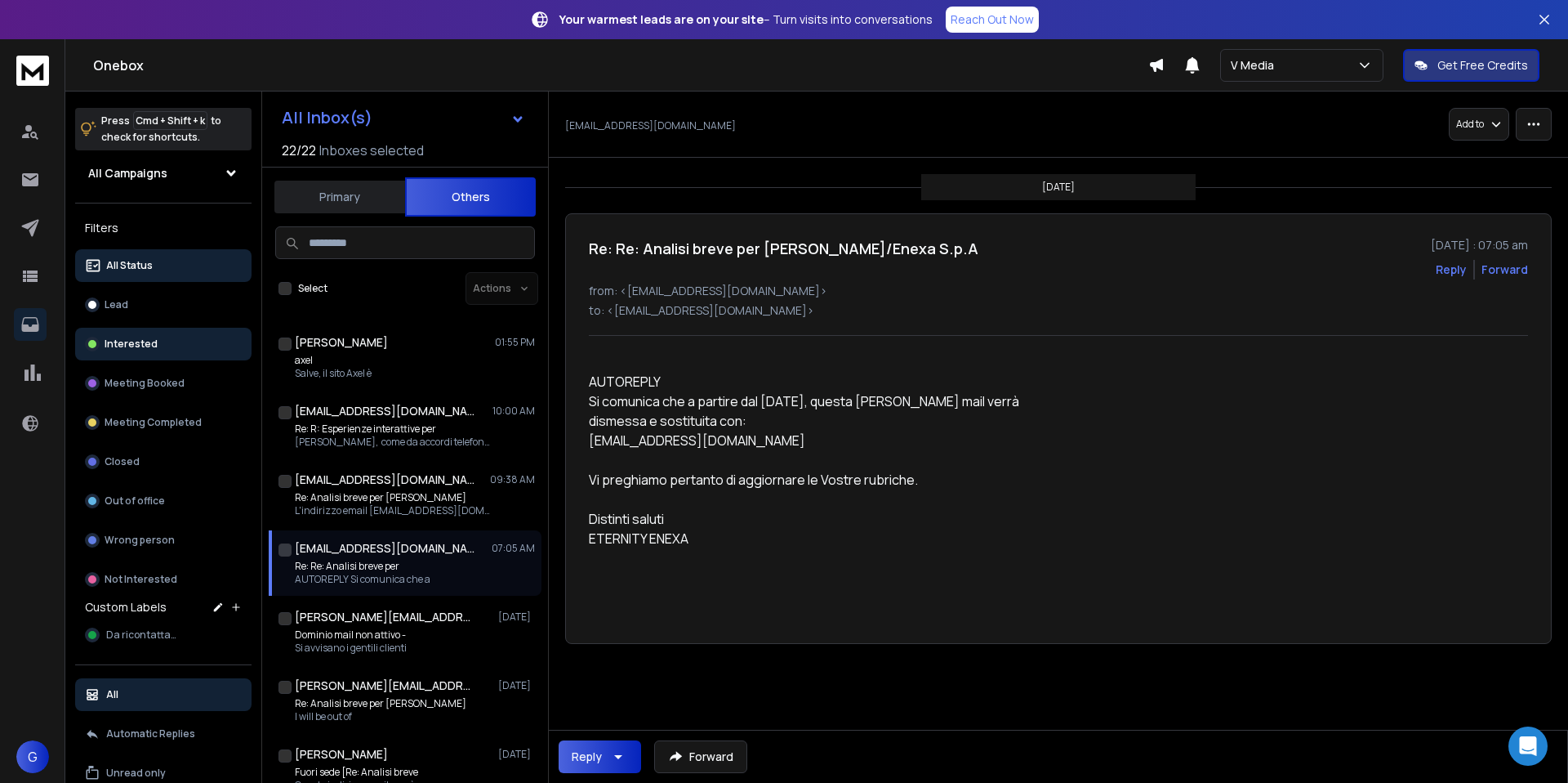
click at [143, 352] on button "Interested" at bounding box center [163, 343] width 177 height 33
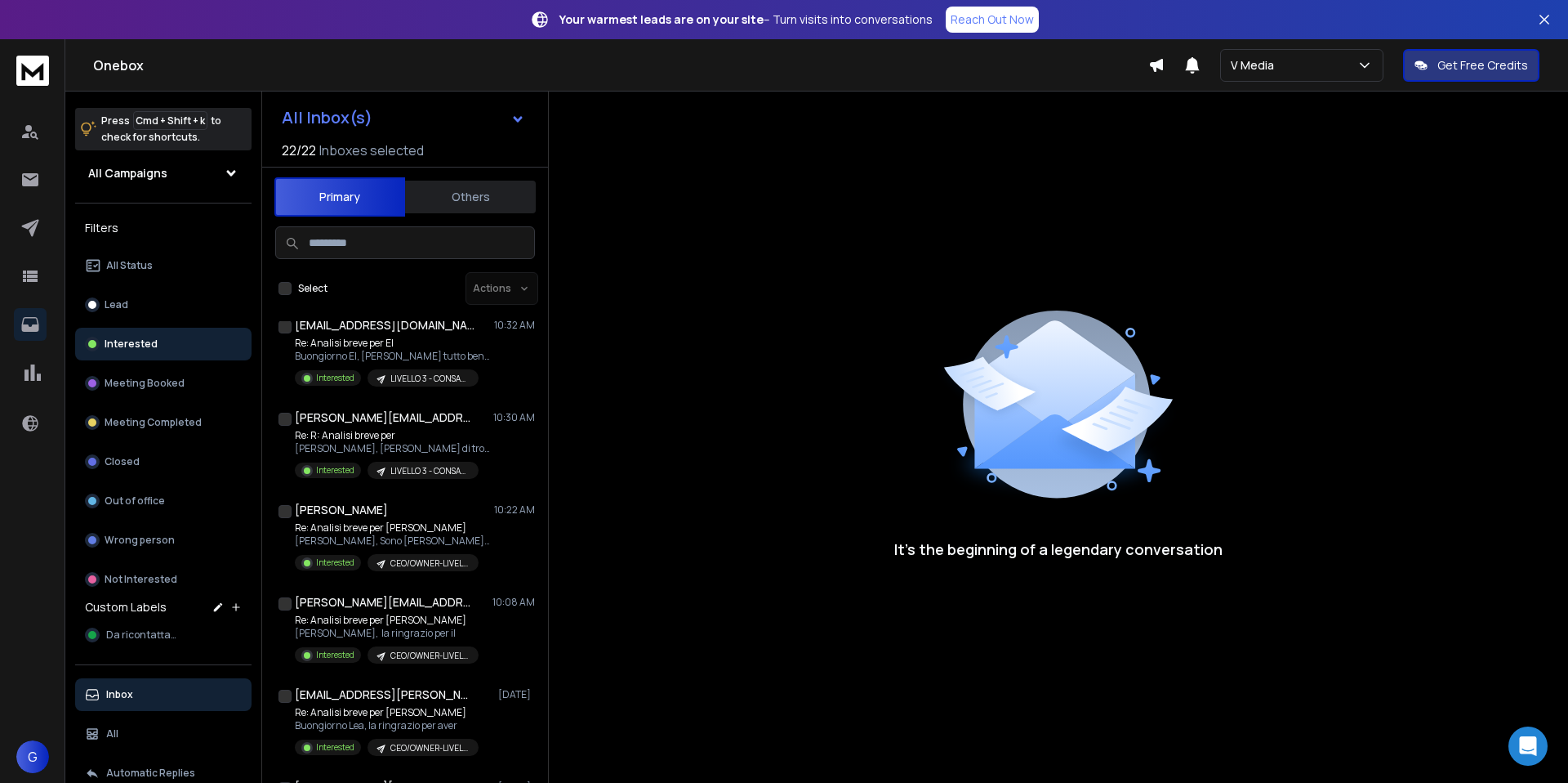
scroll to position [296, 0]
click at [139, 346] on p "Interested" at bounding box center [131, 344] width 53 height 13
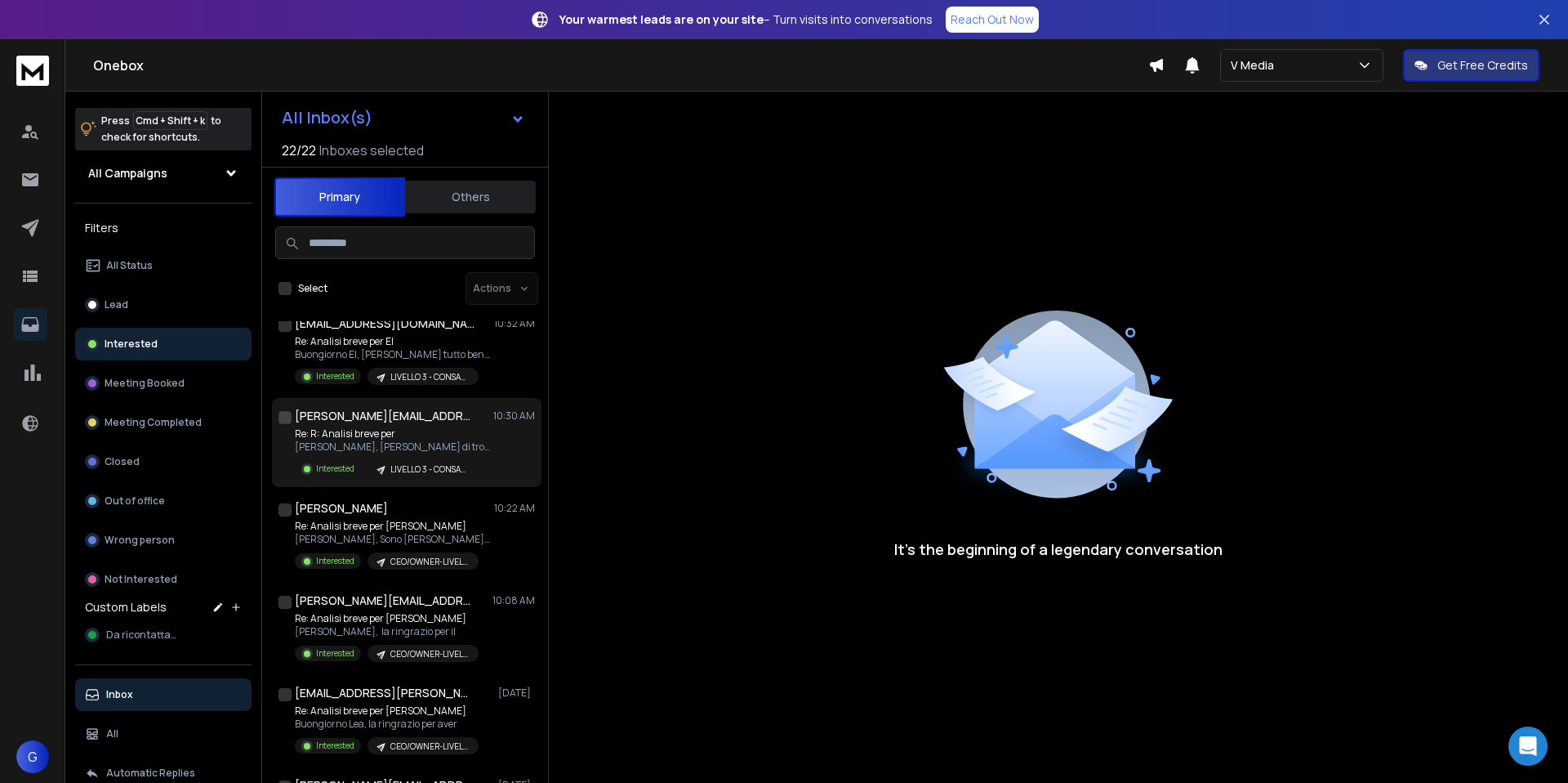
scroll to position [0, 0]
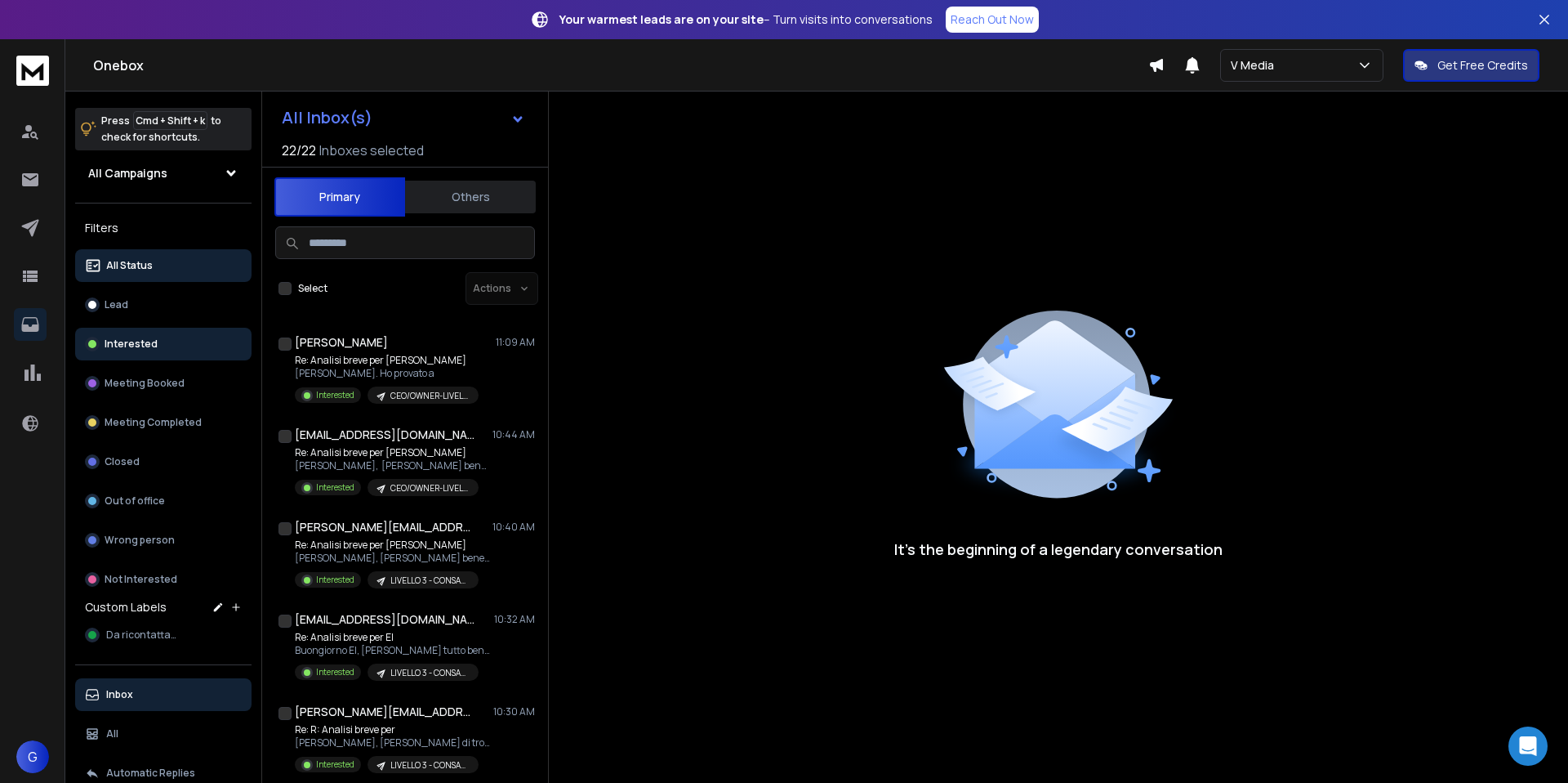
click at [122, 262] on p "All Status" at bounding box center [130, 266] width 47 height 13
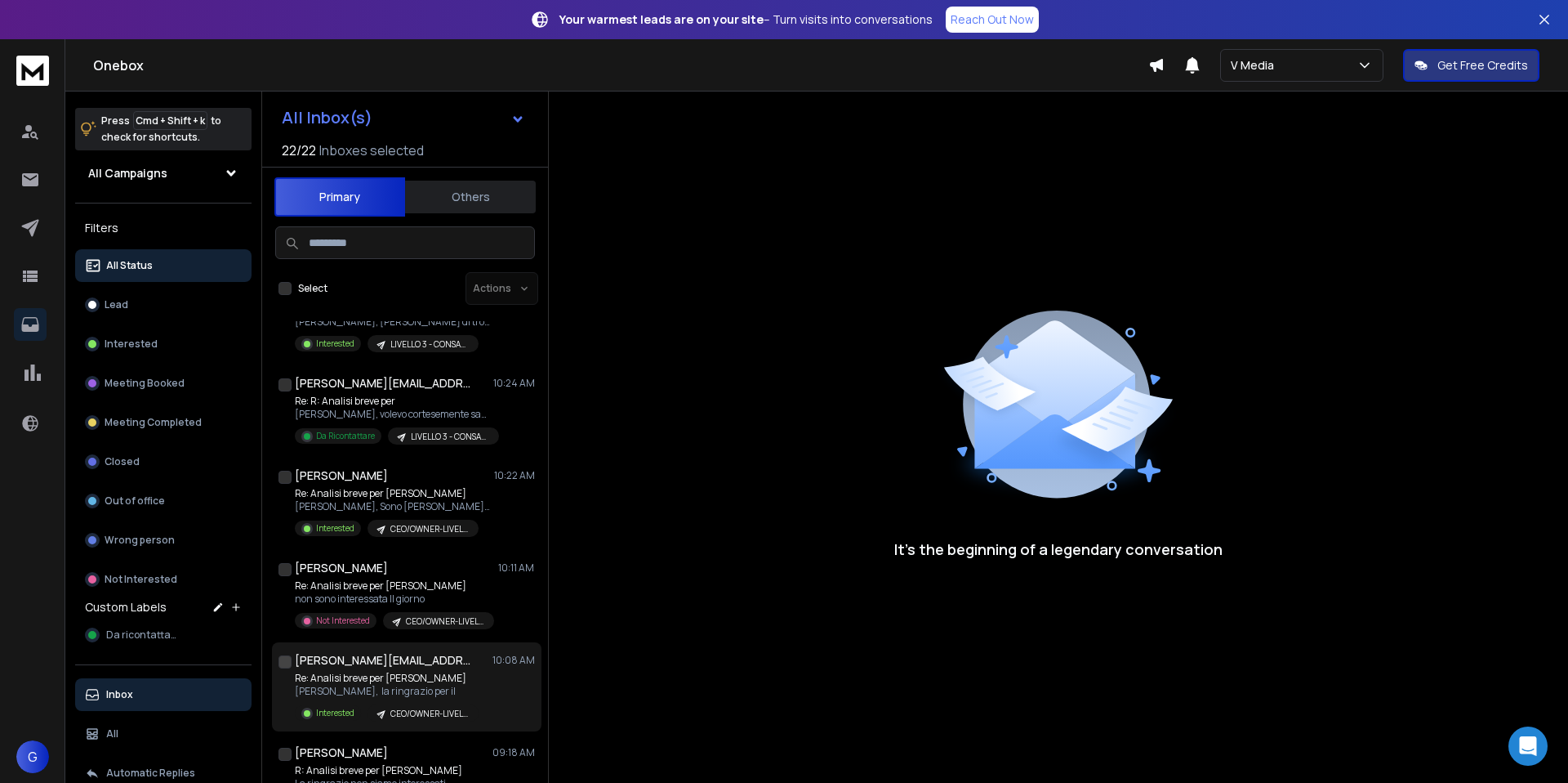
scroll to position [1250, 0]
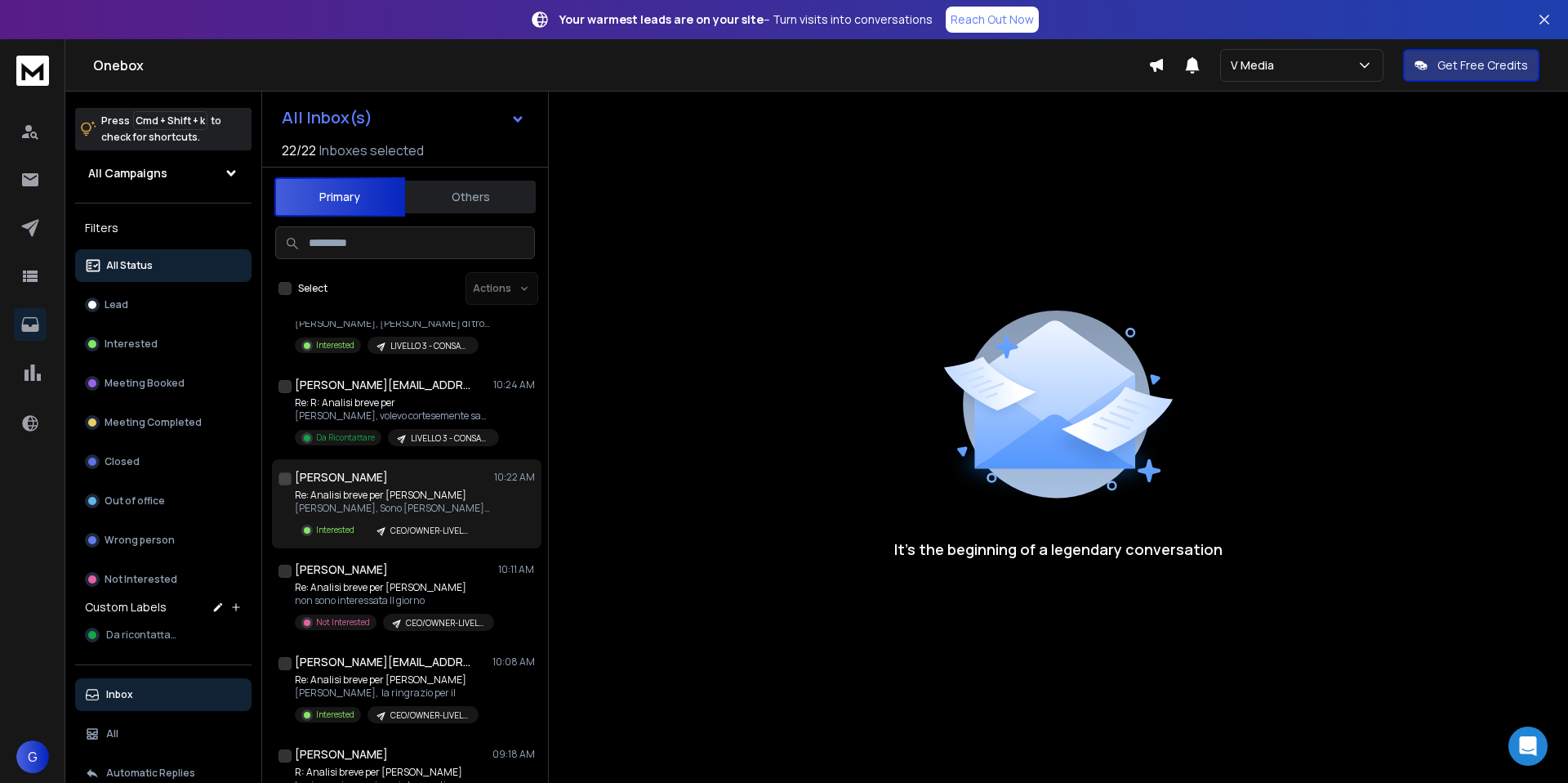
click at [463, 488] on p "Re: Analisi breve per [PERSON_NAME]" at bounding box center [393, 495] width 196 height 13
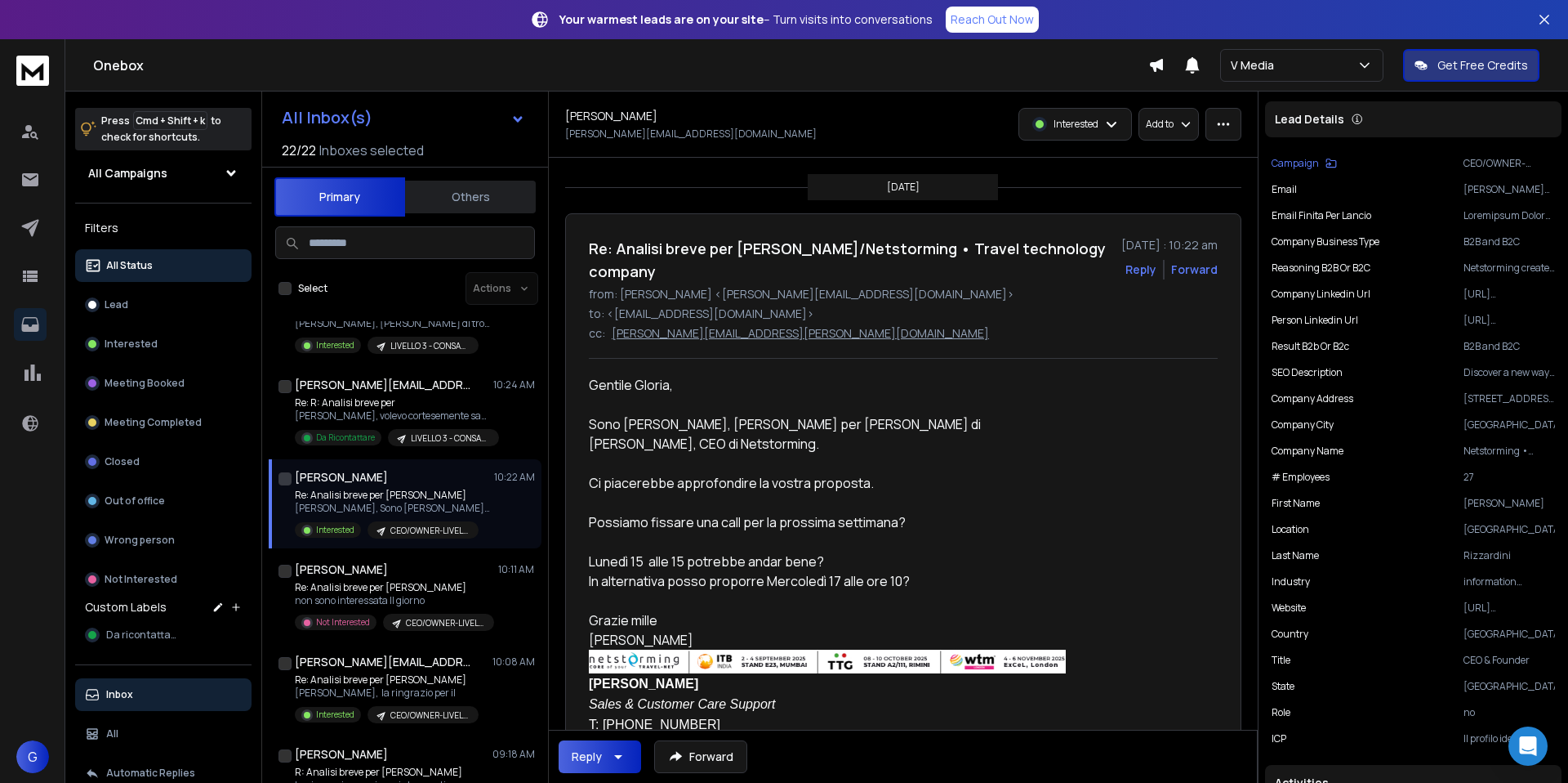
scroll to position [71, 0]
